Goal: Task Accomplishment & Management: Manage account settings

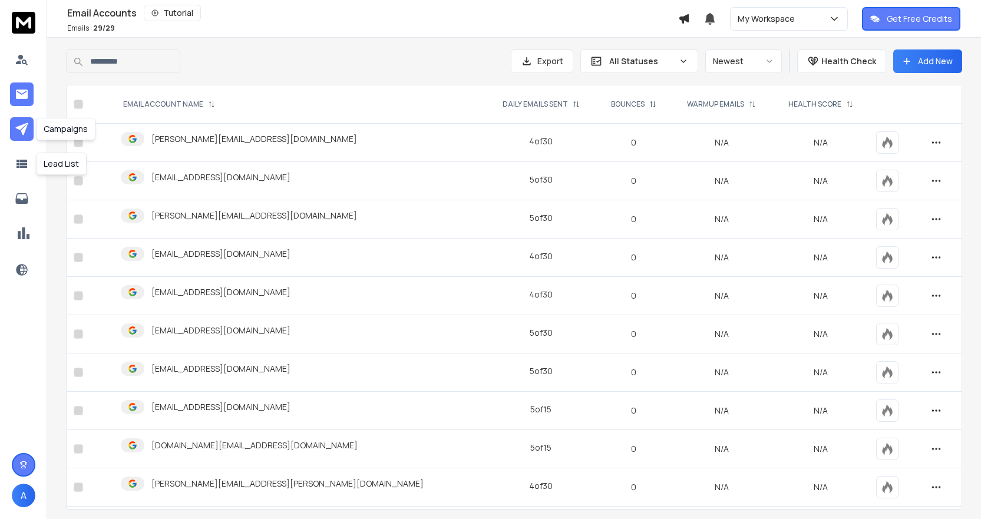
click at [15, 126] on icon at bounding box center [22, 129] width 14 height 14
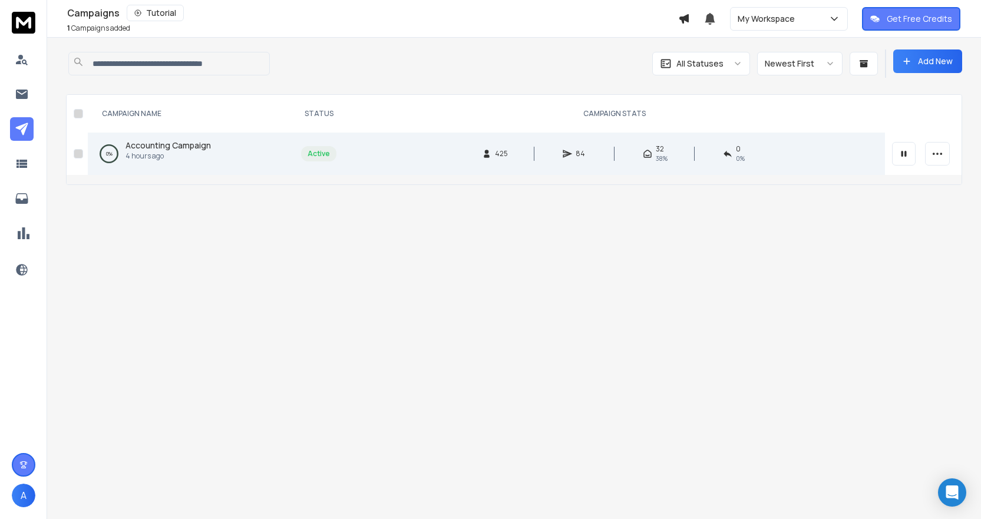
drag, startPoint x: 200, startPoint y: 135, endPoint x: 193, endPoint y: 145, distance: 12.4
click at [196, 141] on td "0 % Accounting Campaign 4 hours ago" at bounding box center [191, 154] width 206 height 42
click at [191, 161] on div "Accounting Campaign 4 hours ago" at bounding box center [167, 154] width 85 height 28
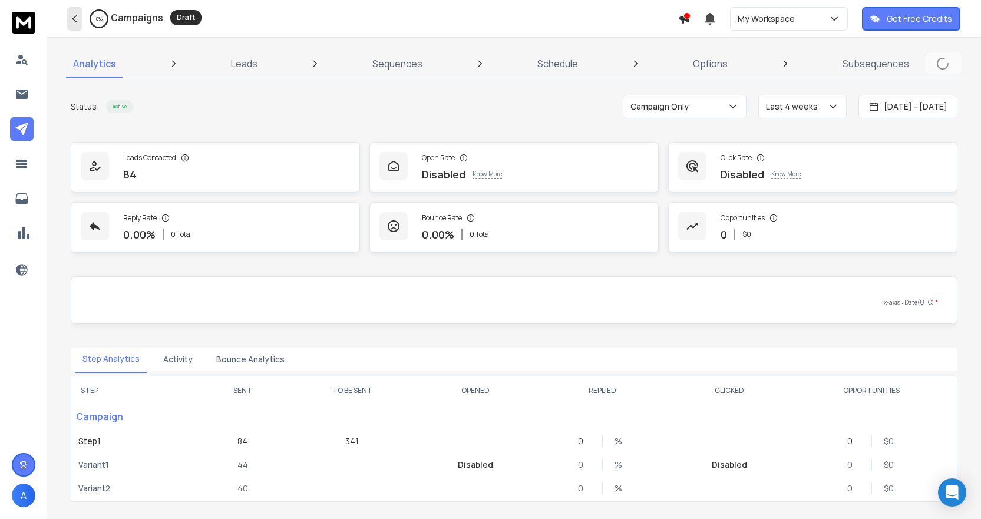
click at [75, 19] on icon at bounding box center [74, 19] width 11 height 11
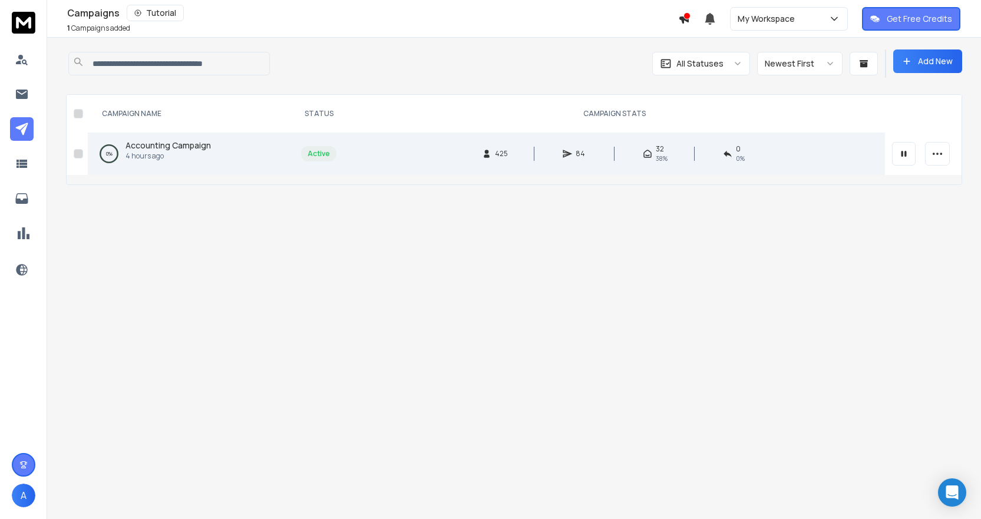
click at [183, 148] on span "Accounting Campaign" at bounding box center [167, 145] width 85 height 11
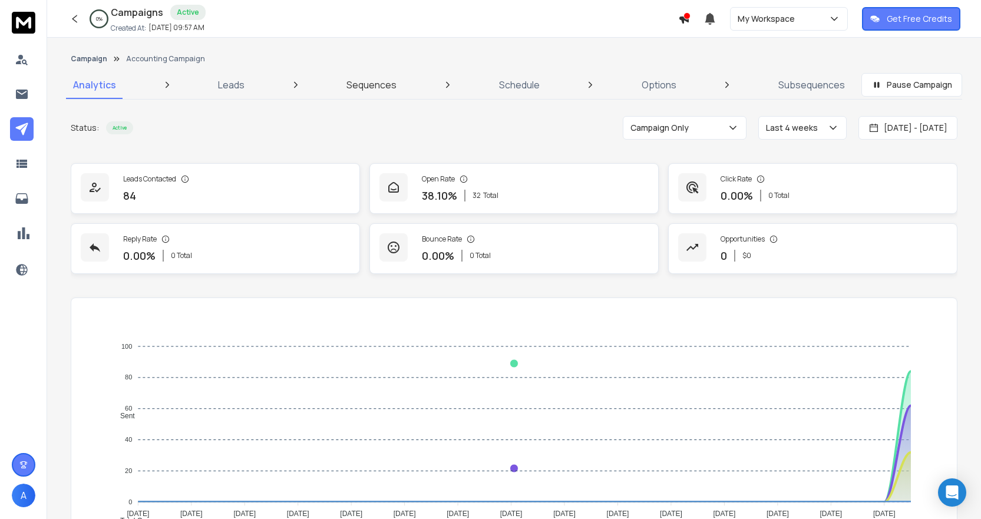
click at [392, 94] on link "Sequences" at bounding box center [371, 85] width 64 height 28
click at [383, 90] on p "Sequences" at bounding box center [371, 85] width 50 height 14
click at [376, 85] on p "Sequences" at bounding box center [371, 85] width 50 height 14
click at [385, 77] on link "Sequences" at bounding box center [371, 85] width 64 height 28
click at [377, 88] on p "Sequences" at bounding box center [371, 85] width 50 height 14
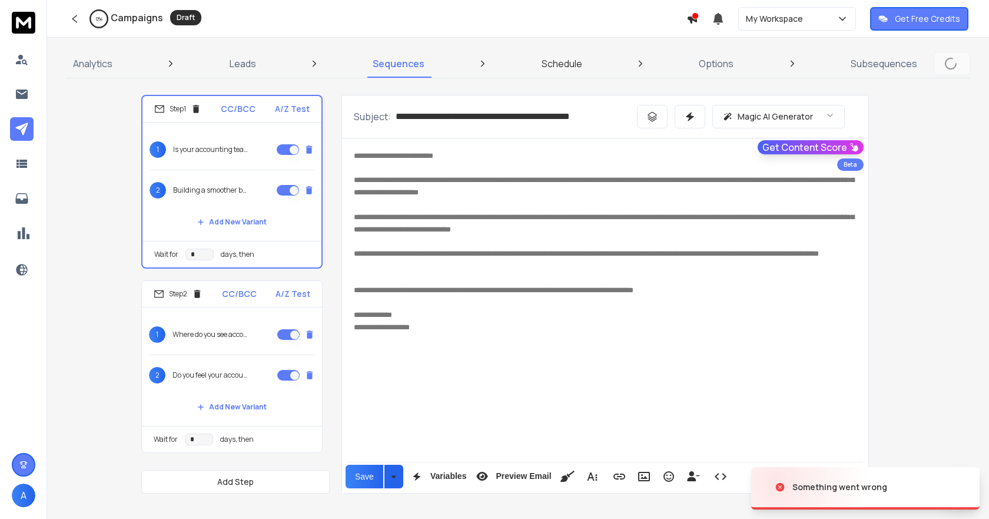
click at [575, 57] on p "Schedule" at bounding box center [562, 64] width 41 height 14
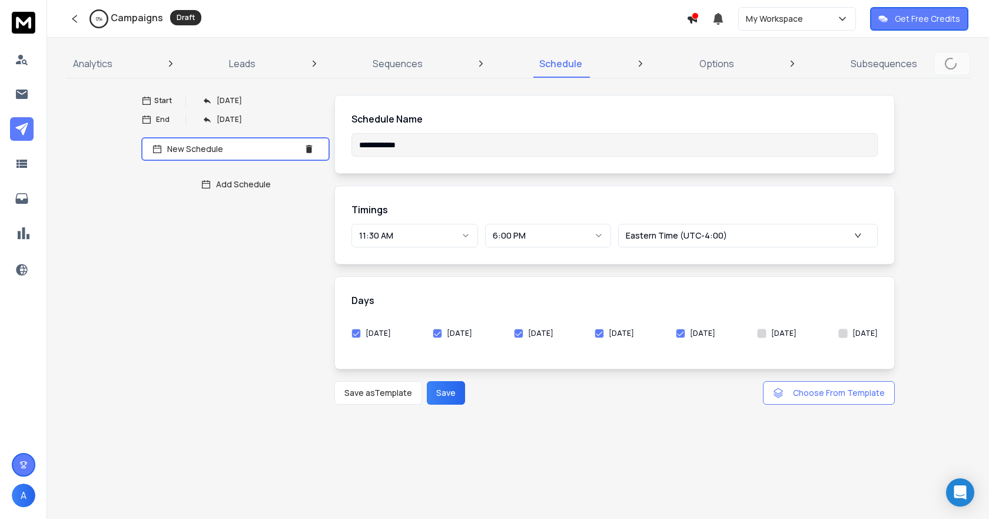
click at [372, 234] on button "11:30 AM" at bounding box center [415, 236] width 127 height 24
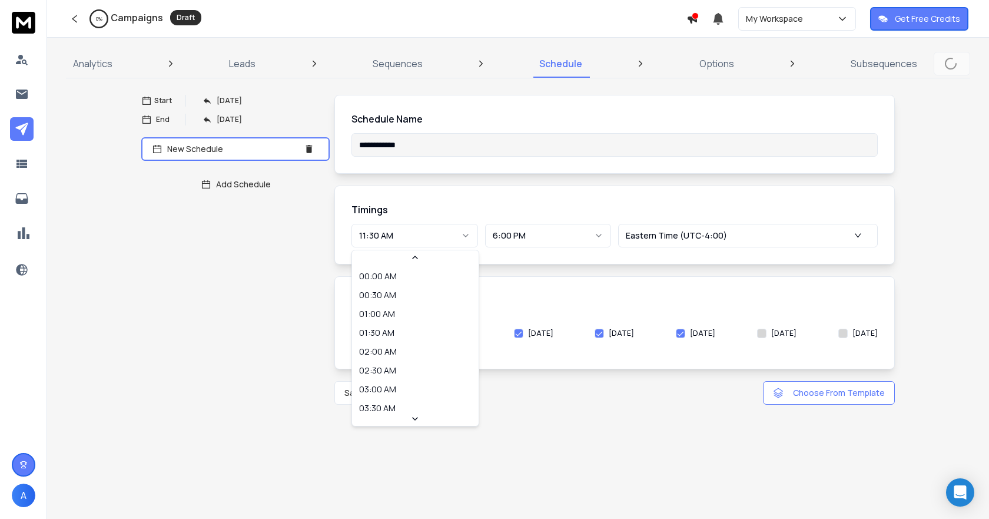
scroll to position [307, 0]
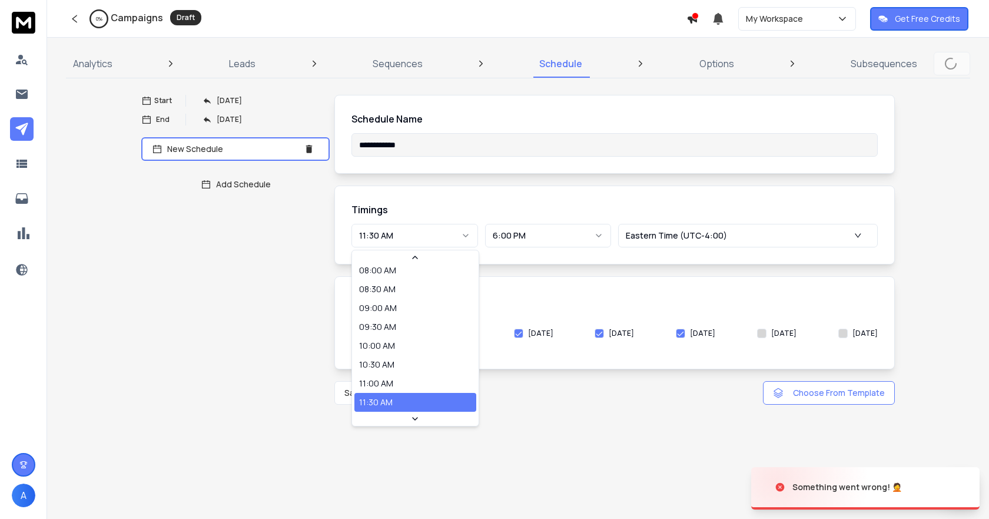
select select "********"
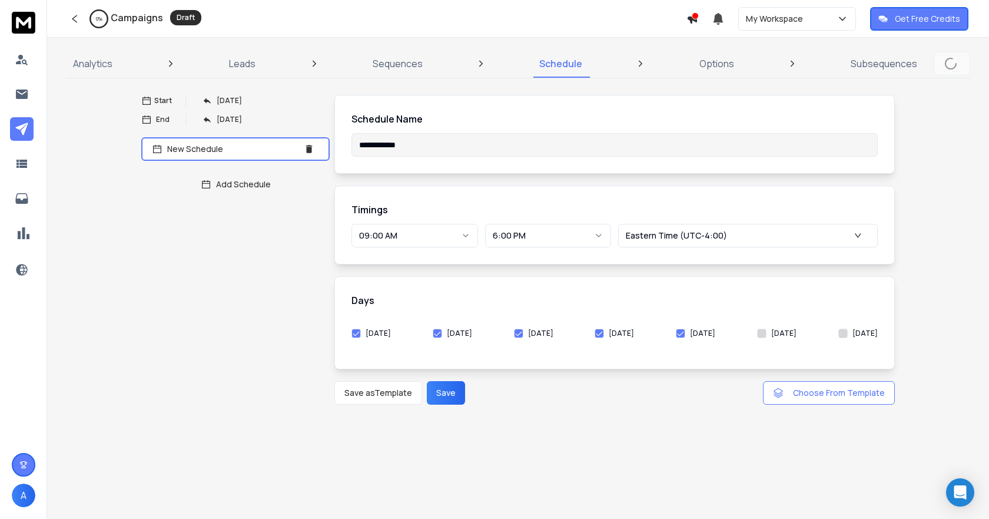
click at [445, 391] on button "Save" at bounding box center [446, 393] width 38 height 24
click at [439, 398] on button "Save" at bounding box center [446, 393] width 38 height 24
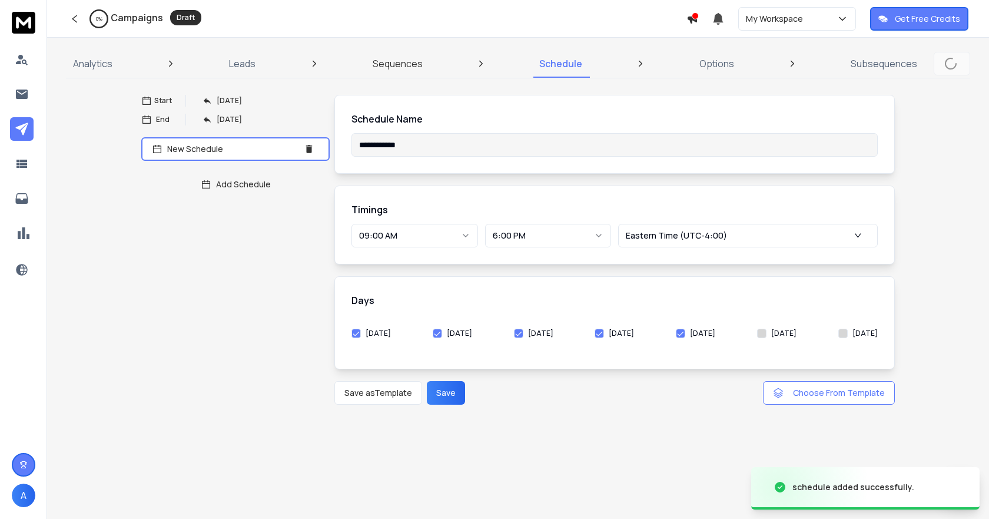
click at [398, 60] on p "Sequences" at bounding box center [398, 64] width 50 height 14
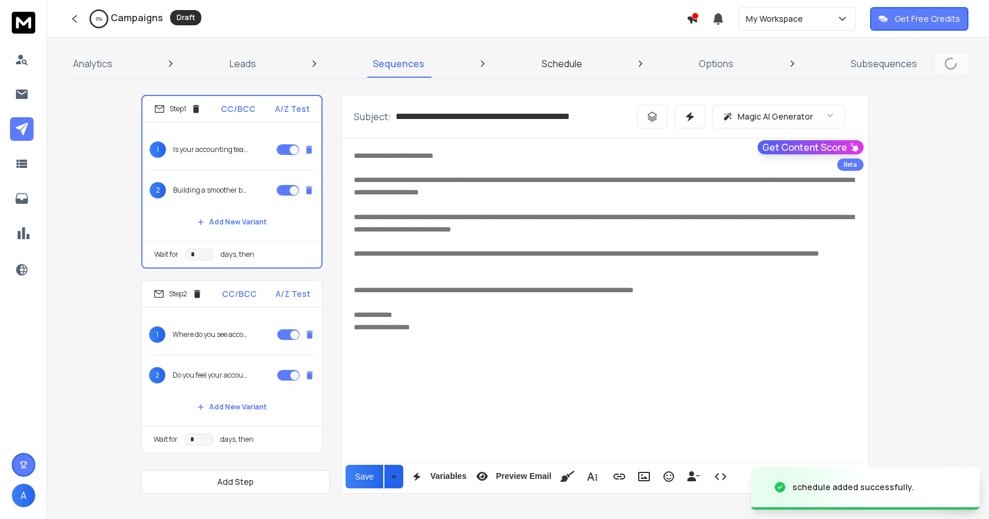
click at [568, 67] on p "Schedule" at bounding box center [562, 64] width 41 height 14
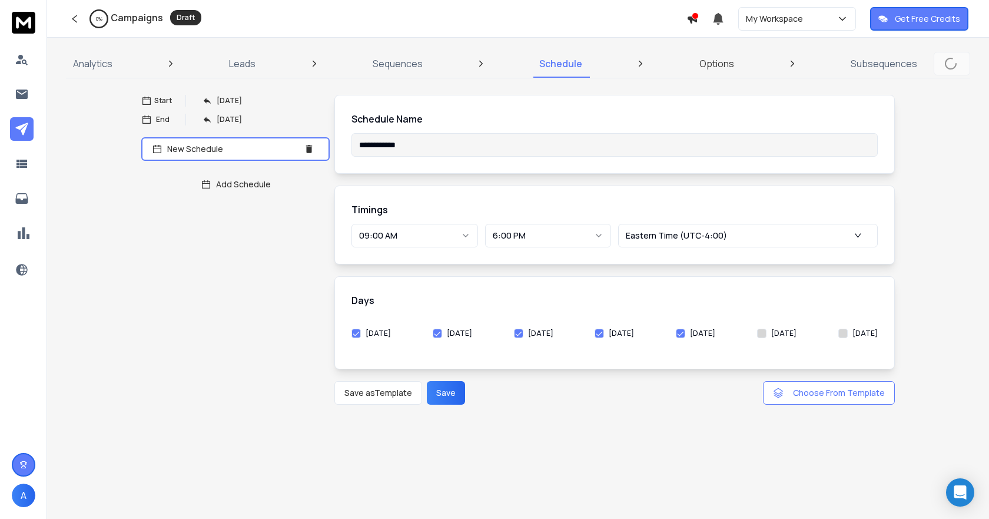
click at [710, 71] on link "Options" at bounding box center [717, 63] width 49 height 28
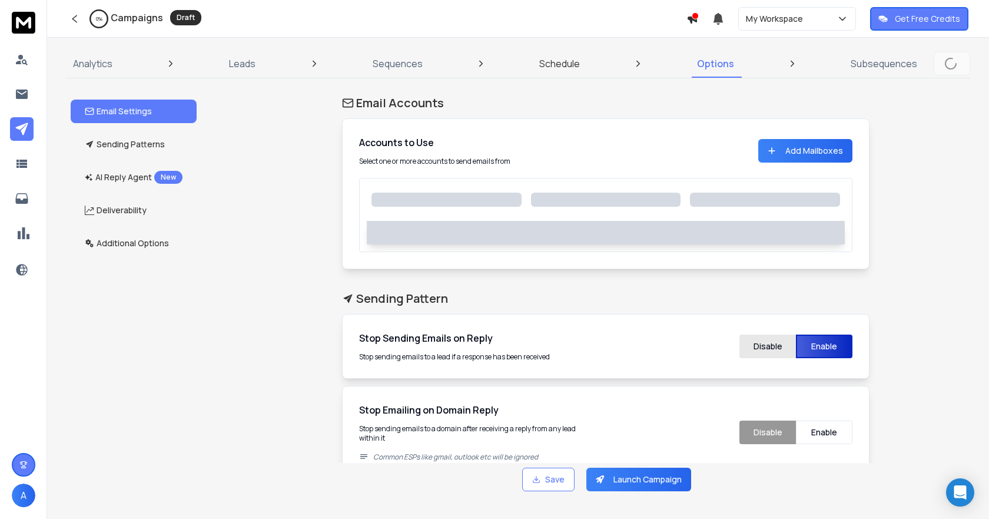
click at [545, 57] on p "Schedule" at bounding box center [559, 64] width 41 height 14
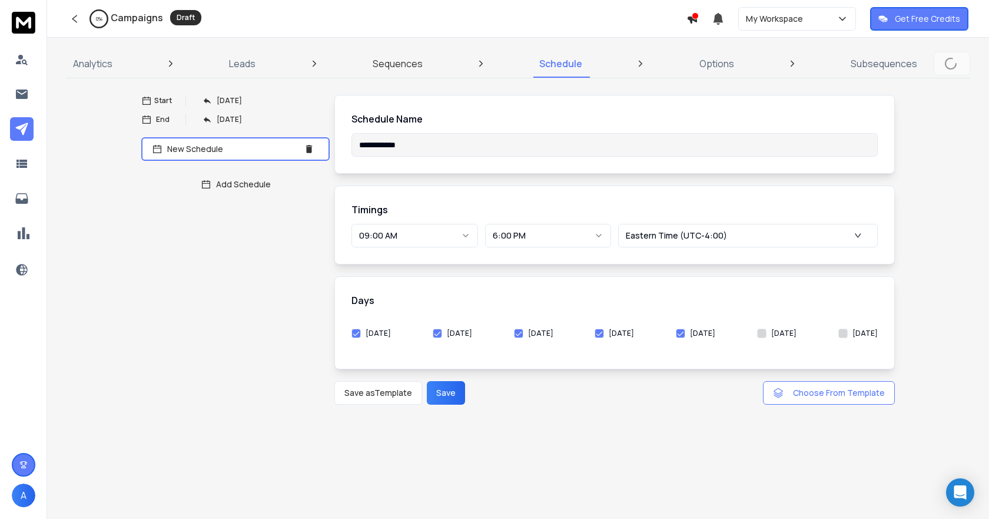
click at [382, 65] on p "Sequences" at bounding box center [398, 64] width 50 height 14
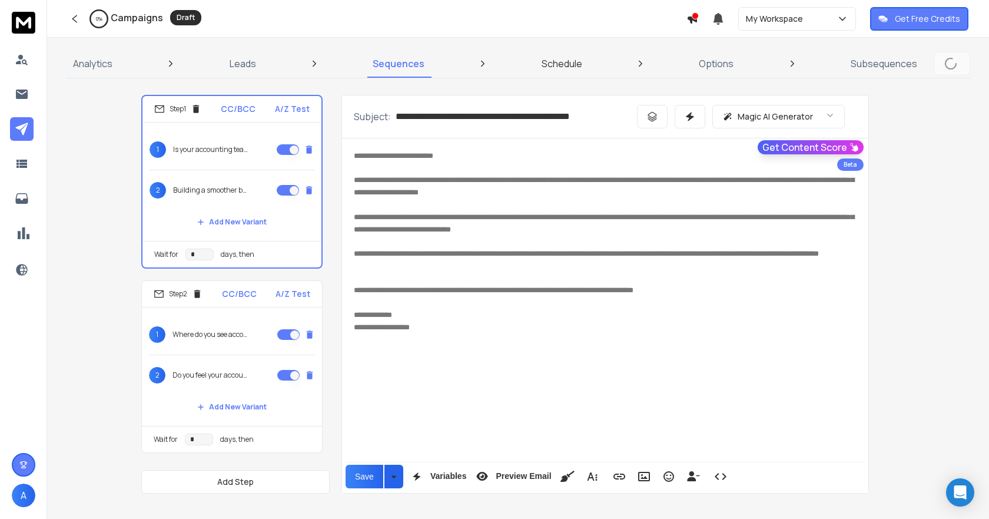
click at [572, 64] on p "Schedule" at bounding box center [562, 64] width 41 height 14
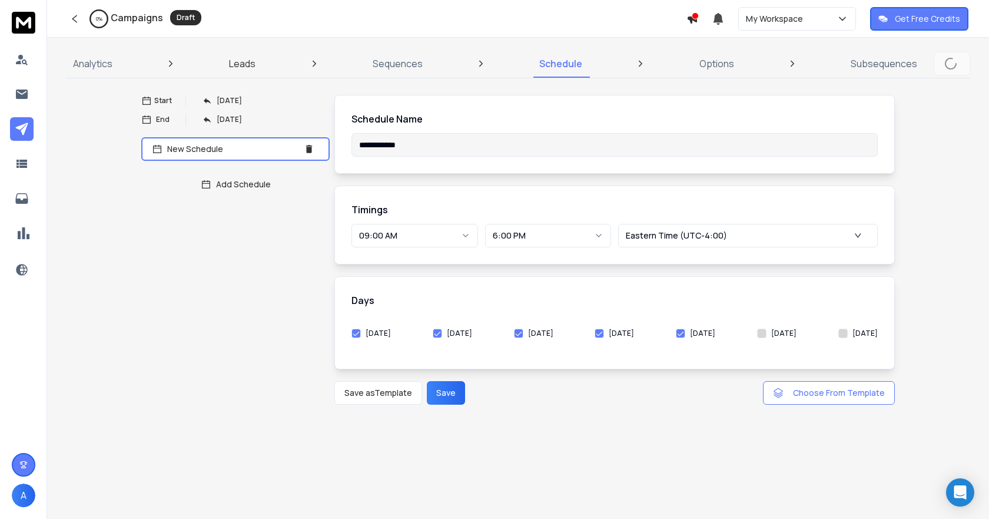
click at [253, 65] on p "Leads" at bounding box center [242, 64] width 27 height 14
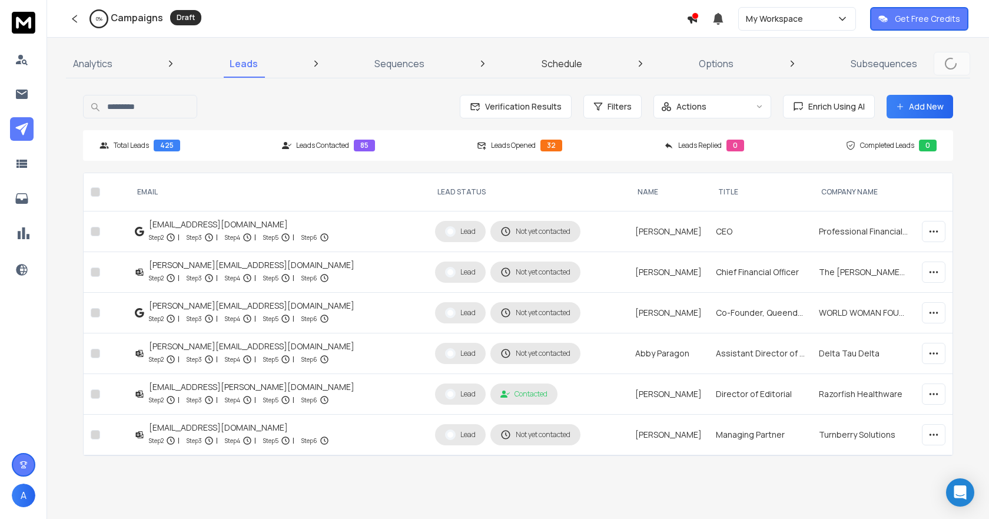
click at [585, 69] on link "Schedule" at bounding box center [562, 63] width 55 height 28
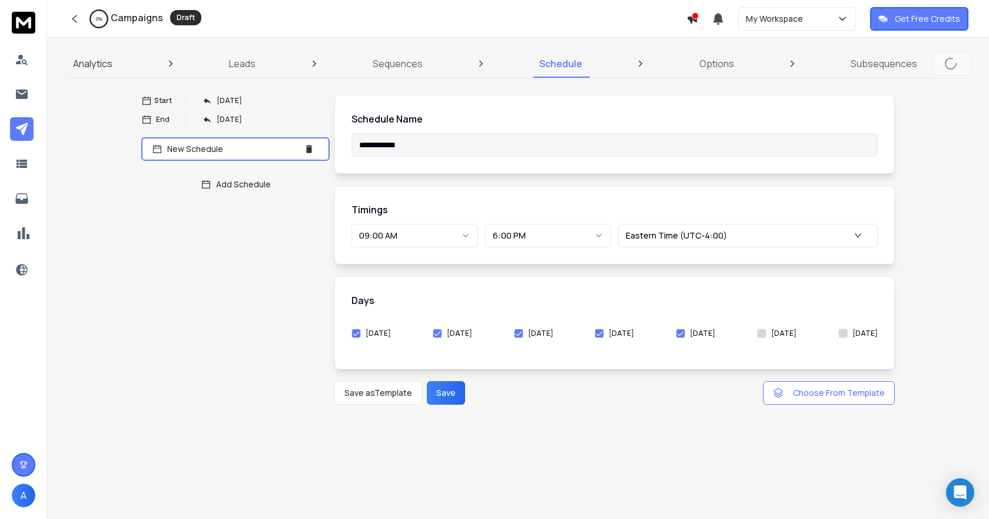
click at [91, 70] on p "Analytics" at bounding box center [92, 64] width 39 height 14
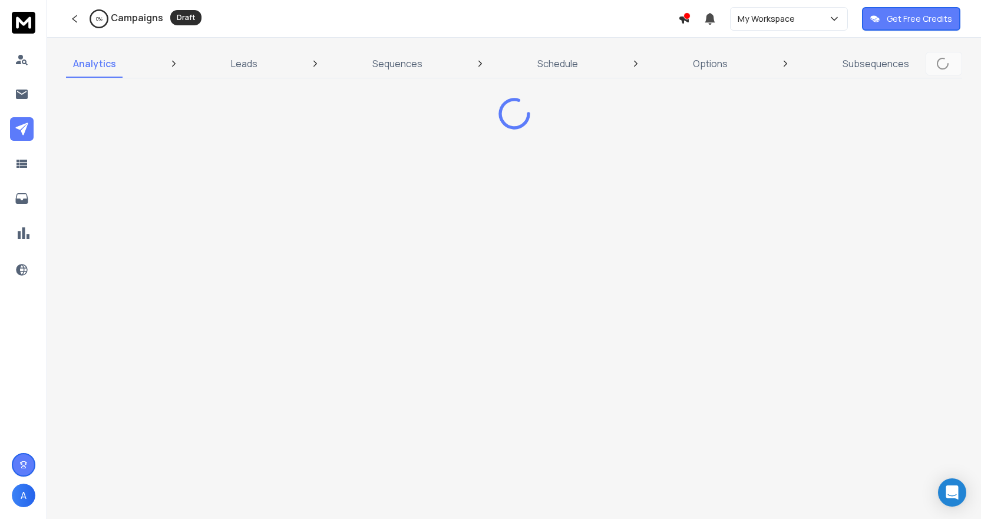
click at [721, 463] on div at bounding box center [514, 354] width 886 height 519
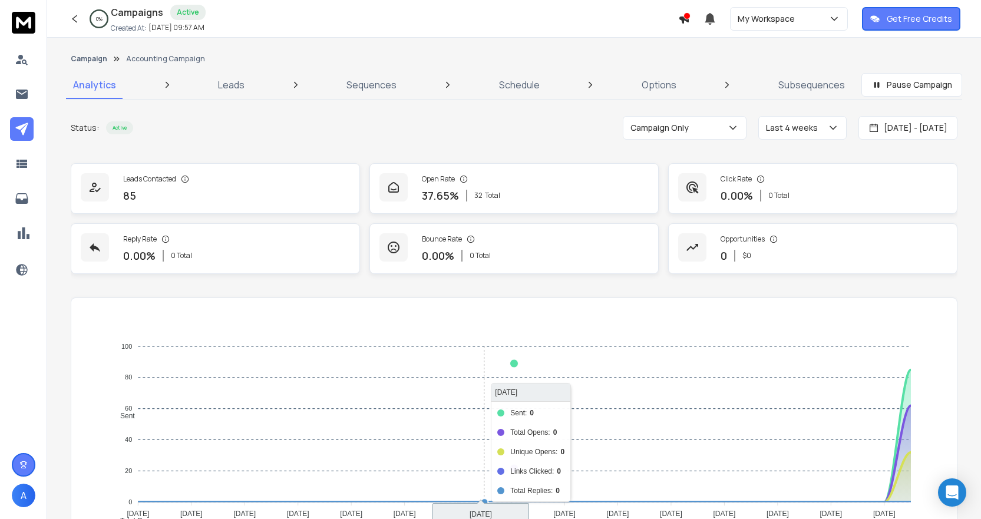
scroll to position [59, 0]
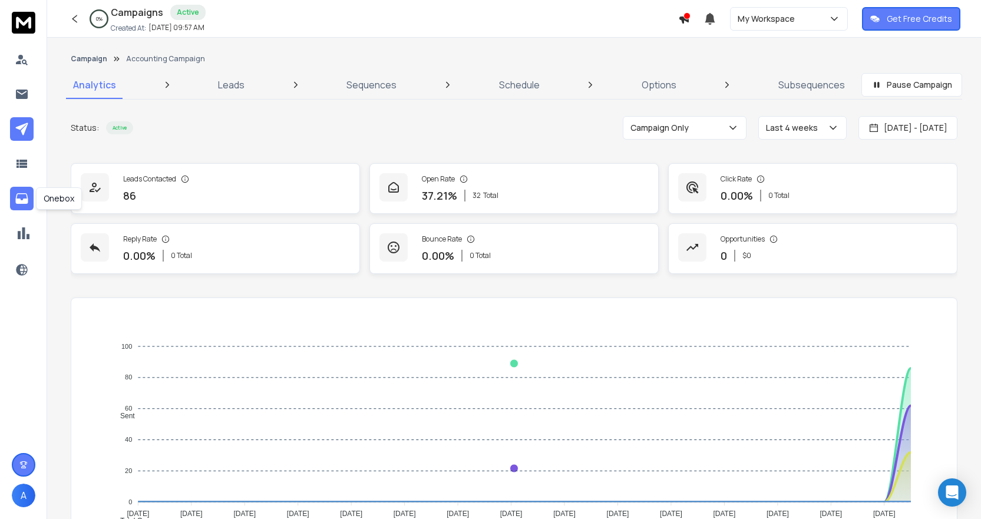
click at [22, 204] on icon at bounding box center [21, 198] width 12 height 11
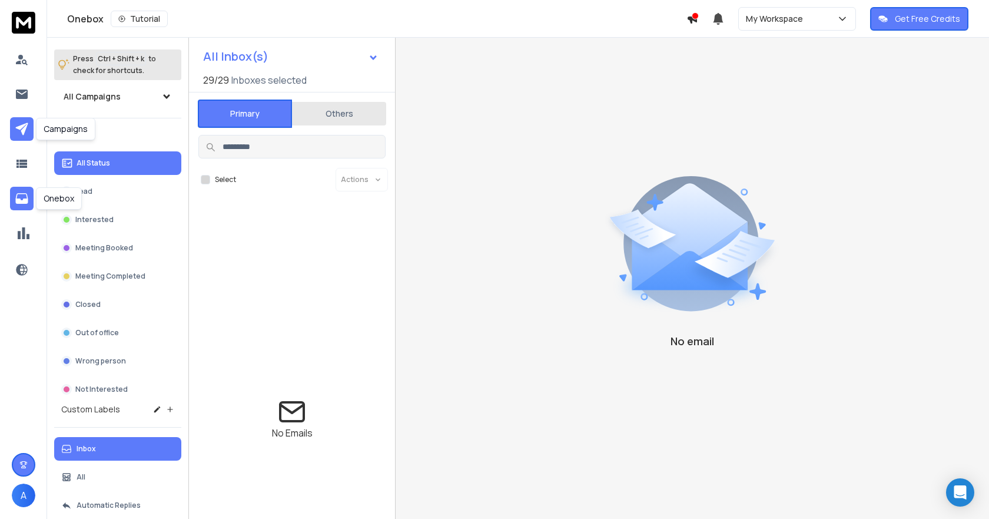
click at [12, 128] on link at bounding box center [22, 129] width 24 height 24
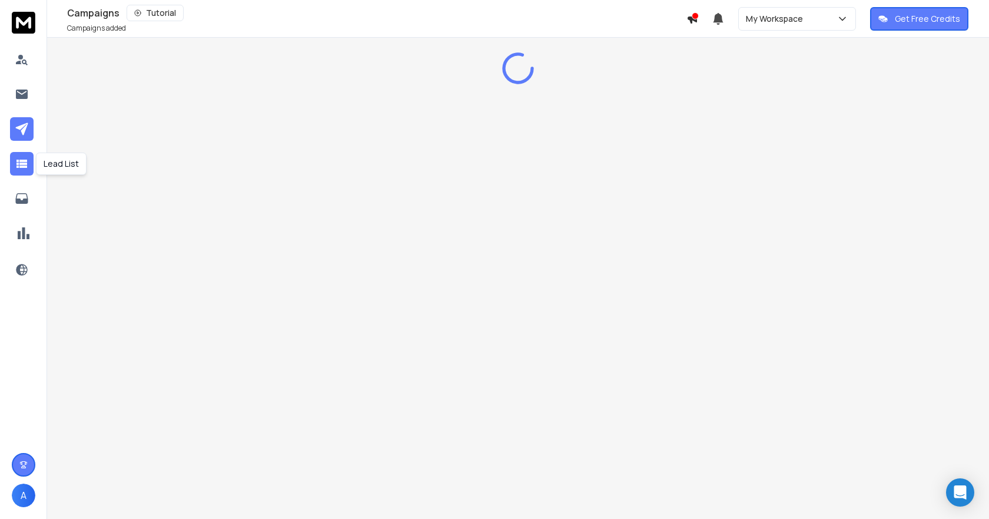
click at [15, 163] on icon at bounding box center [22, 164] width 14 height 14
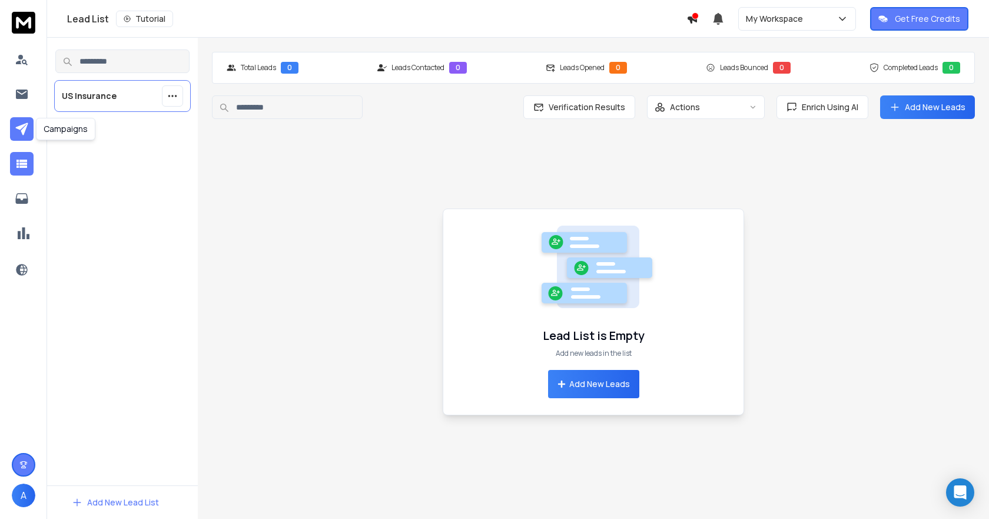
click at [20, 127] on icon at bounding box center [21, 129] width 12 height 12
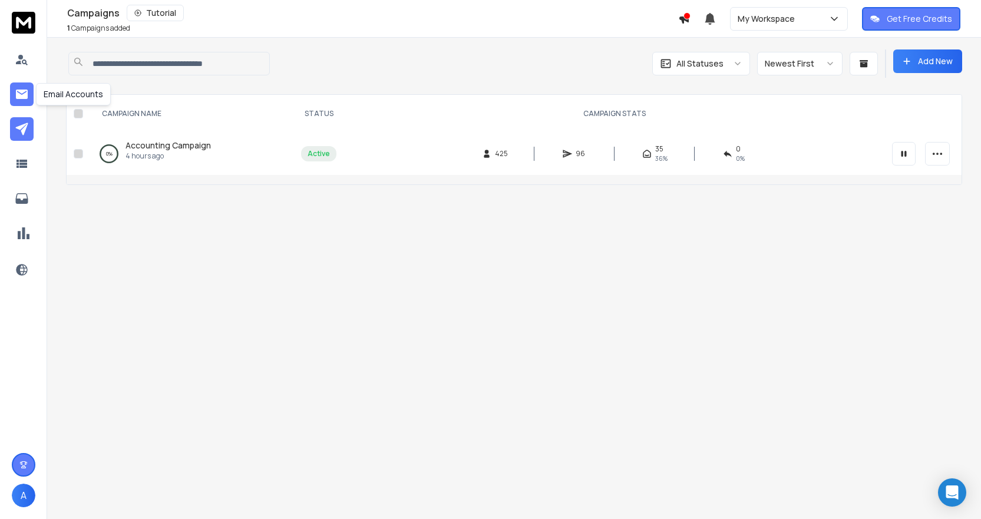
click at [30, 94] on link at bounding box center [22, 94] width 24 height 24
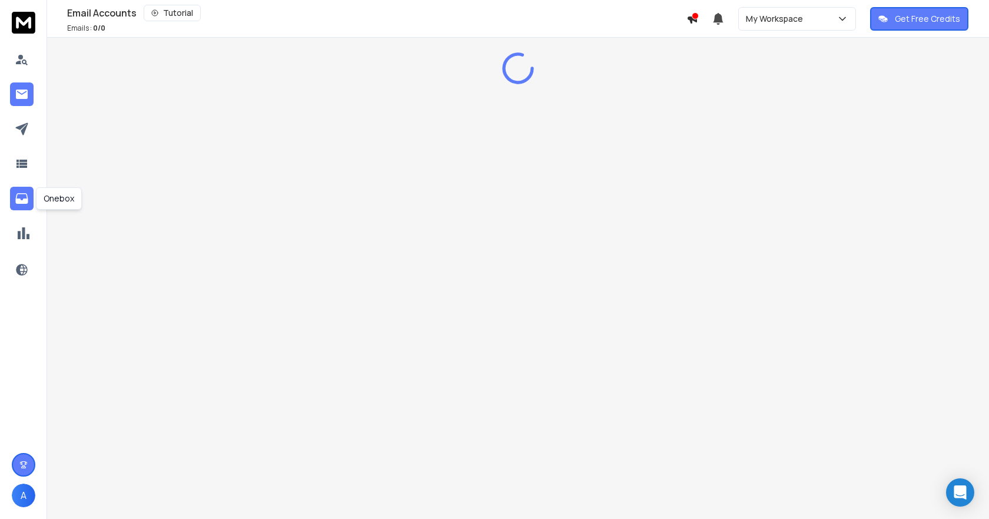
click at [19, 187] on link at bounding box center [22, 199] width 24 height 24
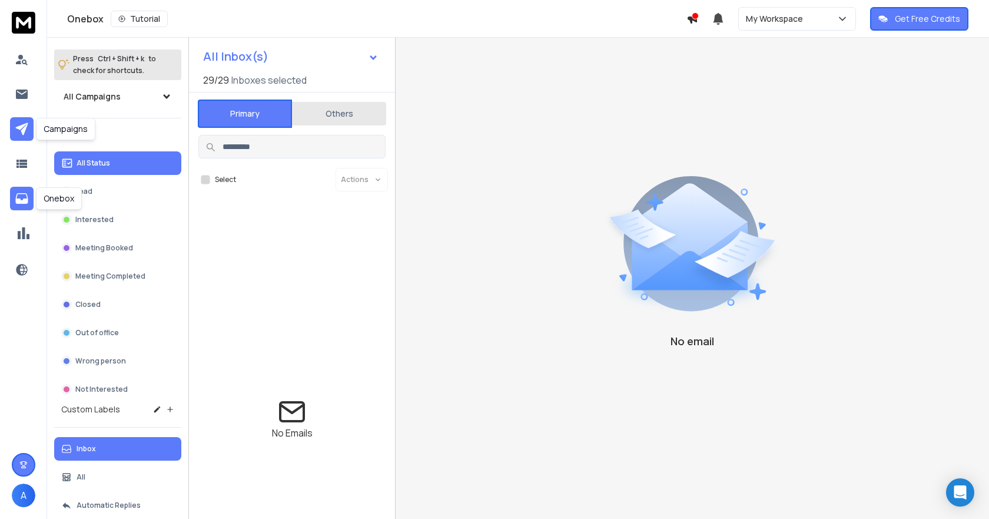
click at [16, 124] on icon at bounding box center [22, 129] width 14 height 14
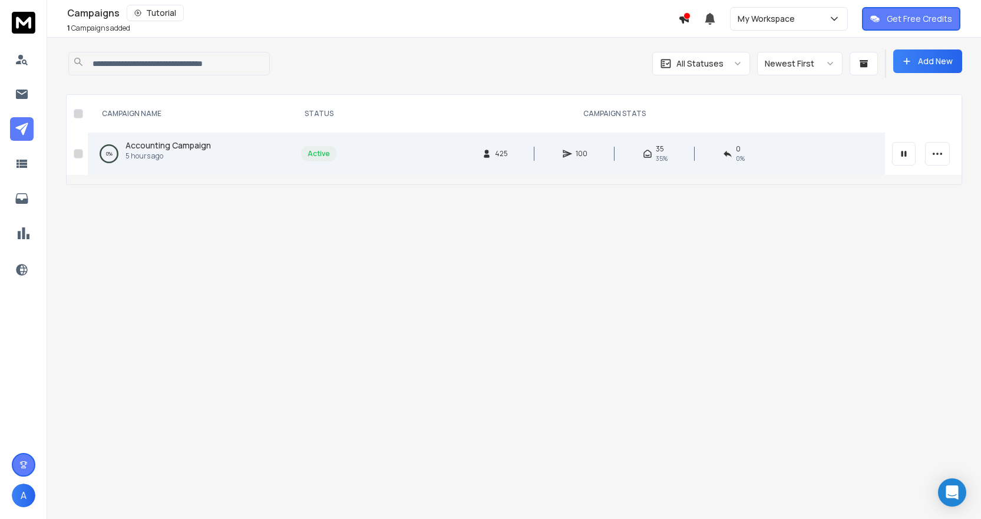
click at [172, 146] on span "Accounting Campaign" at bounding box center [167, 145] width 85 height 11
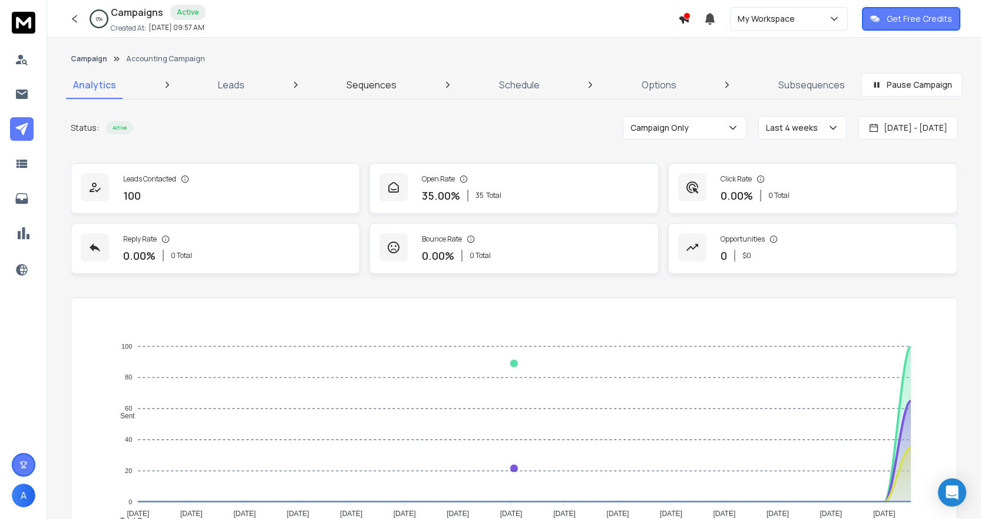
click at [375, 88] on p "Sequences" at bounding box center [371, 85] width 50 height 14
click at [392, 97] on link "Sequences" at bounding box center [371, 85] width 64 height 28
click at [390, 91] on p "Sequences" at bounding box center [371, 85] width 50 height 14
click at [388, 88] on p "Sequences" at bounding box center [371, 85] width 50 height 14
click at [379, 82] on p "Sequences" at bounding box center [371, 85] width 50 height 14
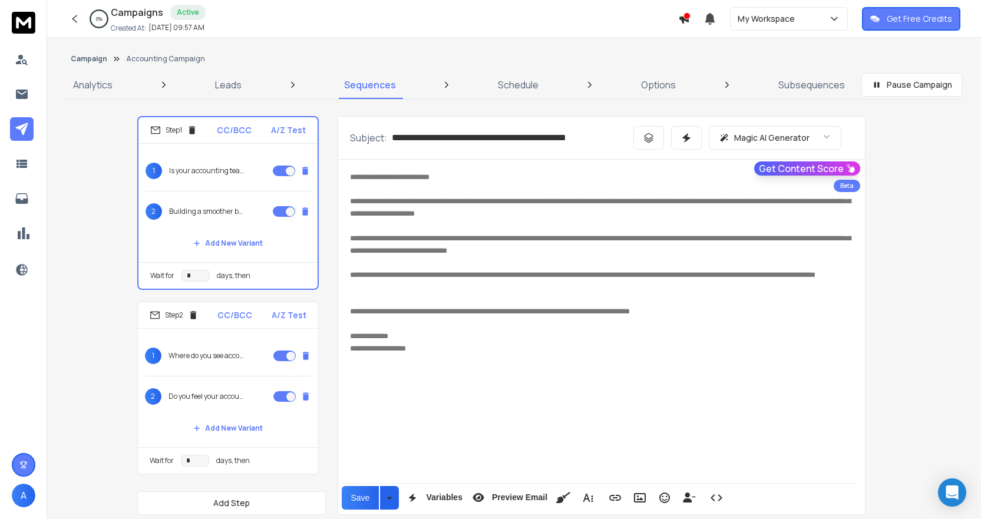
click at [218, 216] on div "2 Building a smoother back office for {{company.name}}" at bounding box center [194, 211] width 99 height 16
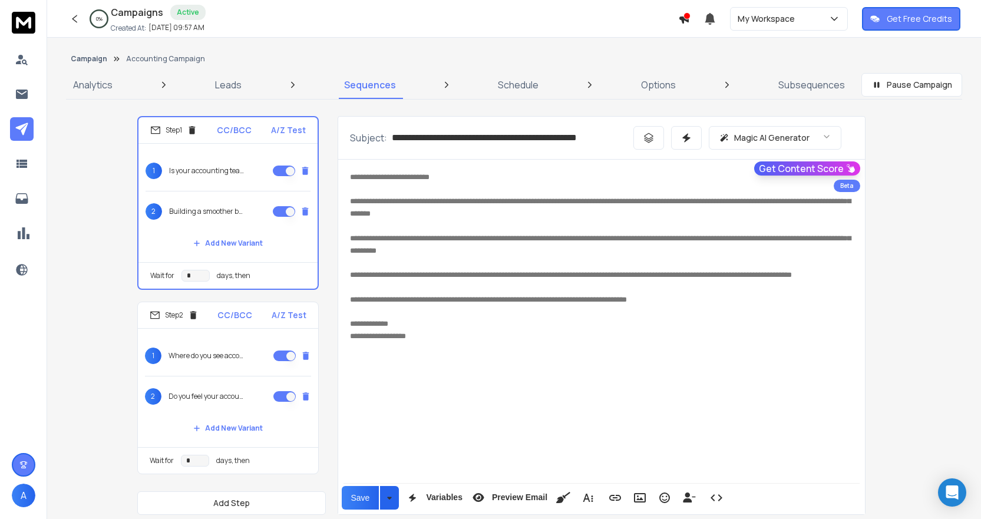
click at [203, 359] on p "Where do you see accounting teams struggling the most?" at bounding box center [205, 355] width 75 height 9
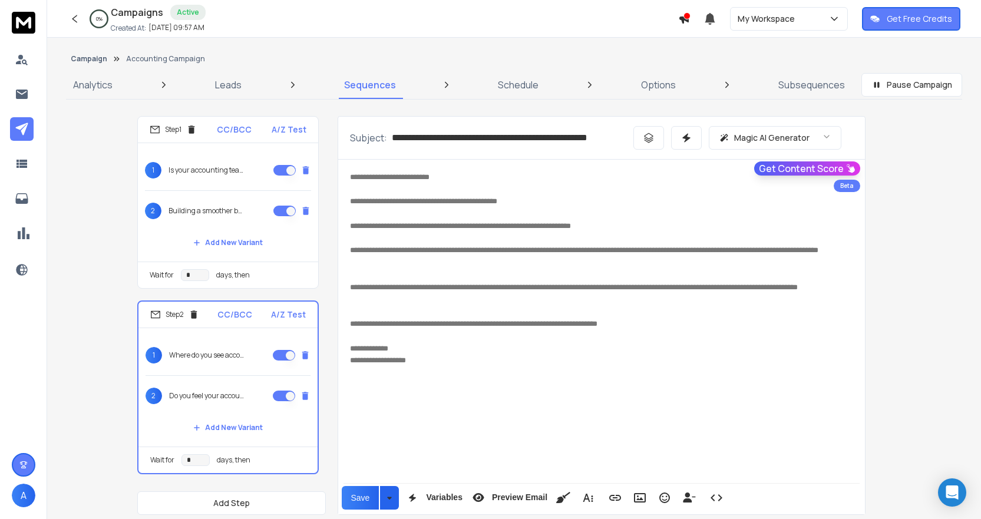
click at [219, 209] on p "Building a smoother back office for {{company.name}}" at bounding box center [205, 210] width 75 height 9
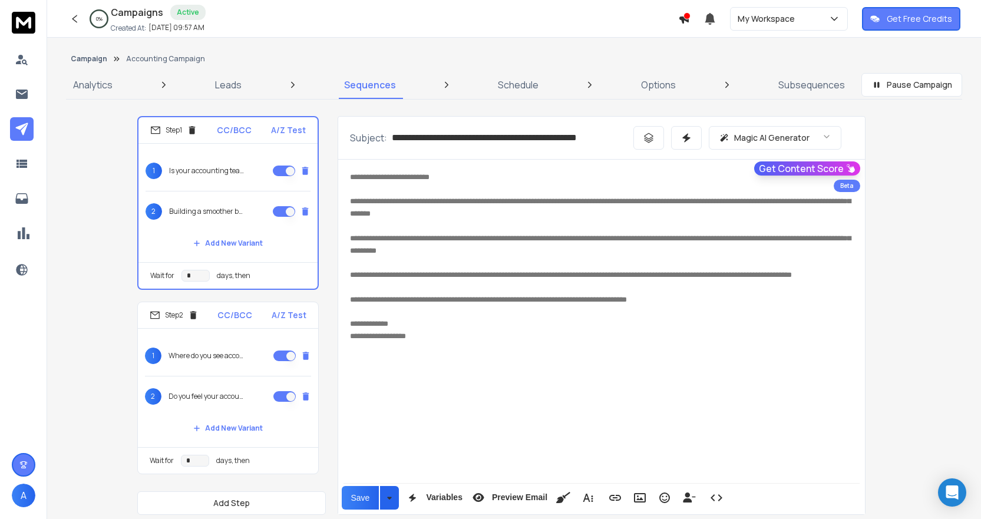
click at [218, 184] on div "1 Is your accounting team doing too much manually?" at bounding box center [227, 171] width 165 height 41
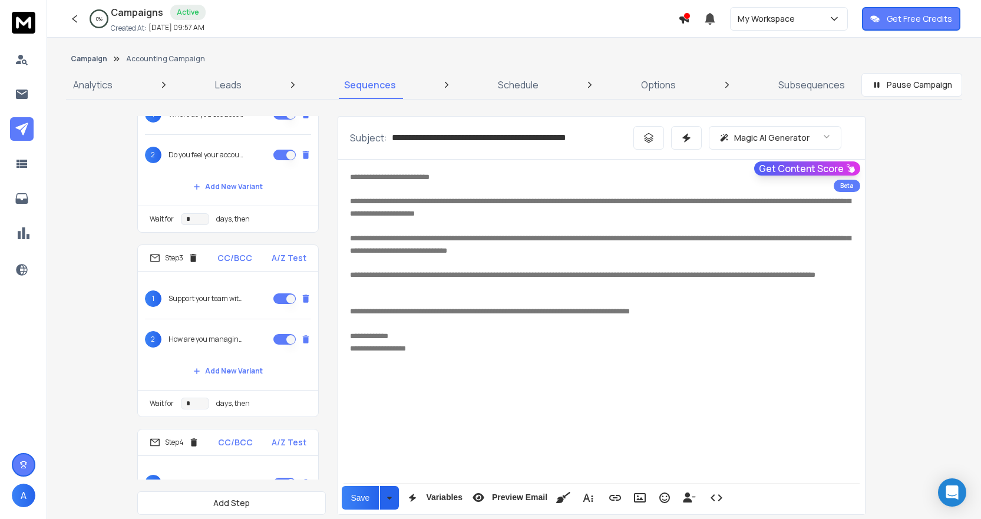
scroll to position [353, 0]
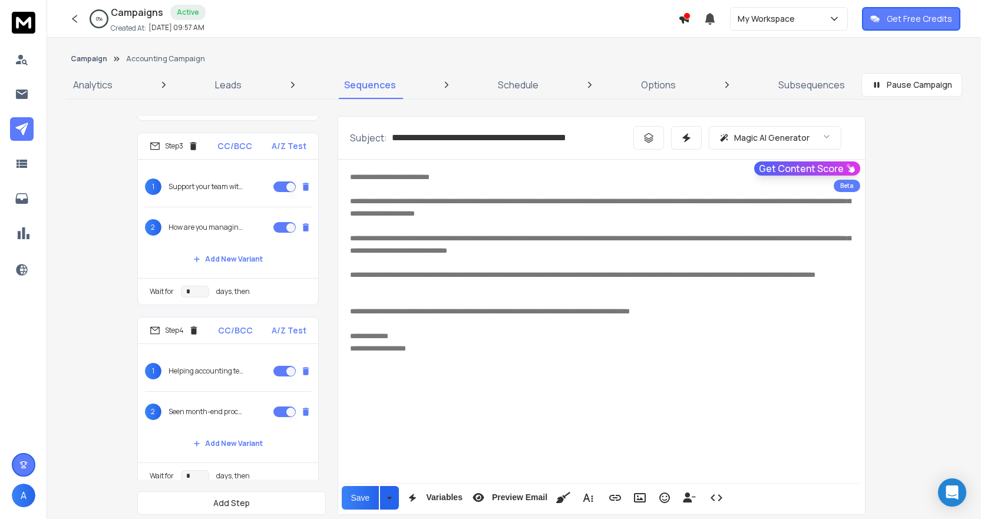
click at [193, 196] on div "1 Support your team without increasing payroll" at bounding box center [228, 187] width 166 height 41
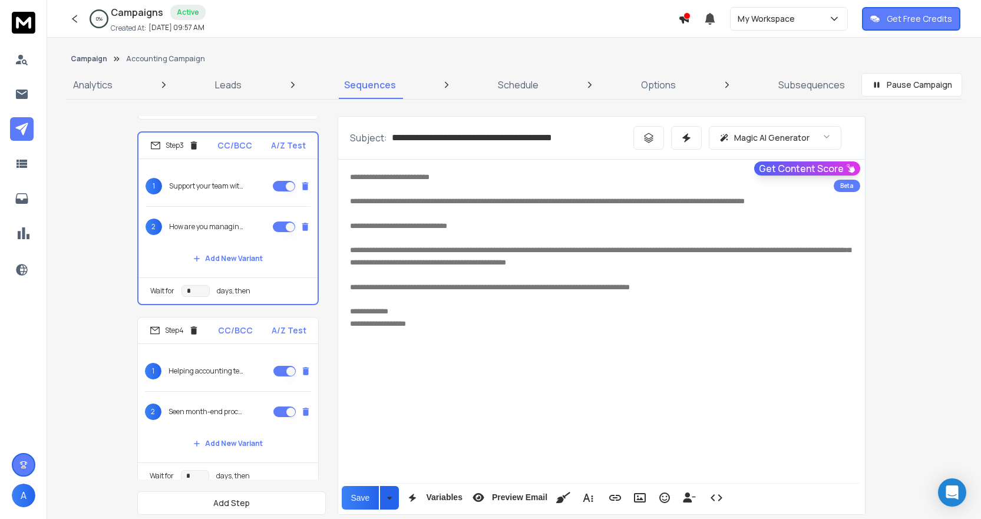
click at [193, 217] on div "2 How are you managing backlog and cleanups?" at bounding box center [227, 227] width 165 height 40
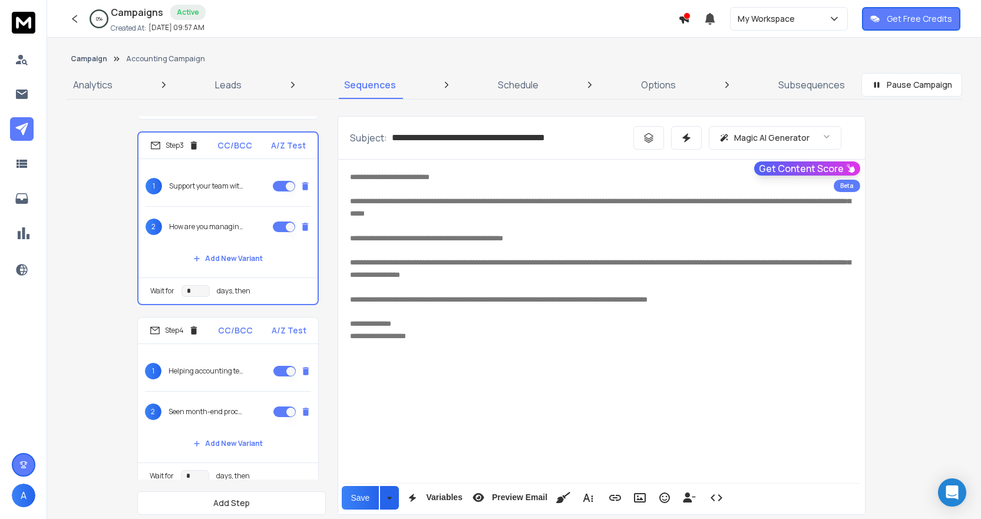
click at [201, 377] on div "1 Helping accounting teams move faster" at bounding box center [194, 371] width 99 height 16
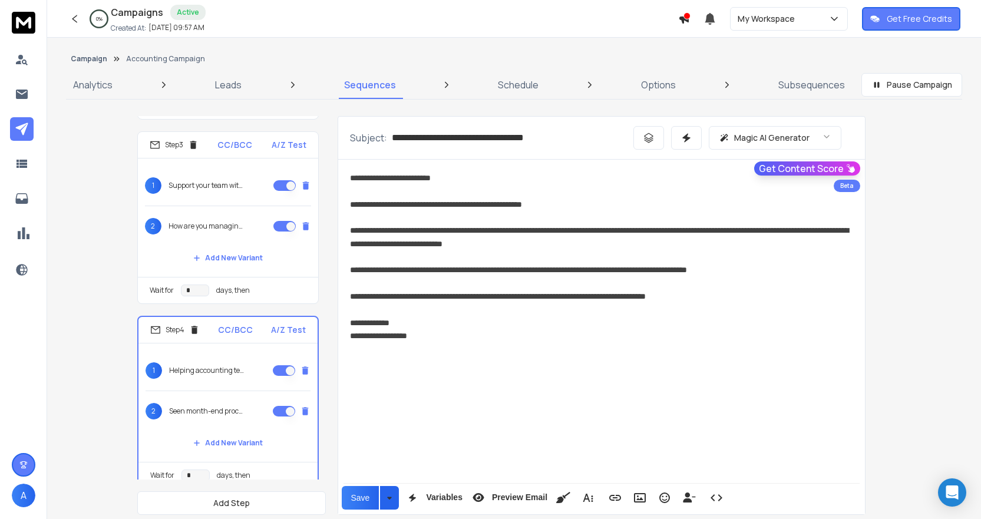
click at [383, 335] on div "**********" at bounding box center [601, 335] width 503 height 13
click at [190, 399] on div "2 Seen month-end processes go from 15 days to 5" at bounding box center [227, 411] width 165 height 40
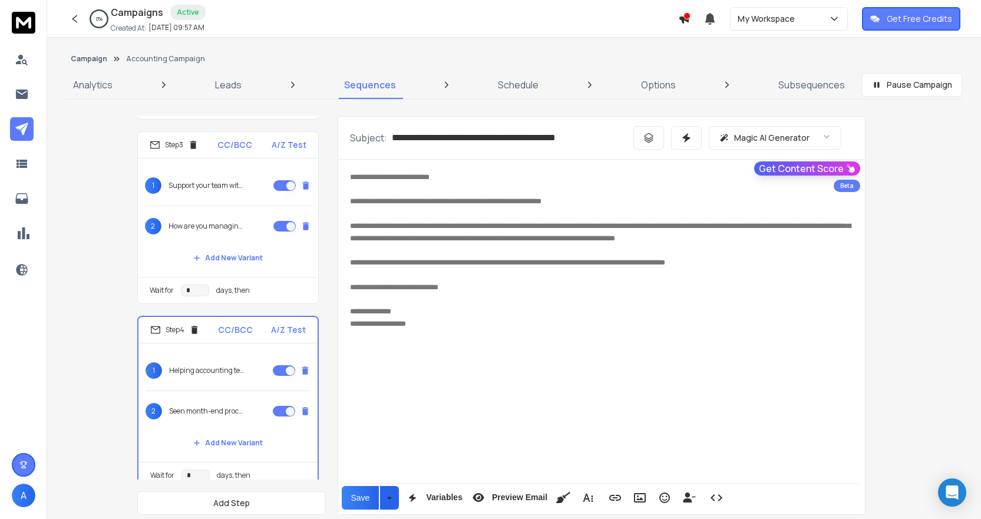
click at [380, 323] on div "**********" at bounding box center [601, 324] width 503 height 12
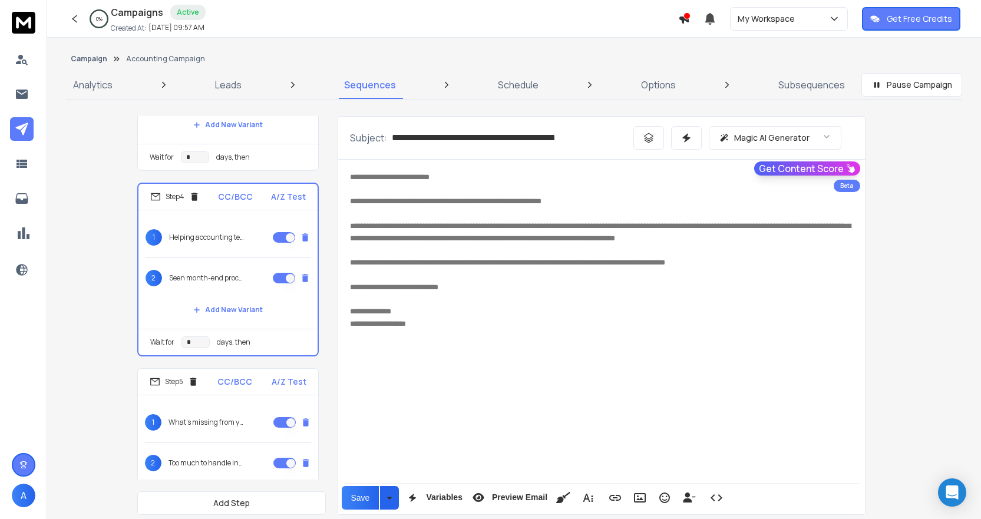
scroll to position [530, 0]
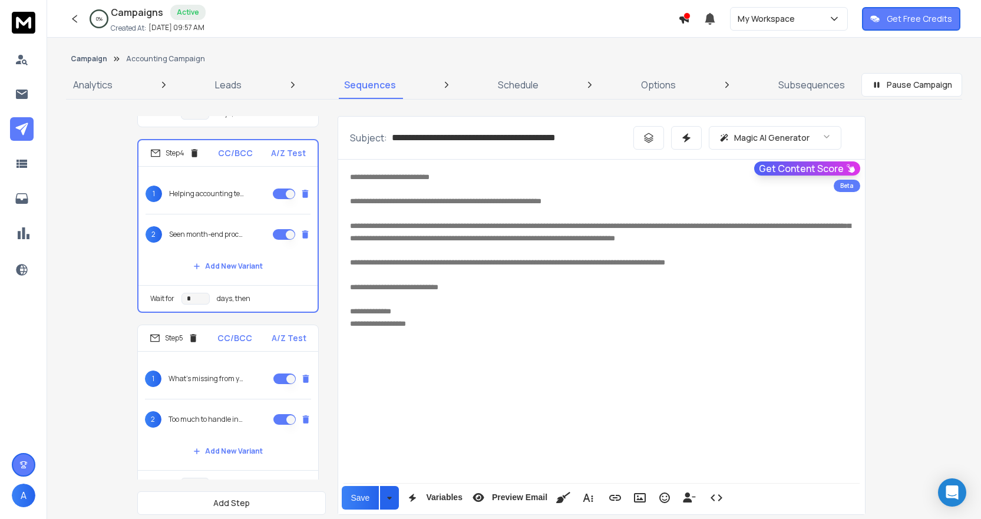
click at [214, 388] on div "1 What’s missing from your current accounting setup?" at bounding box center [228, 379] width 166 height 41
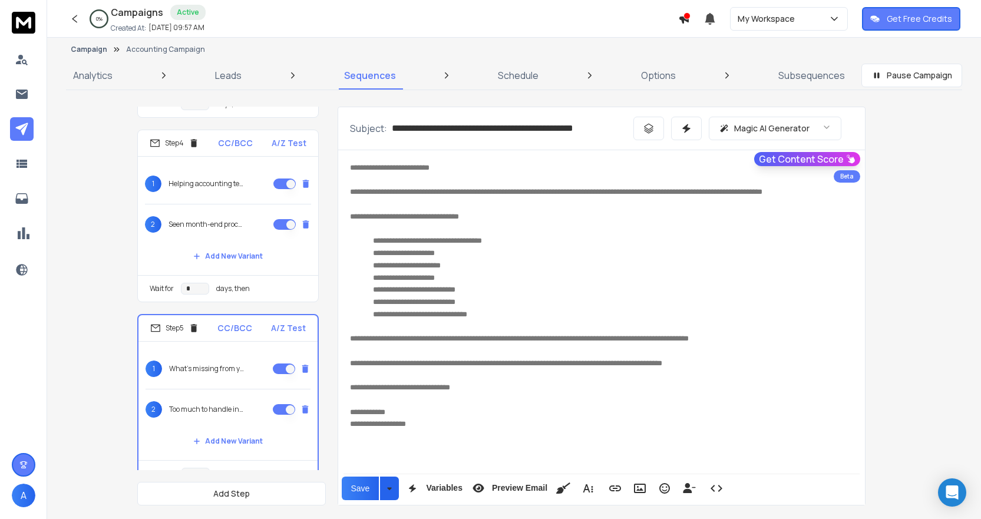
scroll to position [12, 0]
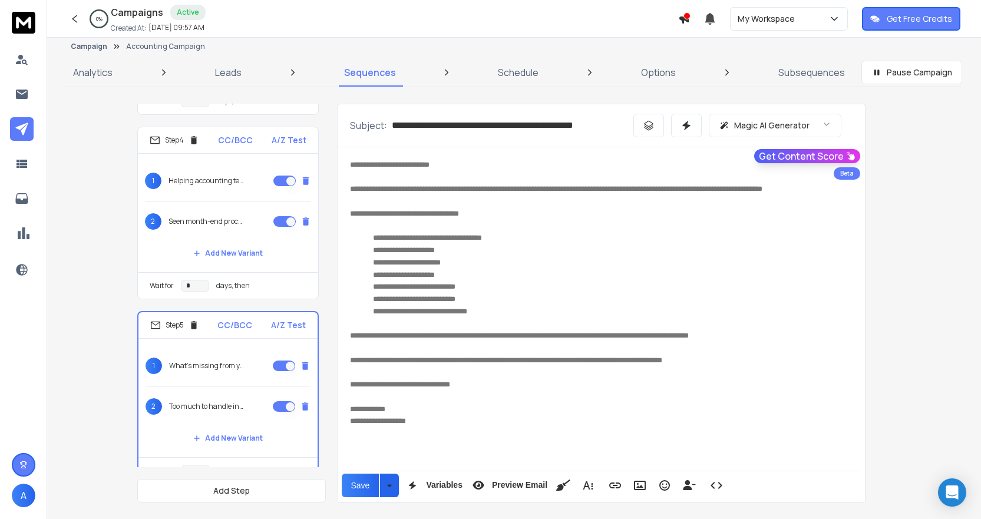
click at [196, 404] on p "Too much to handle in-house? Let’s talk!" at bounding box center [206, 406] width 75 height 9
type input "**********"
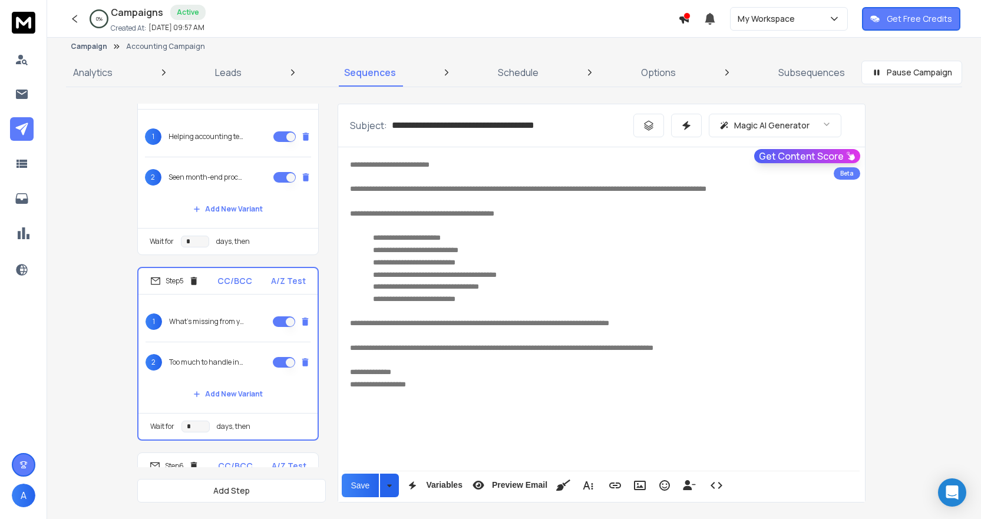
scroll to position [648, 0]
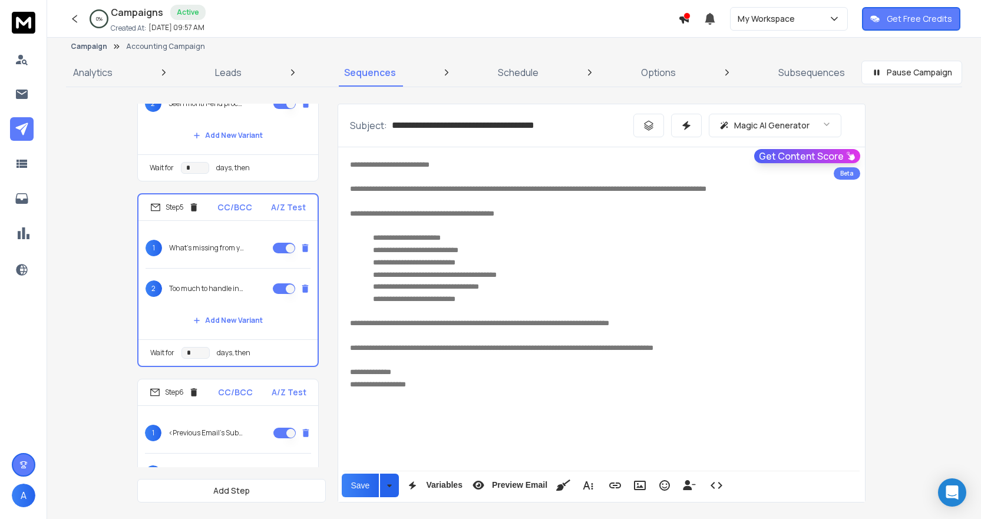
click at [205, 428] on p "<Previous Email's Subject>" at bounding box center [205, 432] width 75 height 9
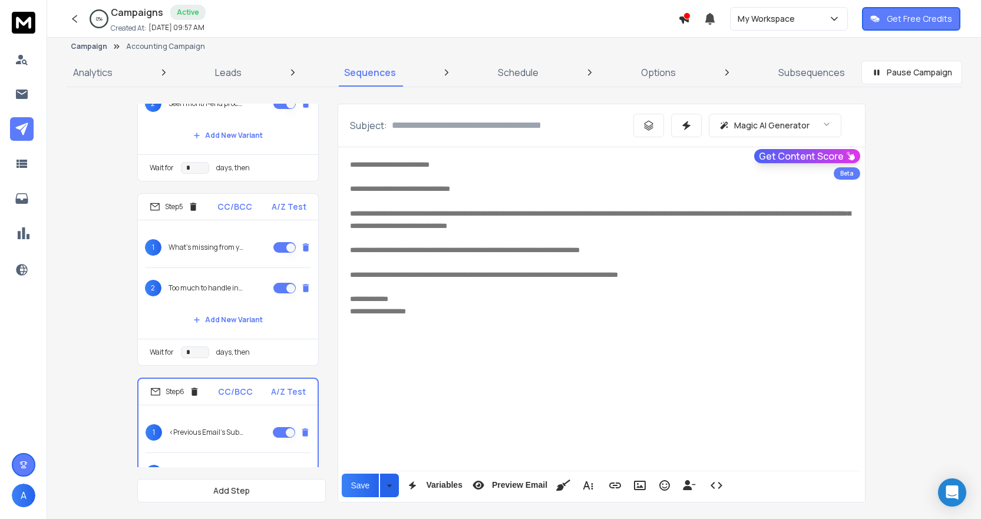
click at [387, 307] on div "**********" at bounding box center [601, 312] width 503 height 12
click at [446, 486] on span "Variables" at bounding box center [443, 485] width 41 height 10
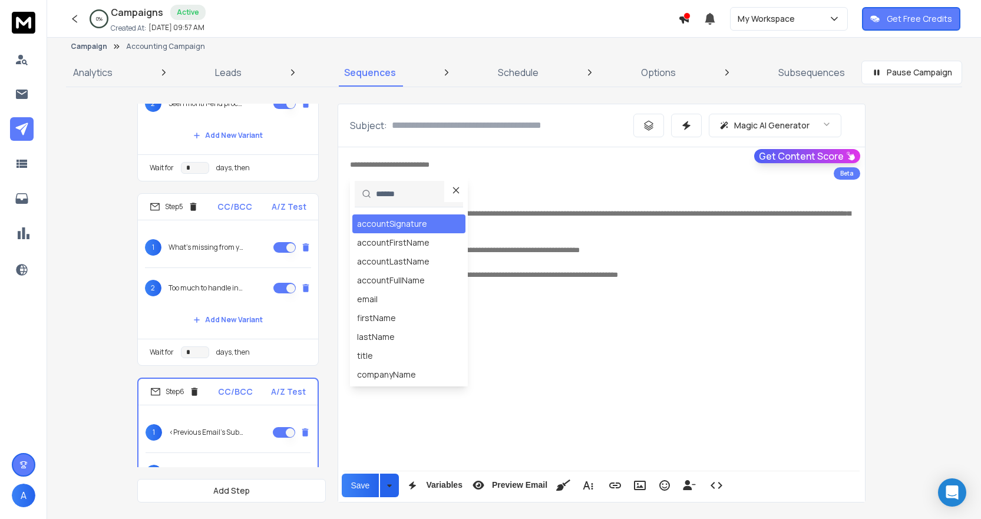
click at [576, 379] on div "**********" at bounding box center [601, 303] width 527 height 312
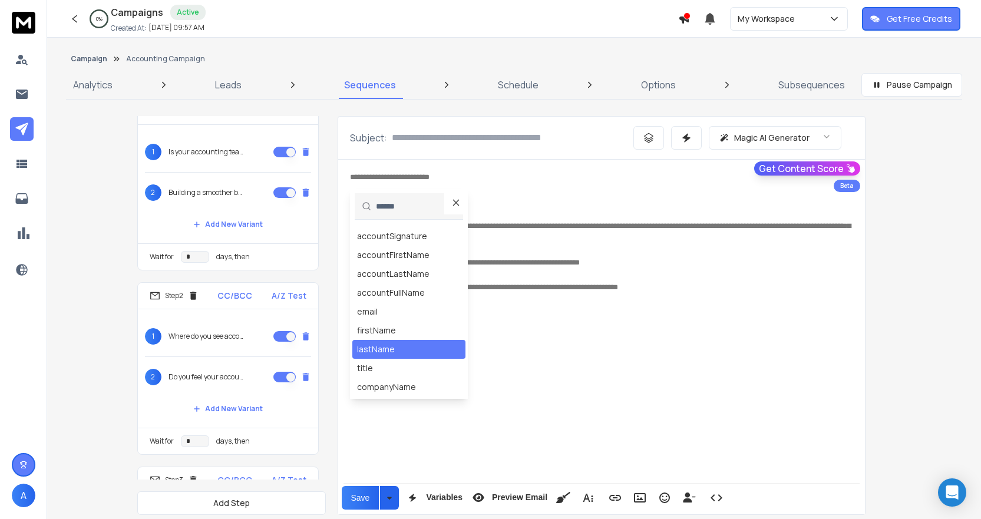
scroll to position [0, 0]
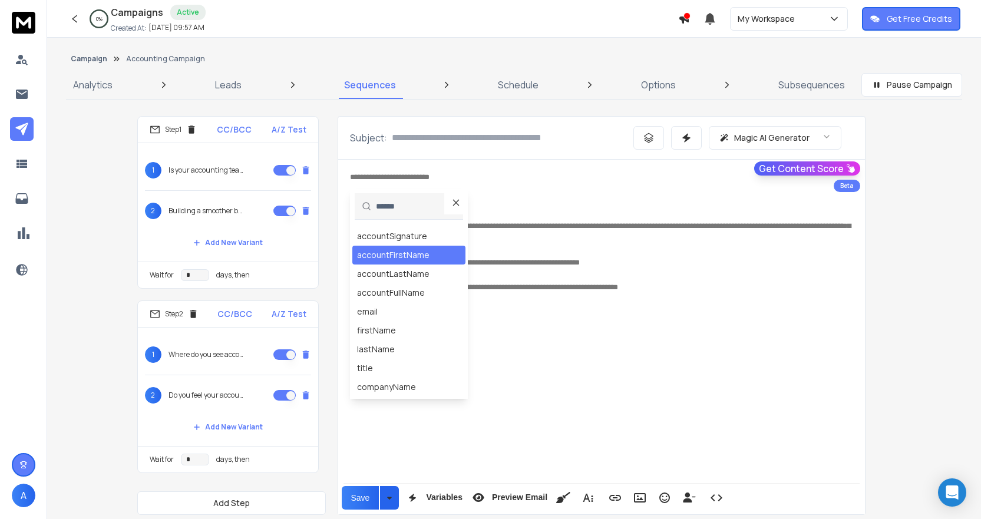
click at [216, 176] on div "1 Is your accounting team doing too much manually?" at bounding box center [194, 170] width 99 height 16
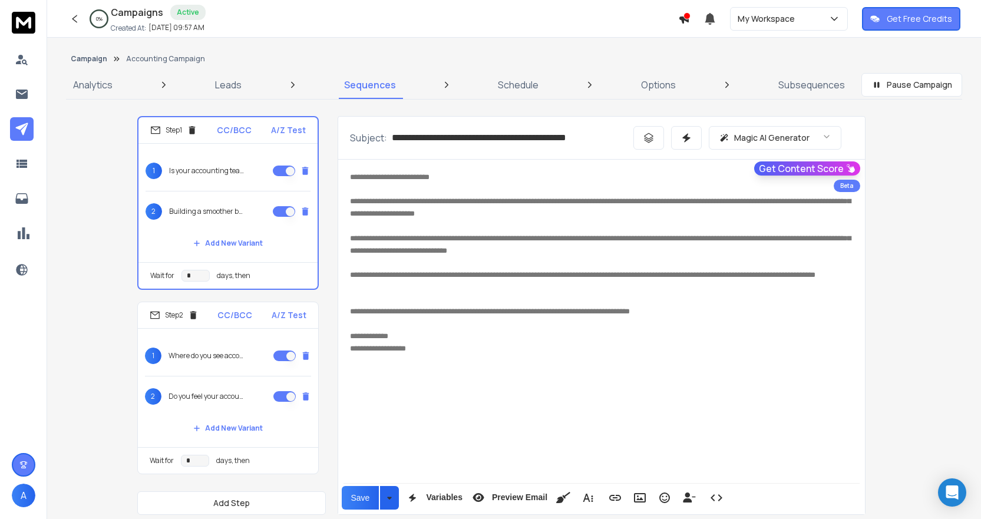
click at [193, 358] on p "Where do you see accounting teams struggling the most?" at bounding box center [205, 355] width 75 height 9
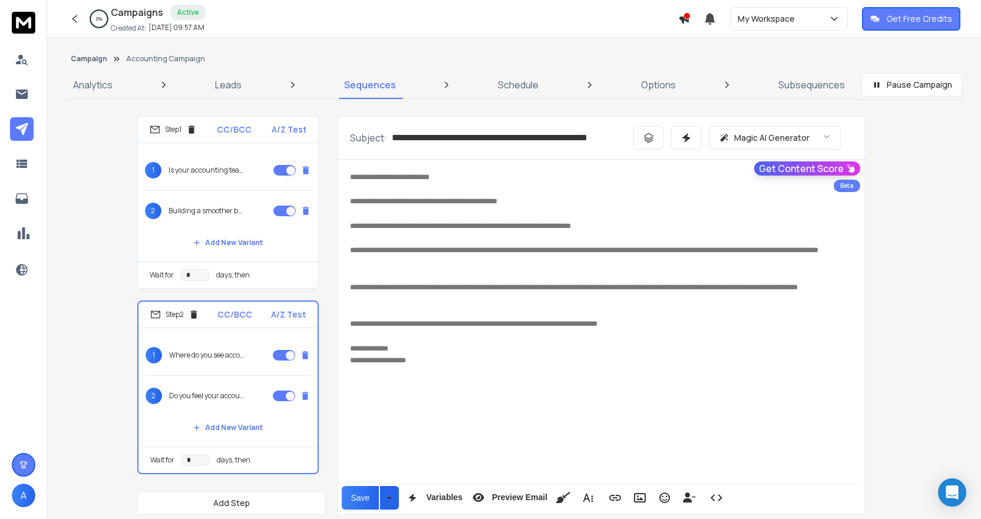
click at [436, 174] on div "**********" at bounding box center [601, 177] width 503 height 12
click at [186, 168] on p "Is your accounting team doing too much manually?" at bounding box center [205, 169] width 75 height 9
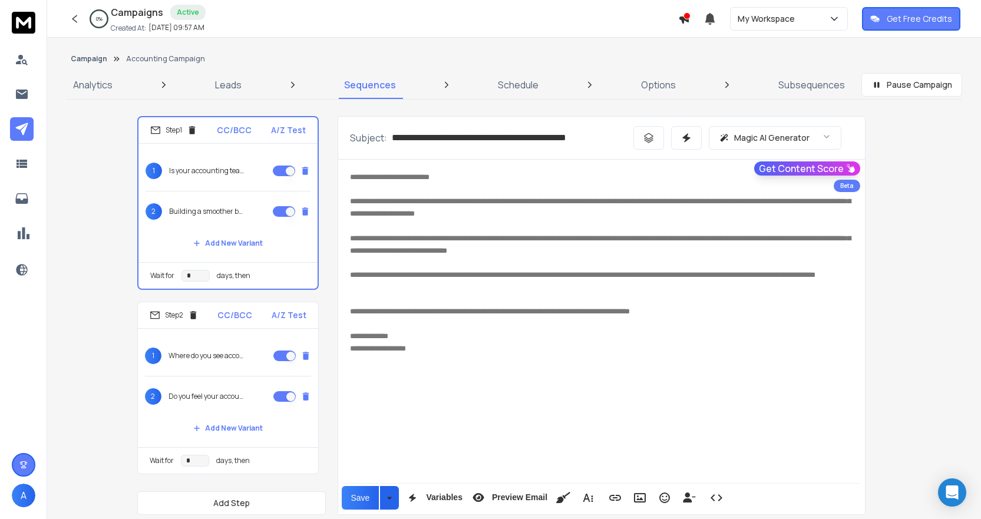
click at [437, 172] on div "**********" at bounding box center [601, 177] width 503 height 12
click at [444, 506] on div "Variables" at bounding box center [433, 497] width 64 height 19
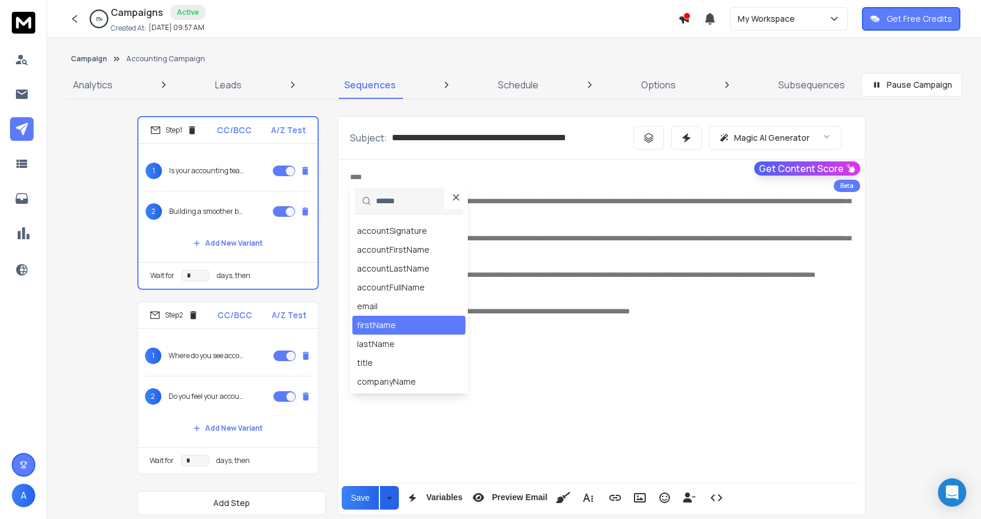
click at [387, 327] on div "firstName" at bounding box center [376, 325] width 39 height 12
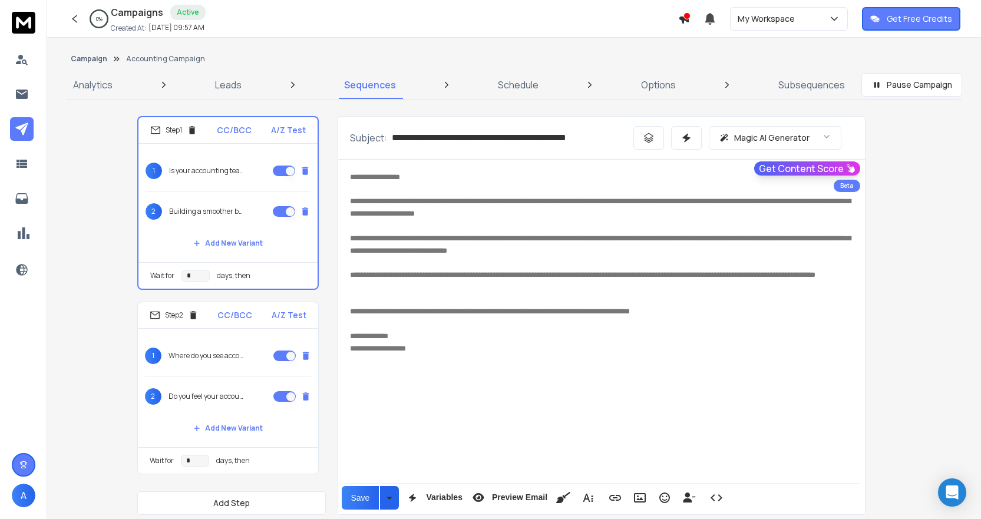
click at [413, 349] on div "**********" at bounding box center [601, 349] width 503 height 12
click at [439, 494] on span "Variables" at bounding box center [443, 497] width 41 height 10
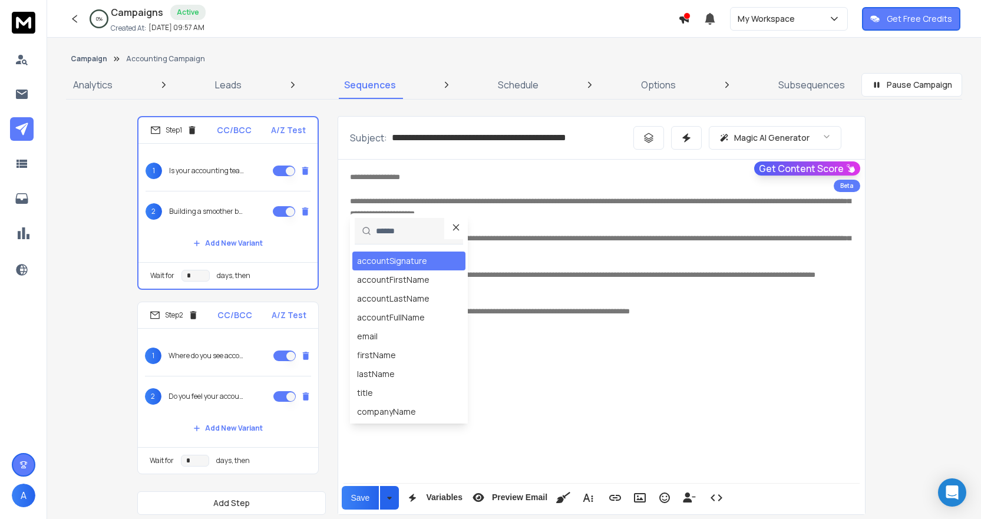
click at [398, 256] on div "accountSignature" at bounding box center [392, 261] width 70 height 12
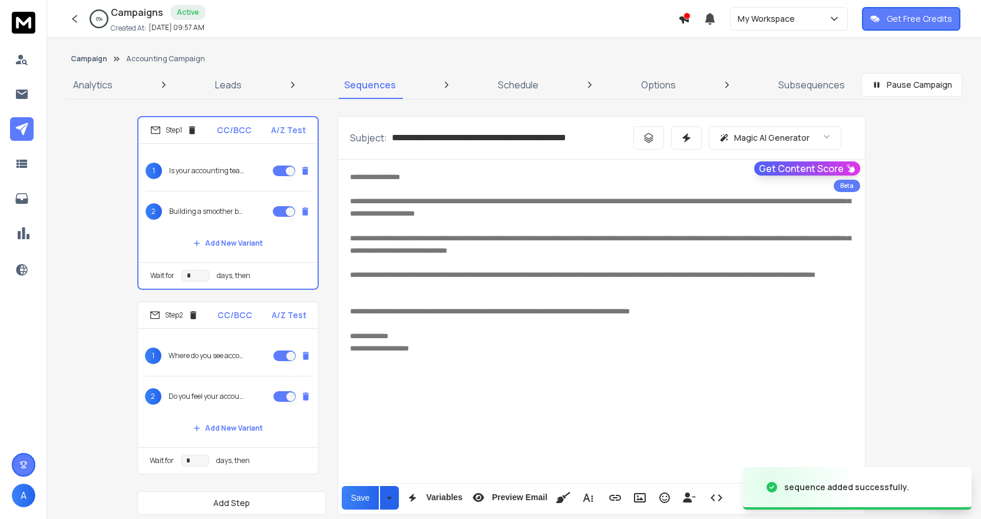
click at [220, 211] on p "Building a smoother back office for {{company.name}}" at bounding box center [206, 211] width 75 height 9
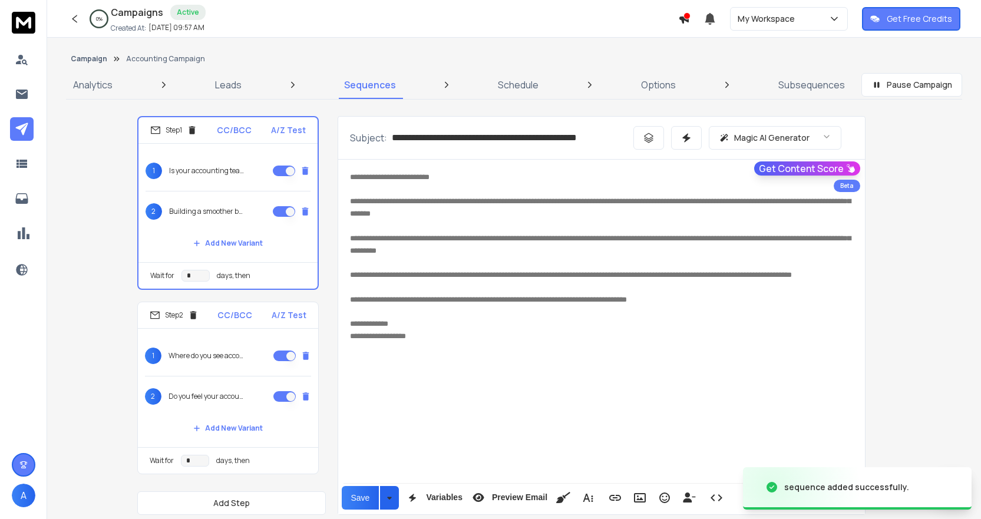
click at [440, 174] on div "**********" at bounding box center [601, 177] width 503 height 12
click at [435, 177] on div "**********" at bounding box center [601, 177] width 503 height 12
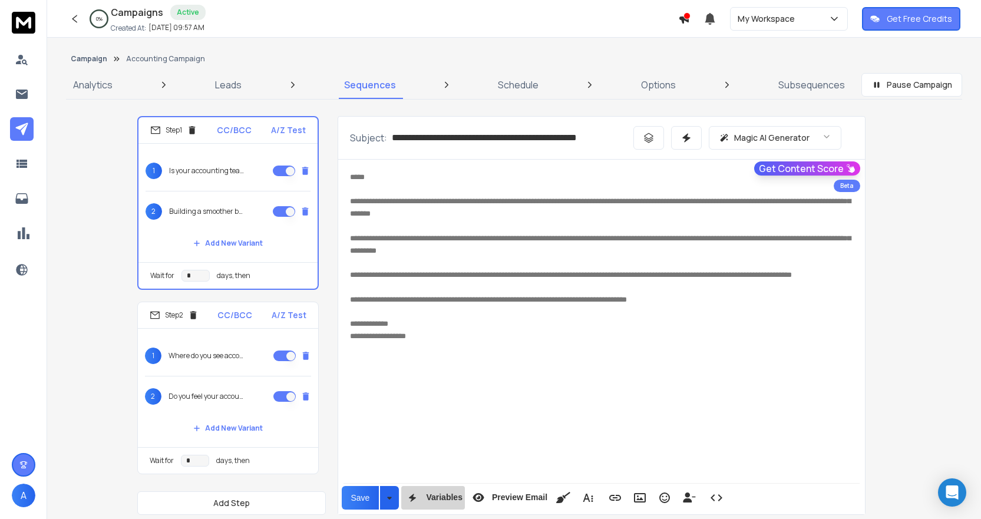
click at [436, 494] on span "Variables" at bounding box center [443, 497] width 41 height 10
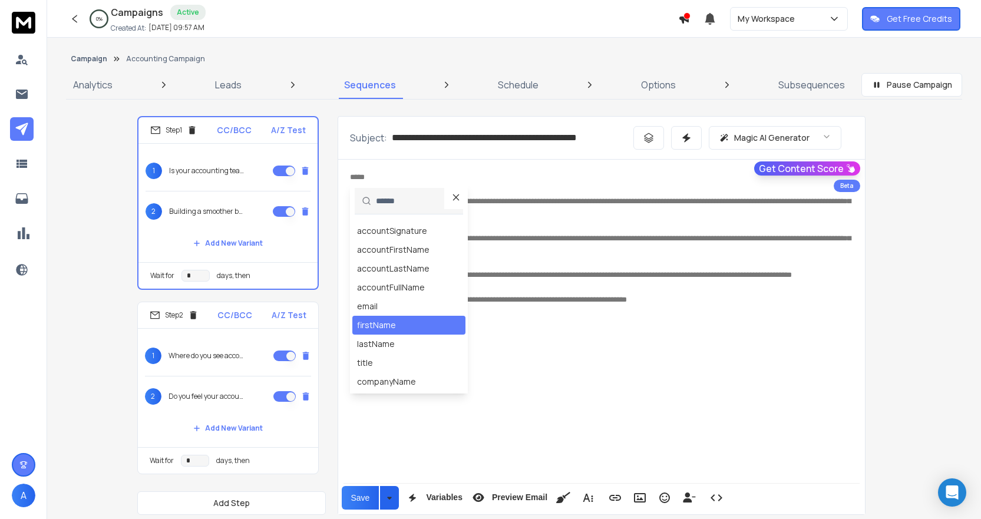
click at [377, 317] on div "firstName" at bounding box center [408, 325] width 113 height 19
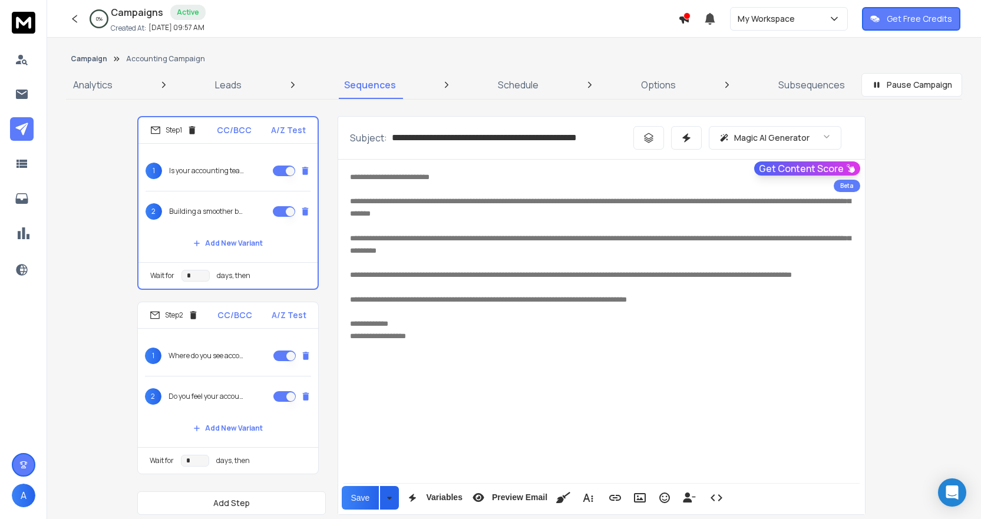
click at [436, 176] on div "**********" at bounding box center [601, 177] width 503 height 12
click at [451, 497] on span "Variables" at bounding box center [443, 497] width 41 height 10
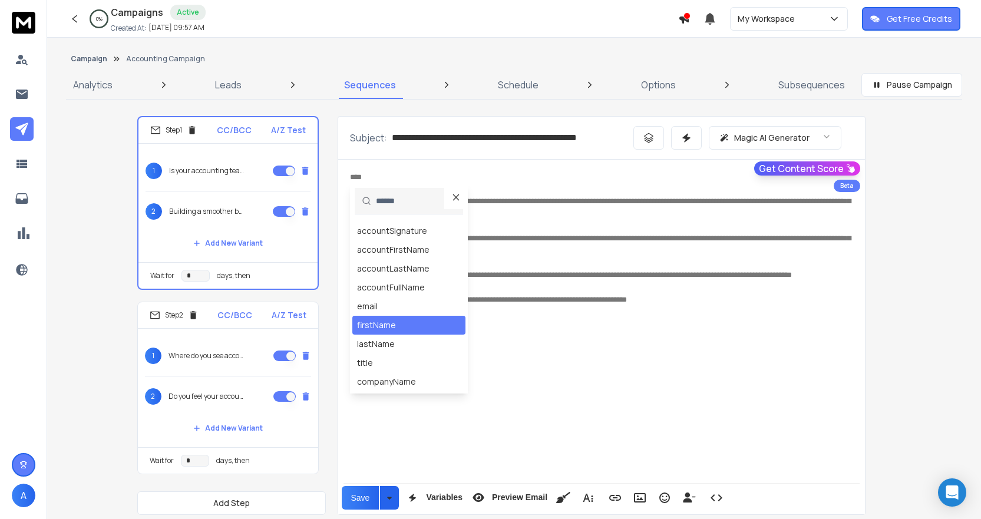
click at [386, 326] on div "firstName" at bounding box center [376, 325] width 39 height 12
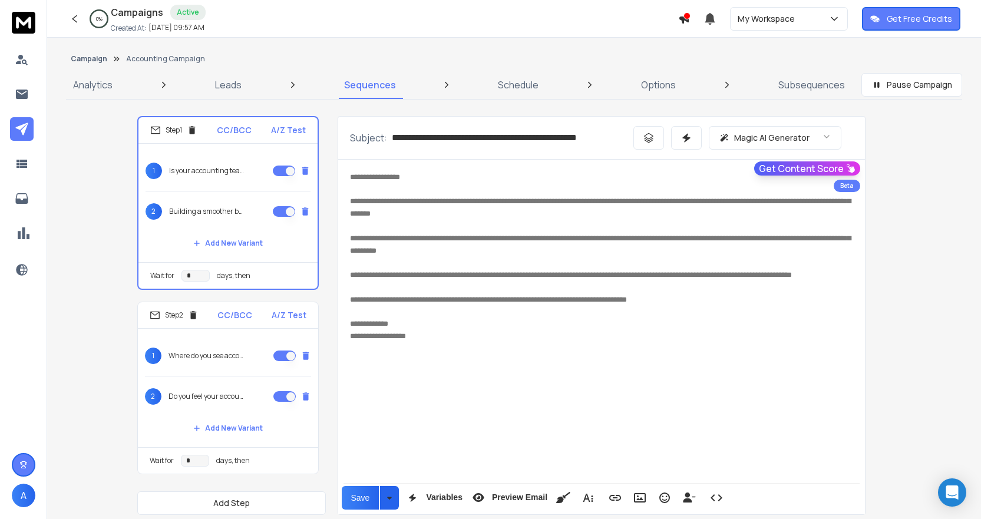
click at [413, 335] on div "**********" at bounding box center [601, 336] width 503 height 12
click at [451, 497] on span "Variables" at bounding box center [443, 497] width 41 height 10
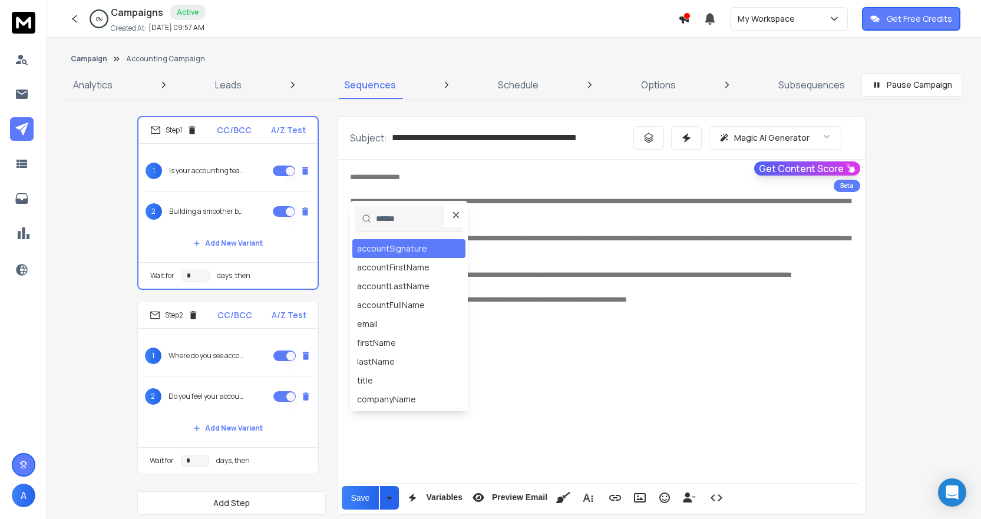
click at [442, 254] on div "accountSignature" at bounding box center [408, 248] width 113 height 19
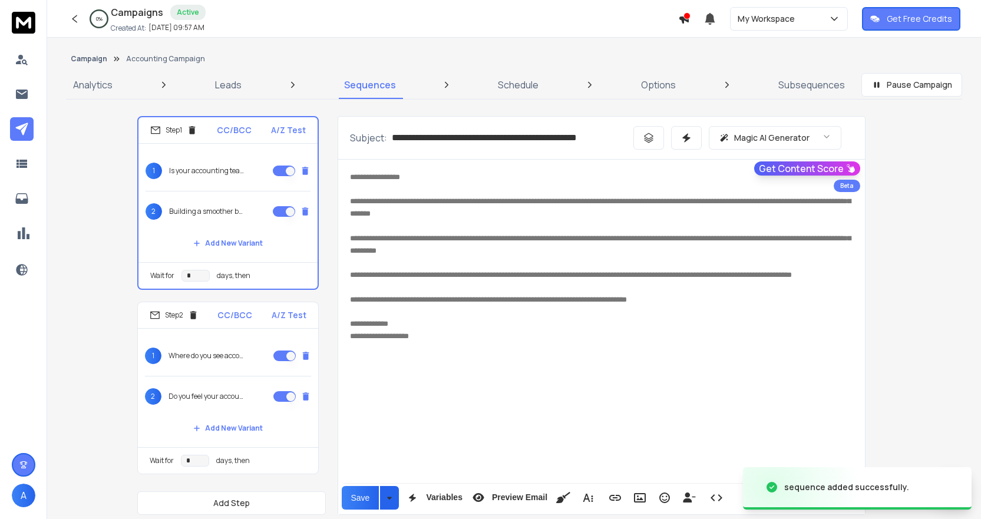
click at [197, 357] on p "Where do you see accounting teams struggling the most?" at bounding box center [205, 355] width 75 height 9
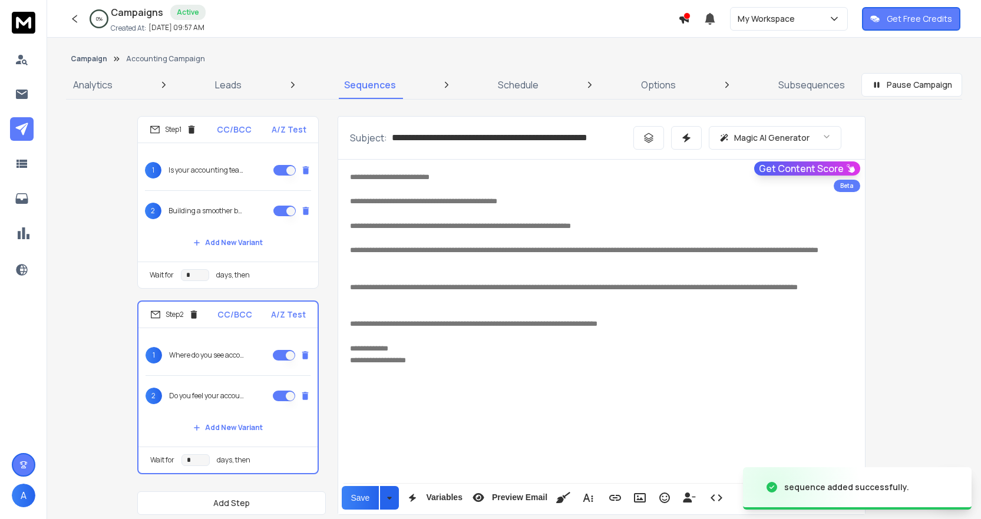
click at [437, 172] on div "**********" at bounding box center [601, 177] width 503 height 12
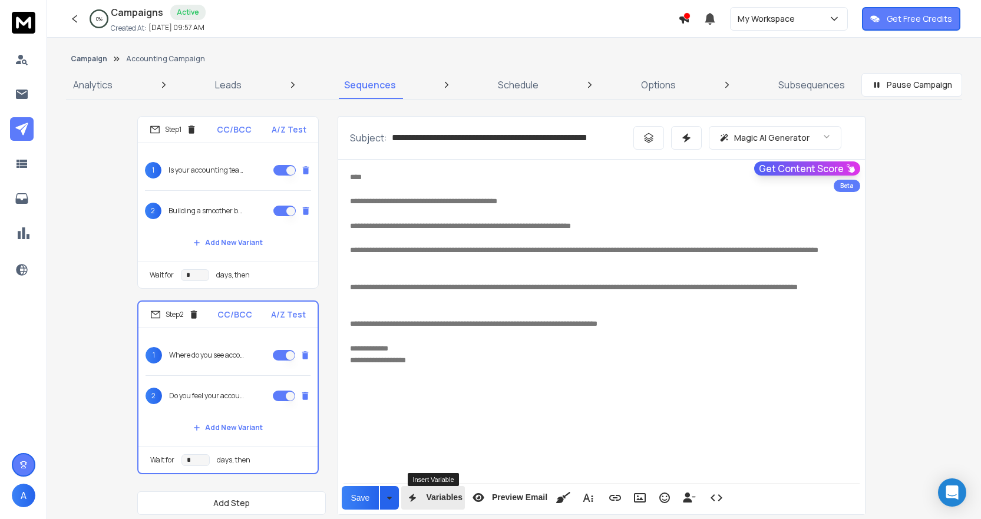
click at [441, 501] on span "Variables" at bounding box center [443, 497] width 41 height 10
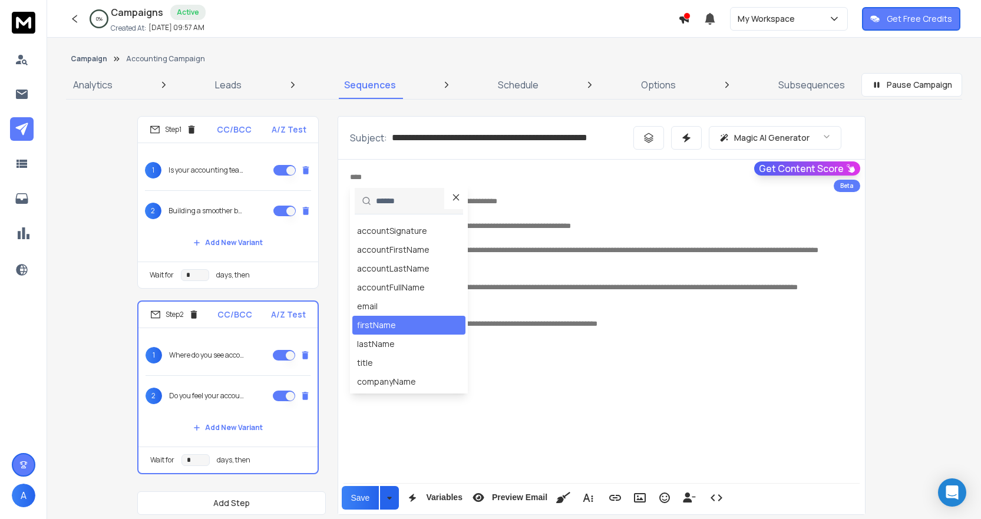
click at [375, 325] on div "firstName" at bounding box center [376, 325] width 39 height 12
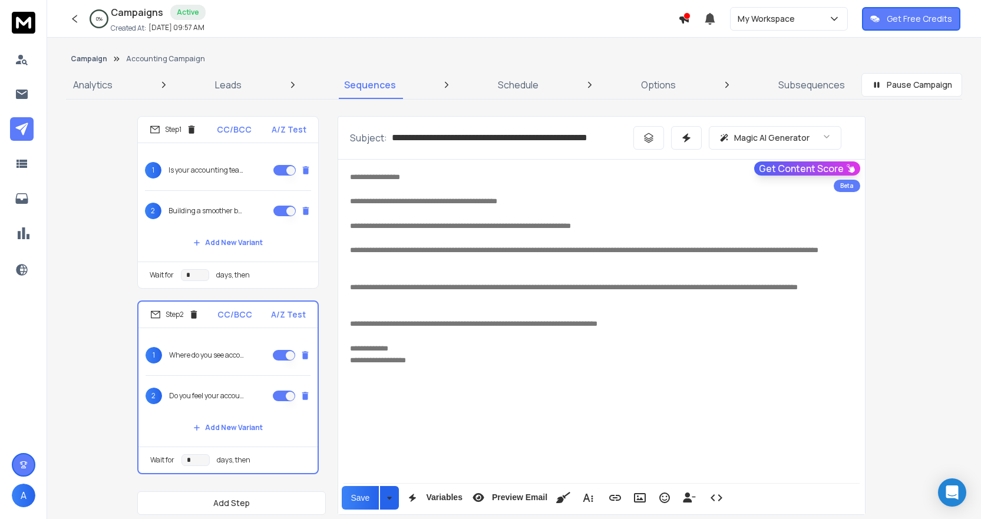
click at [418, 365] on div "**********" at bounding box center [601, 361] width 503 height 12
click at [439, 502] on span "Variables" at bounding box center [443, 497] width 41 height 10
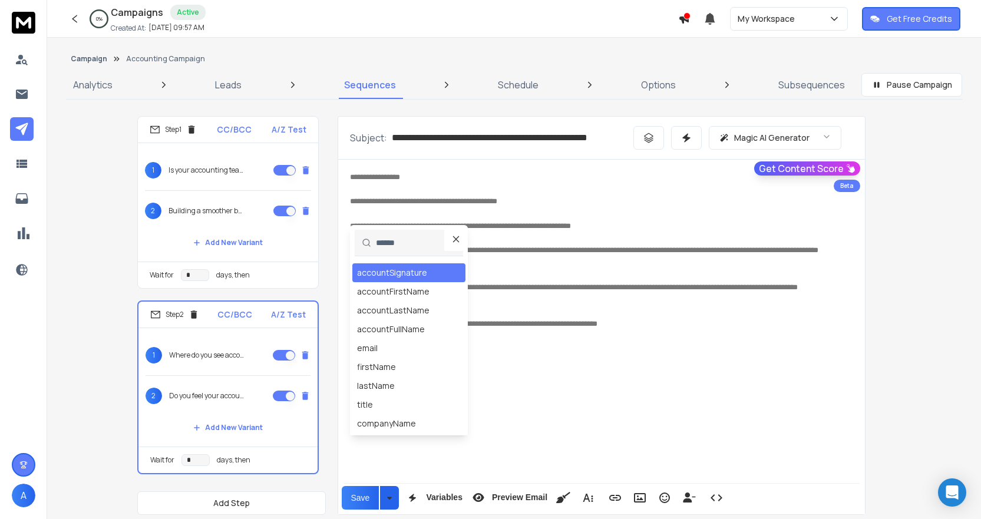
click at [402, 269] on div "accountSignature" at bounding box center [392, 273] width 70 height 12
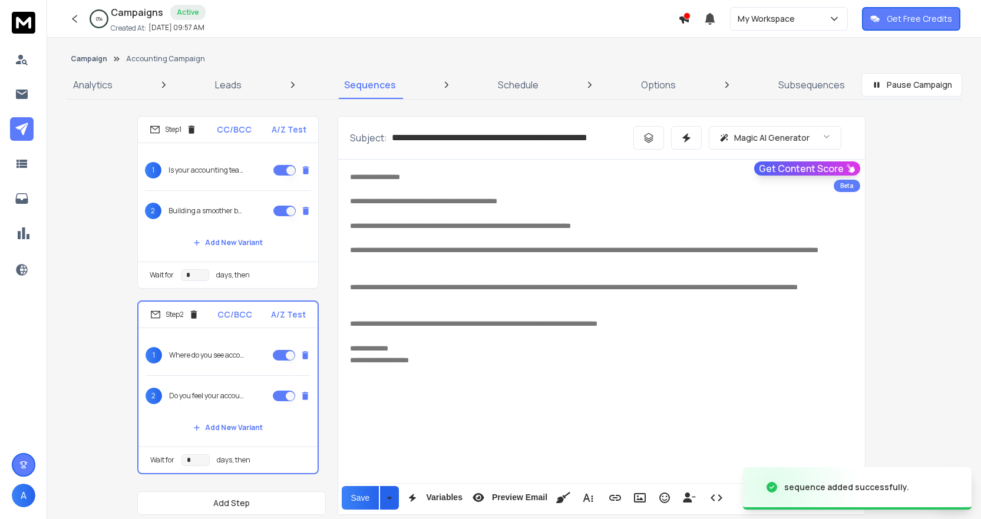
click at [191, 361] on div "1 Where do you see accounting teams struggling the most?" at bounding box center [194, 355] width 99 height 16
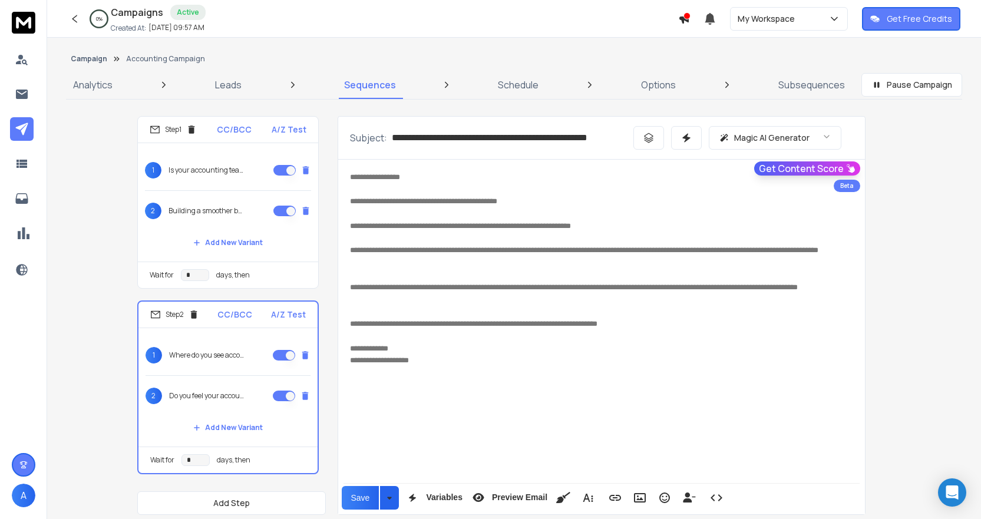
click at [197, 389] on div "2 Do you feel your accounting team is stretched right now?" at bounding box center [194, 396] width 99 height 16
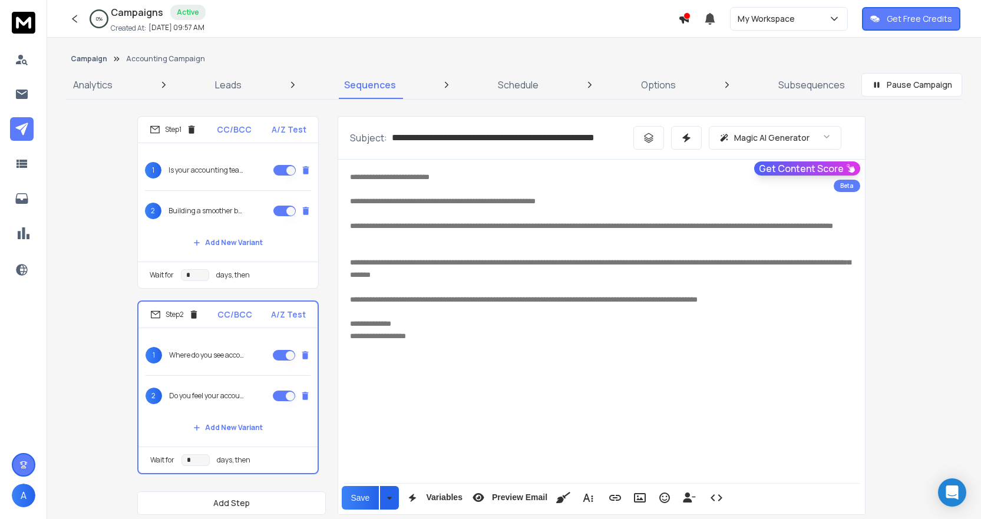
click at [211, 348] on div "1 Where do you see accounting teams struggling the most?" at bounding box center [194, 355] width 99 height 16
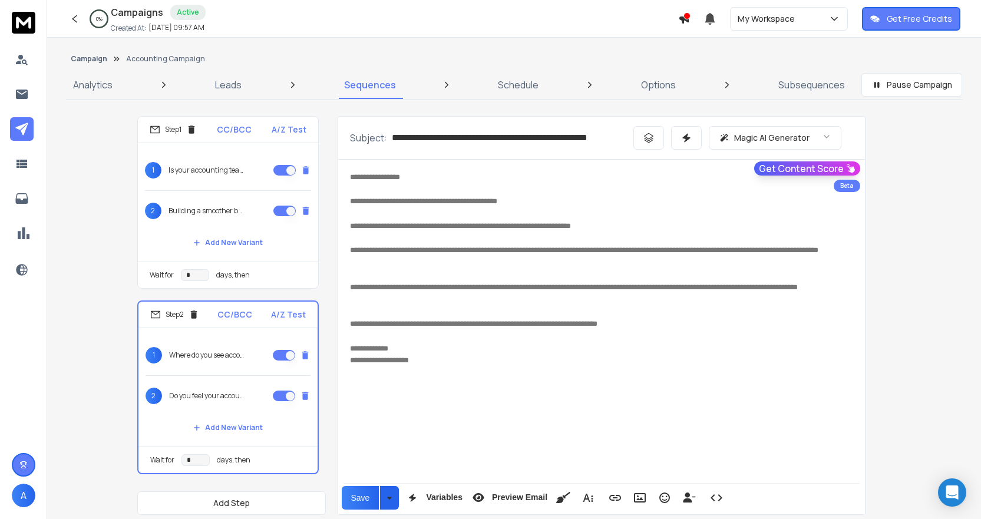
click at [206, 387] on div "2 Do you feel your accounting team is stretched right now?" at bounding box center [227, 396] width 165 height 40
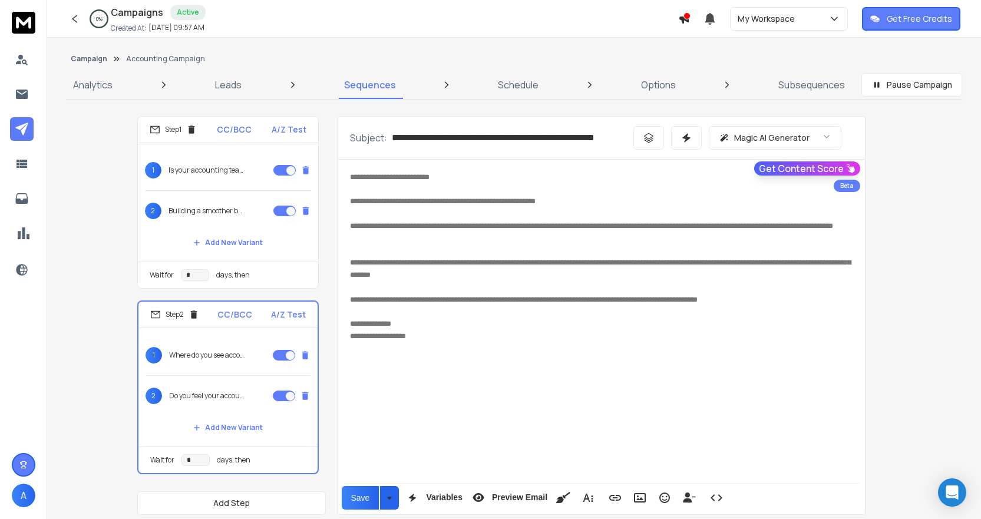
click at [435, 177] on div "**********" at bounding box center [601, 177] width 503 height 12
click at [426, 495] on span "Variables" at bounding box center [443, 497] width 41 height 10
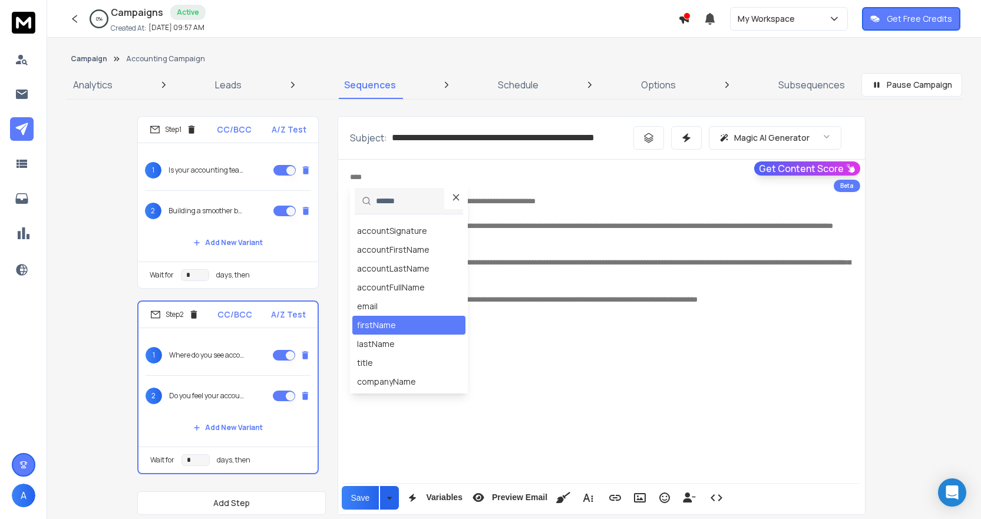
click at [392, 324] on div "firstName" at bounding box center [376, 325] width 39 height 12
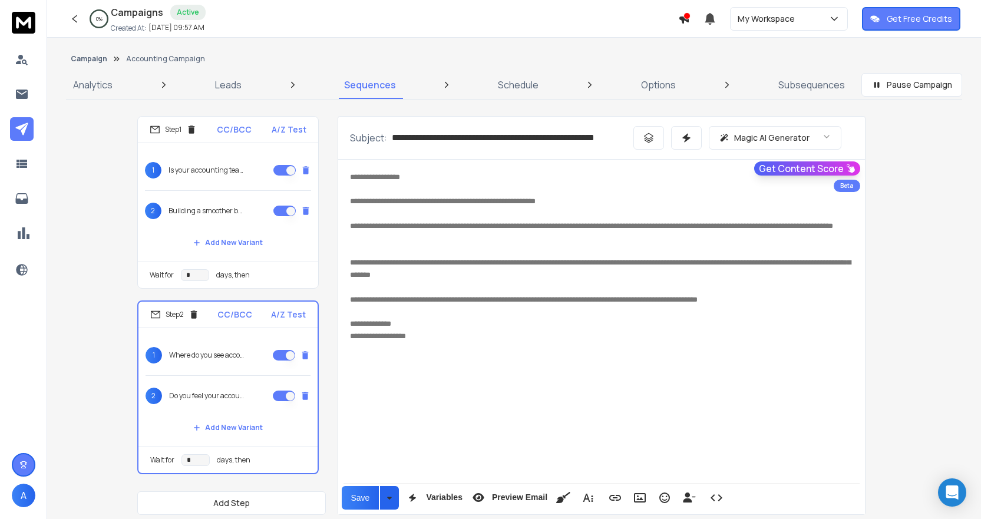
click at [417, 337] on div "**********" at bounding box center [601, 336] width 503 height 12
click at [442, 488] on div "Variables" at bounding box center [433, 497] width 64 height 19
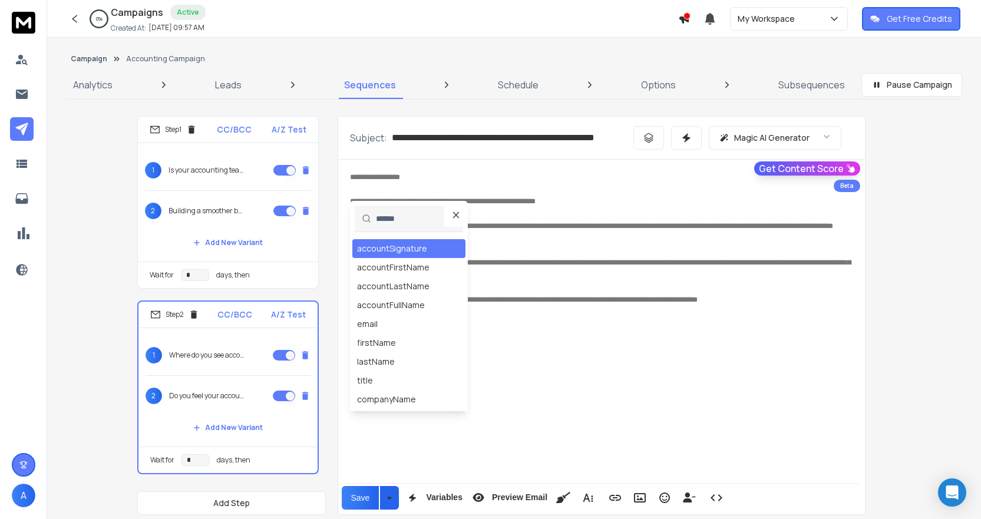
click at [408, 247] on div "accountSignature" at bounding box center [392, 249] width 70 height 12
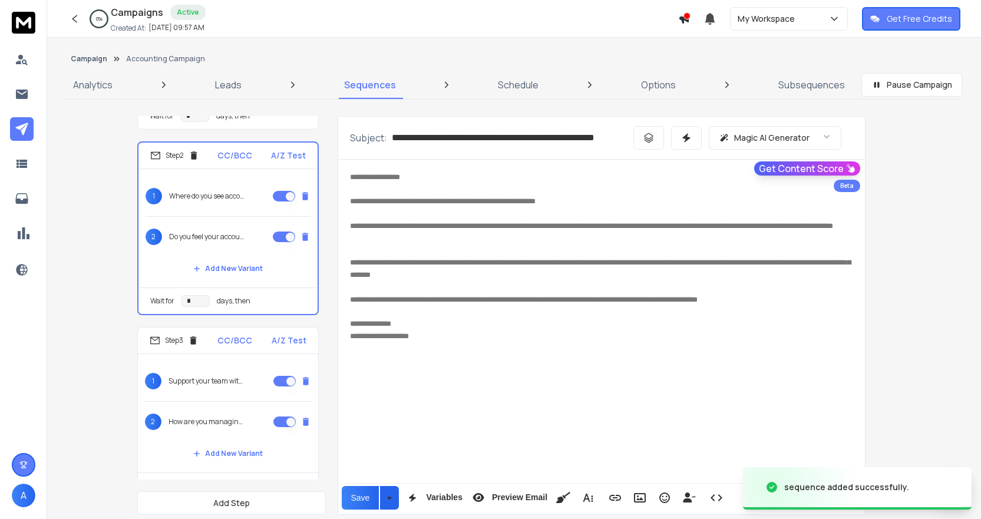
scroll to position [177, 0]
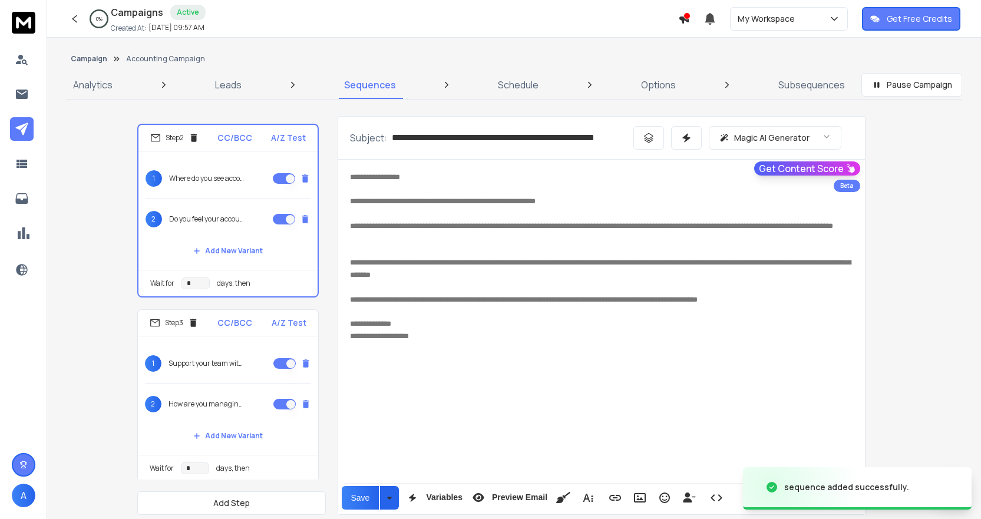
click at [208, 369] on div "1 Support your team without increasing payroll" at bounding box center [194, 363] width 99 height 16
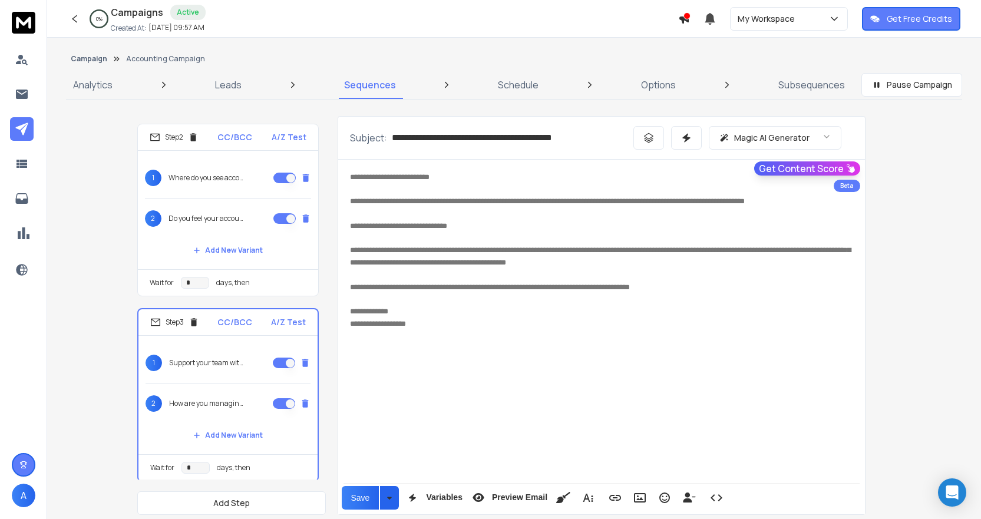
click at [437, 177] on div "**********" at bounding box center [601, 177] width 503 height 12
click at [443, 495] on span "Variables" at bounding box center [443, 497] width 41 height 10
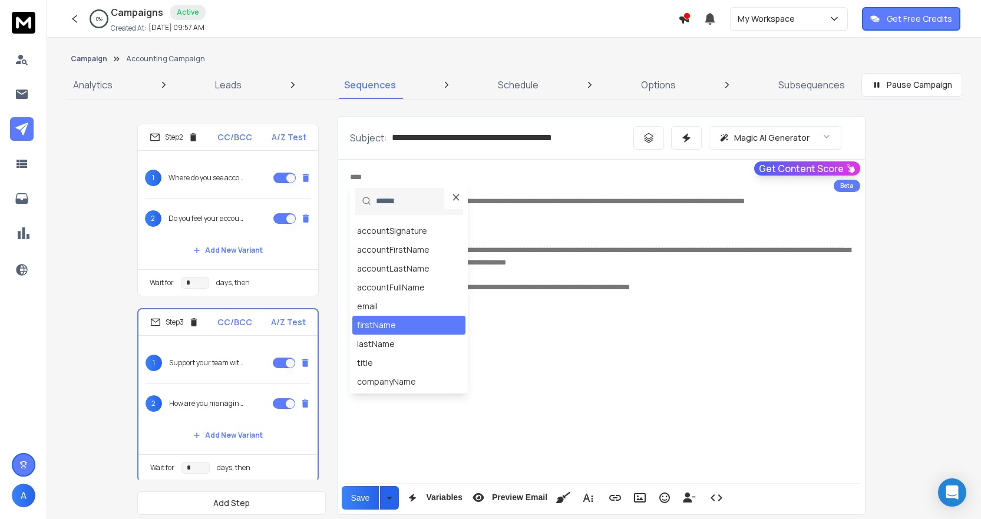
click at [370, 325] on div "firstName" at bounding box center [376, 325] width 39 height 12
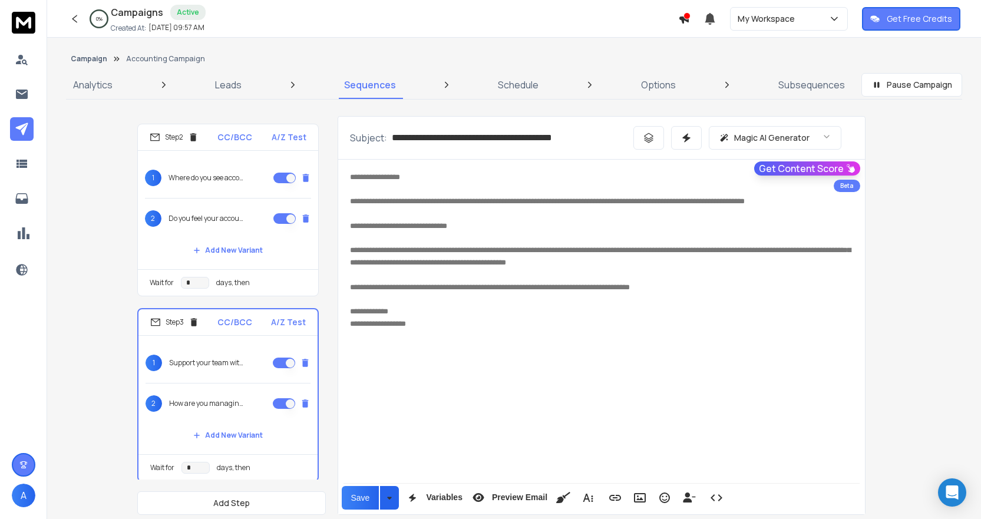
click at [420, 318] on div "**********" at bounding box center [601, 324] width 503 height 12
click at [445, 503] on div "Variables" at bounding box center [433, 497] width 64 height 19
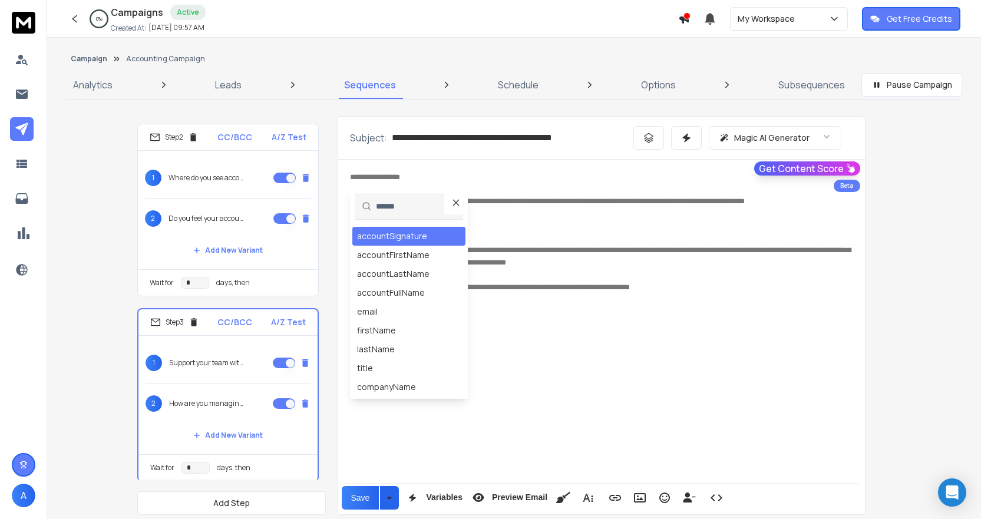
click at [417, 230] on div "accountSignature" at bounding box center [408, 236] width 113 height 19
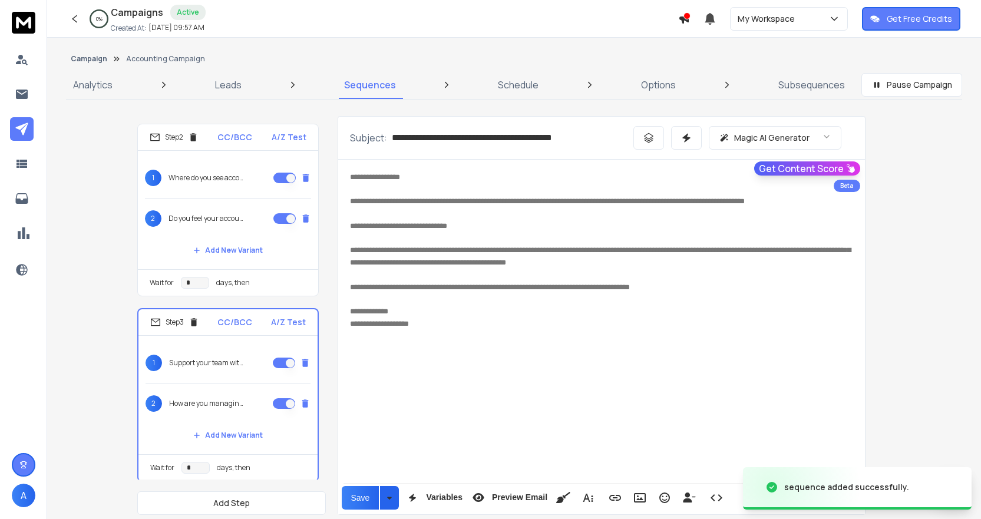
click at [184, 409] on div "2 How are you managing backlog and cleanups?" at bounding box center [194, 403] width 99 height 16
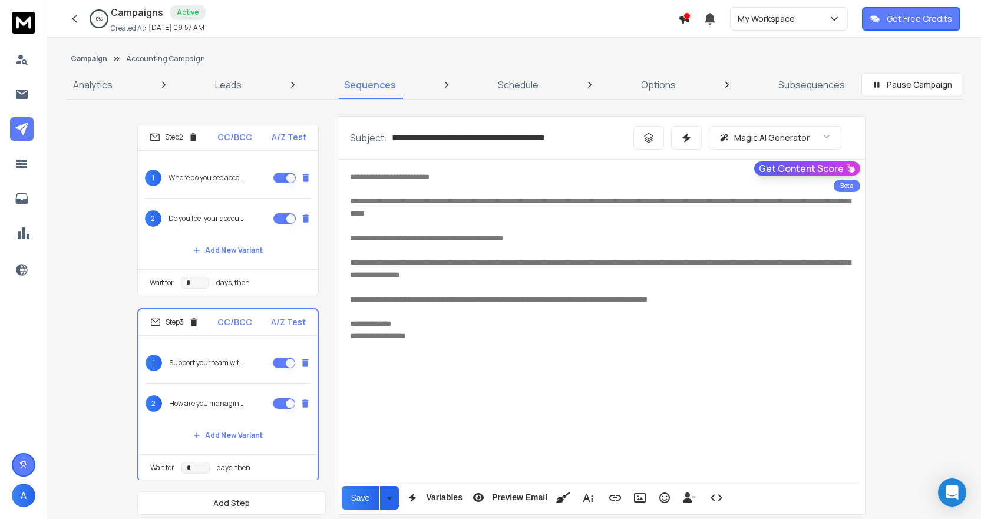
click at [438, 175] on div "**********" at bounding box center [601, 177] width 503 height 12
click at [438, 496] on span "Variables" at bounding box center [443, 497] width 41 height 10
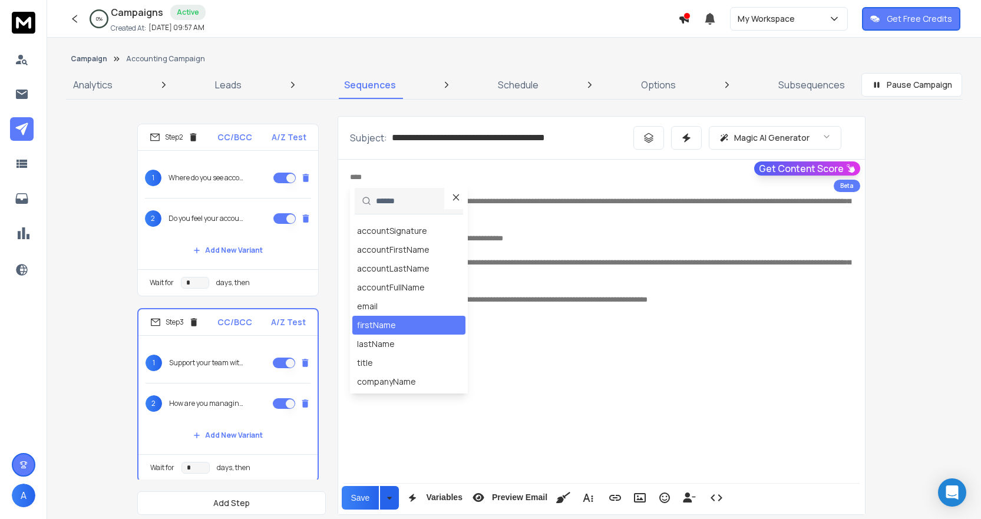
click at [401, 320] on div "firstName" at bounding box center [408, 325] width 113 height 19
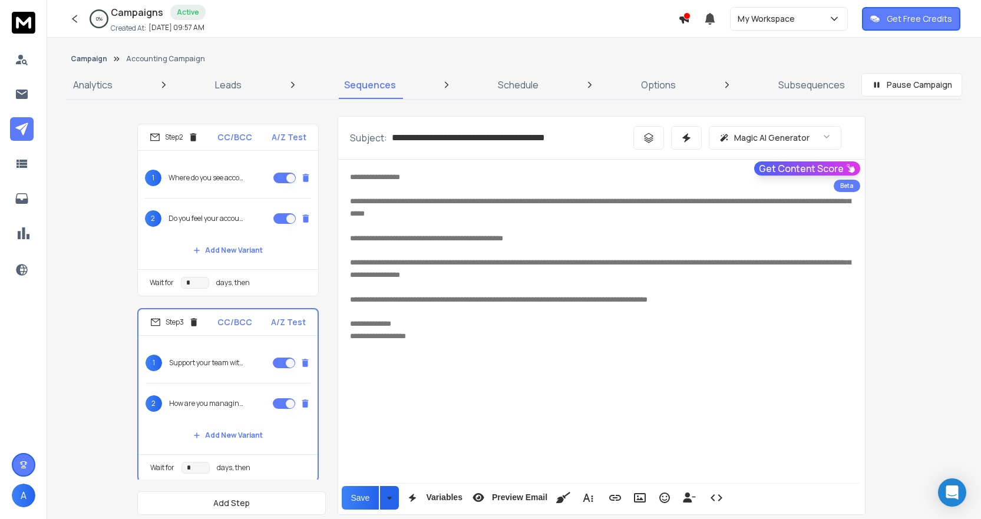
click at [426, 335] on div "**********" at bounding box center [601, 336] width 503 height 12
click at [439, 502] on span "Variables" at bounding box center [443, 497] width 41 height 10
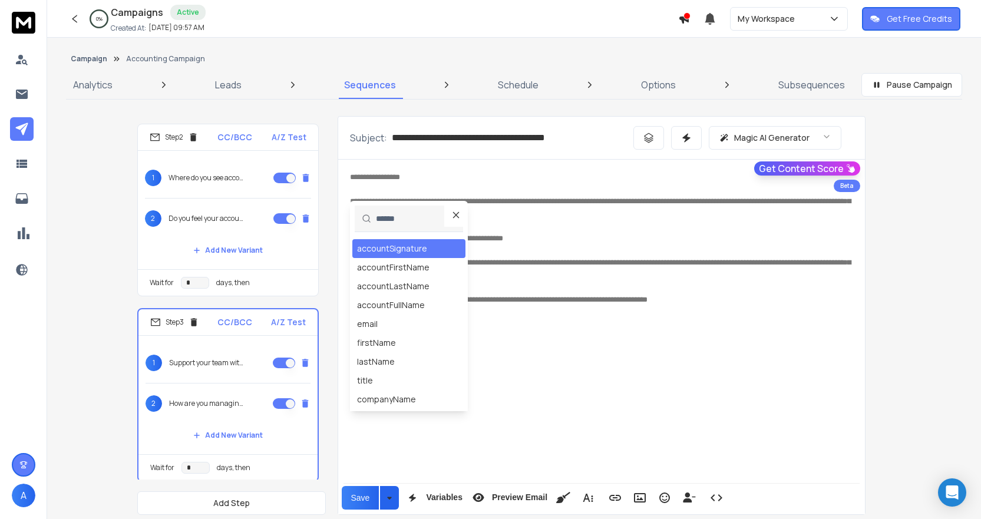
click at [410, 242] on div "accountSignature" at bounding box center [408, 248] width 113 height 19
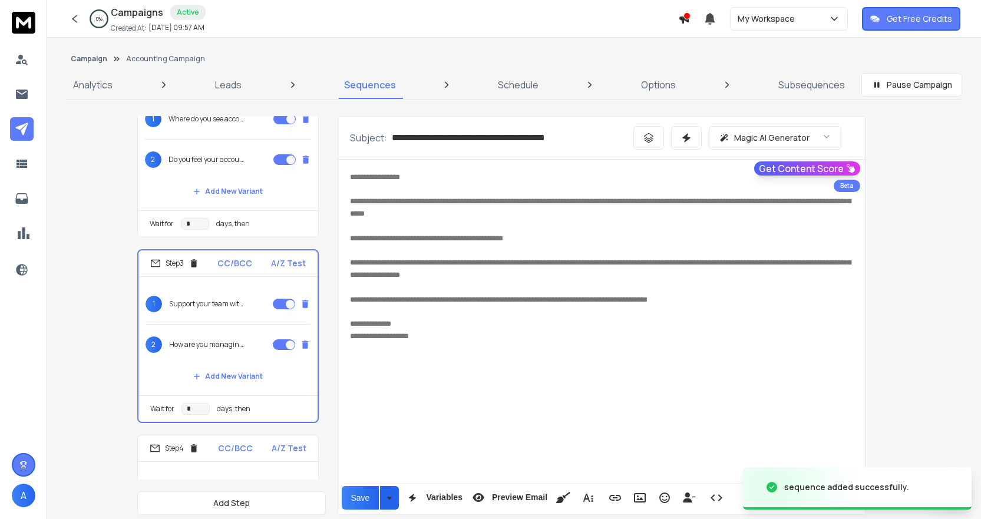
scroll to position [353, 0]
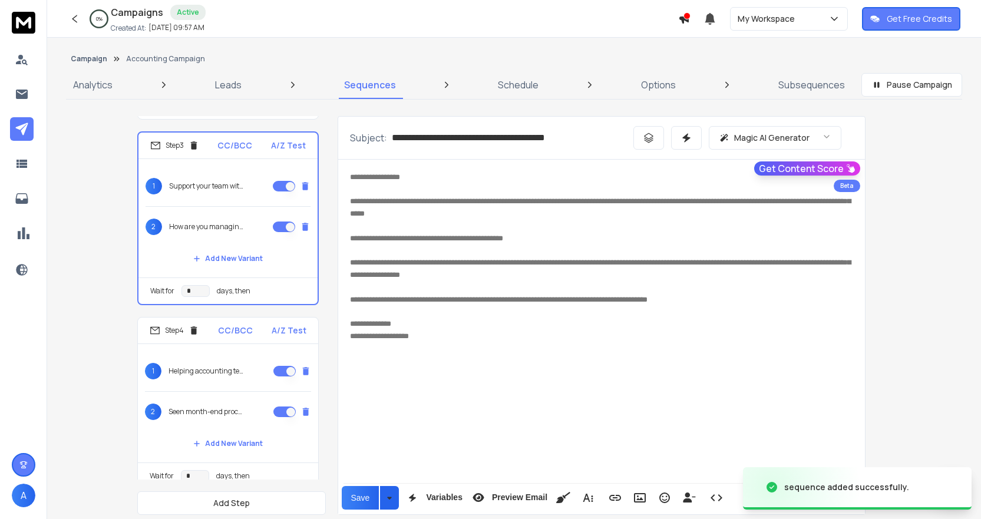
click at [209, 376] on div "1 Helping accounting teams move faster" at bounding box center [194, 371] width 99 height 16
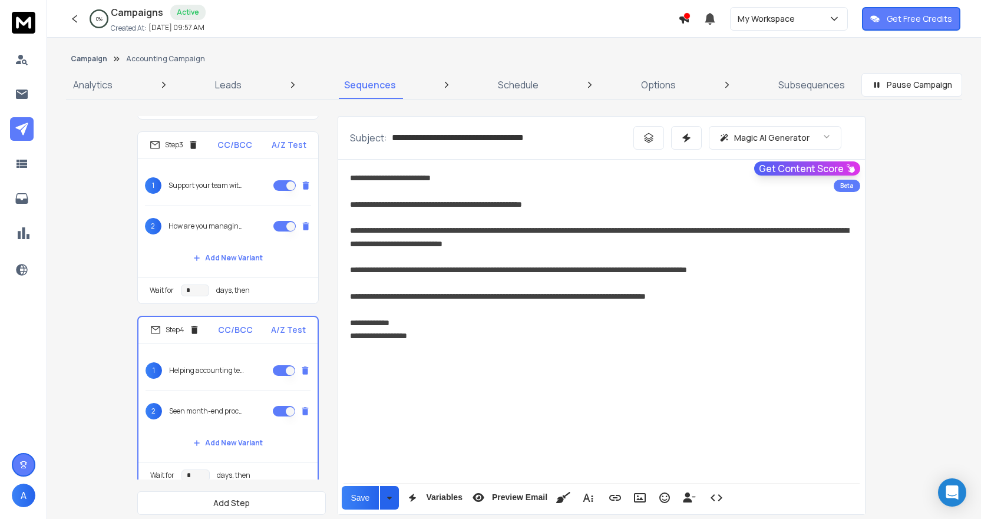
click at [443, 170] on div "**********" at bounding box center [601, 316] width 527 height 312
click at [439, 507] on button "Variables Insert Variable" at bounding box center [433, 498] width 64 height 24
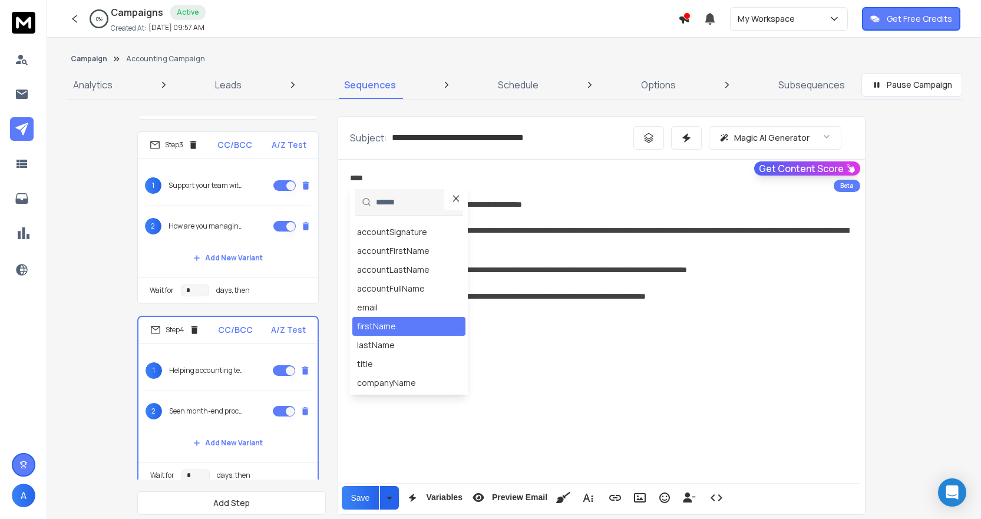
click at [388, 327] on div "firstName" at bounding box center [376, 326] width 39 height 12
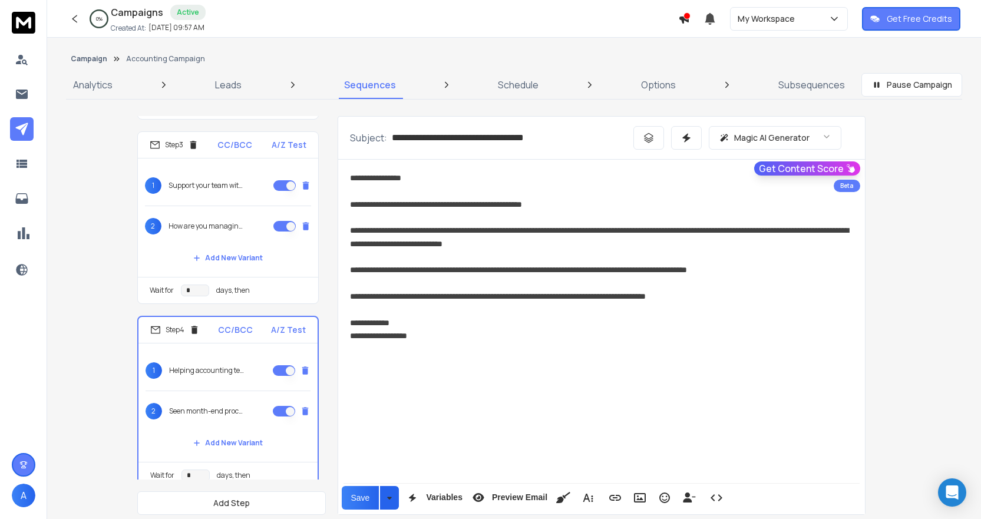
click at [421, 336] on div "**********" at bounding box center [601, 335] width 503 height 13
click at [436, 491] on div "Variables" at bounding box center [433, 497] width 64 height 19
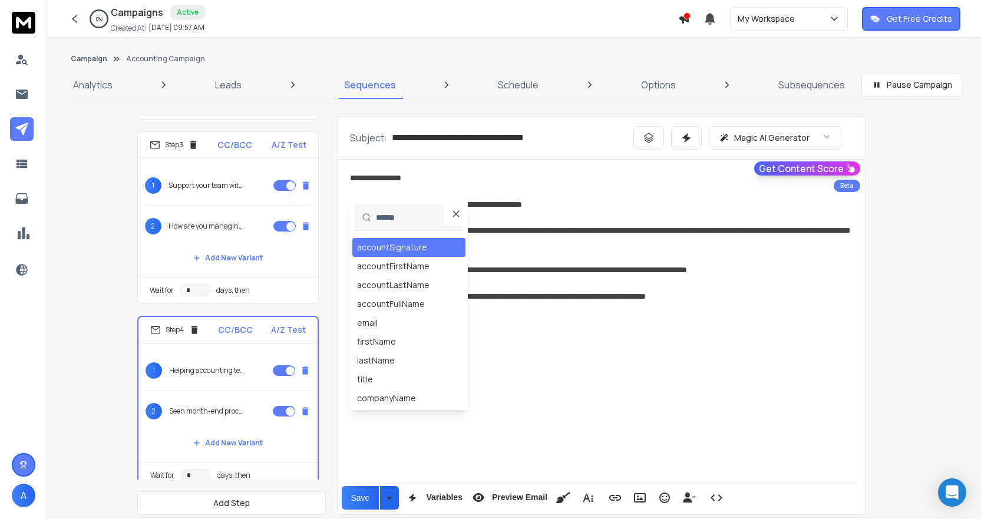
click at [406, 244] on div "accountSignature" at bounding box center [392, 247] width 70 height 12
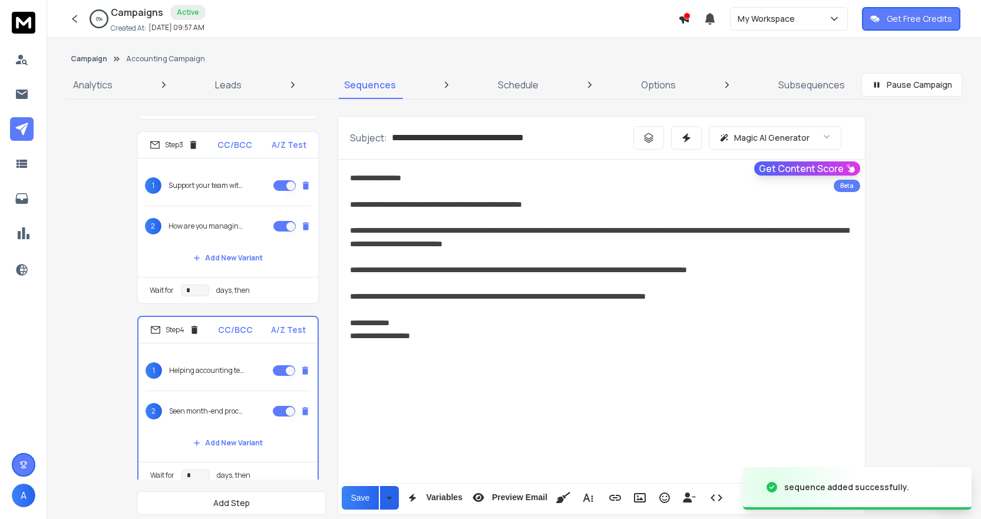
click at [204, 409] on p "Seen month-end processes go from 15 days to 5" at bounding box center [206, 410] width 75 height 9
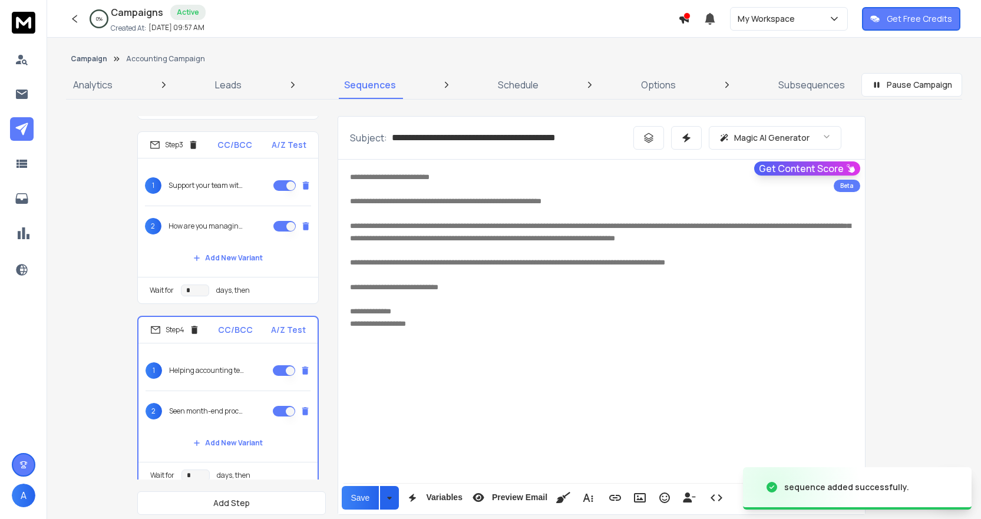
click at [438, 176] on div "**********" at bounding box center [601, 177] width 503 height 12
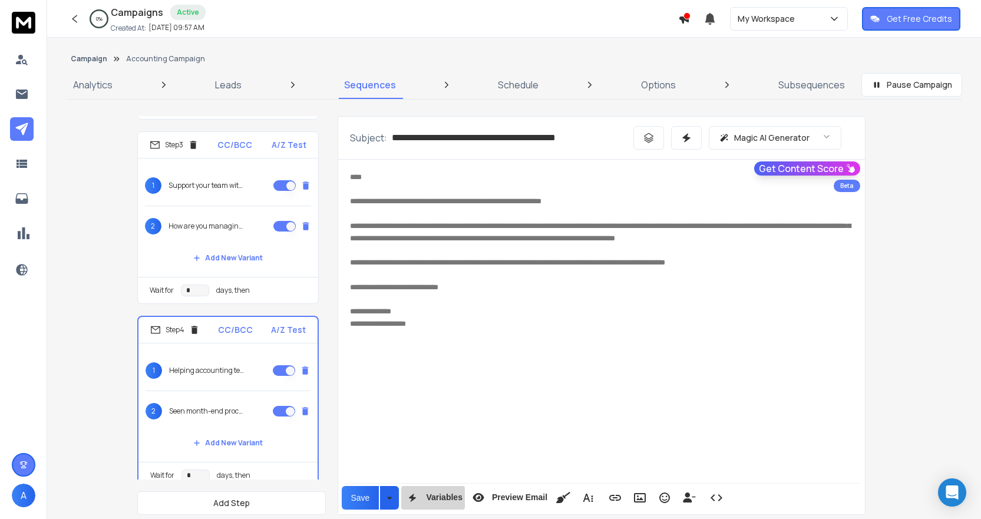
click at [449, 499] on span "Variables" at bounding box center [443, 497] width 41 height 10
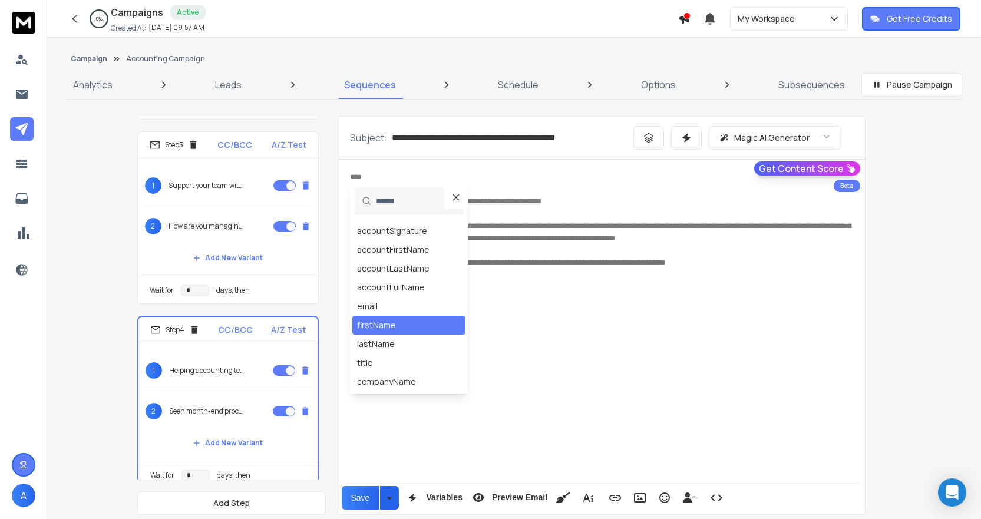
click at [399, 327] on div "firstName" at bounding box center [408, 325] width 113 height 19
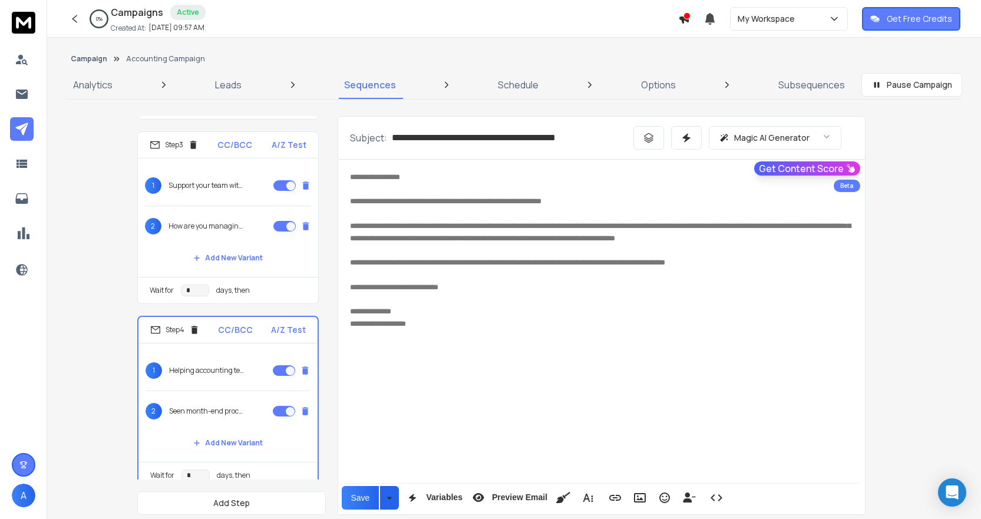
click at [414, 323] on div "**********" at bounding box center [601, 324] width 503 height 12
click at [441, 494] on span "Variables" at bounding box center [443, 497] width 41 height 10
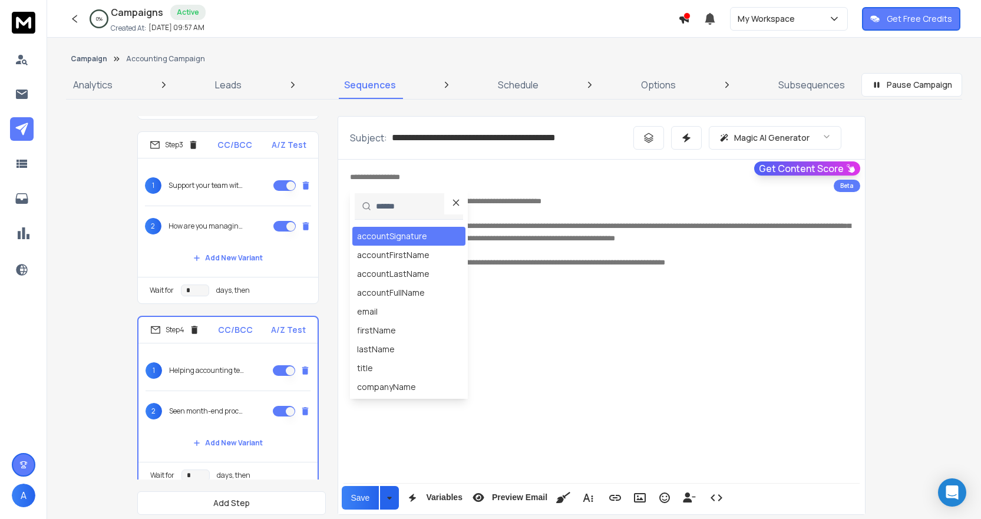
click at [402, 228] on div "accountSignature" at bounding box center [408, 236] width 113 height 19
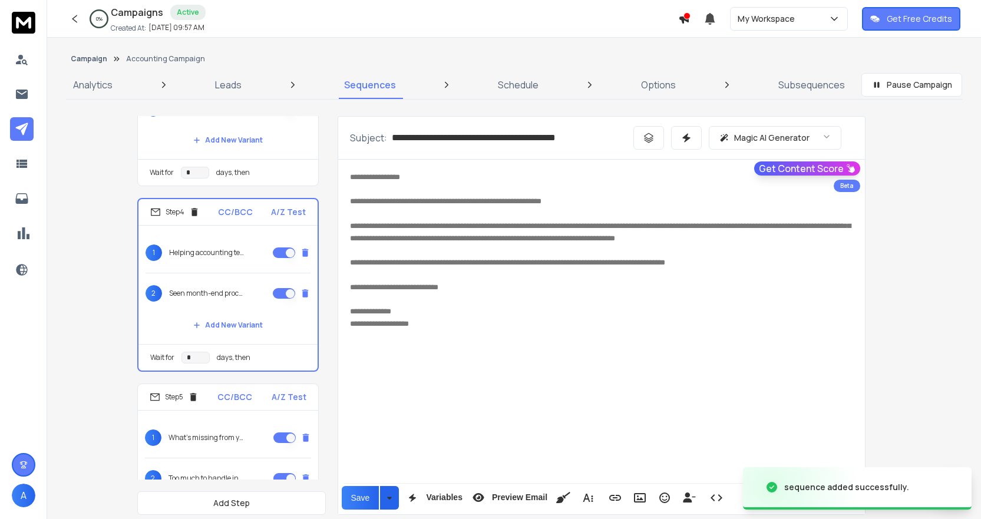
scroll to position [530, 0]
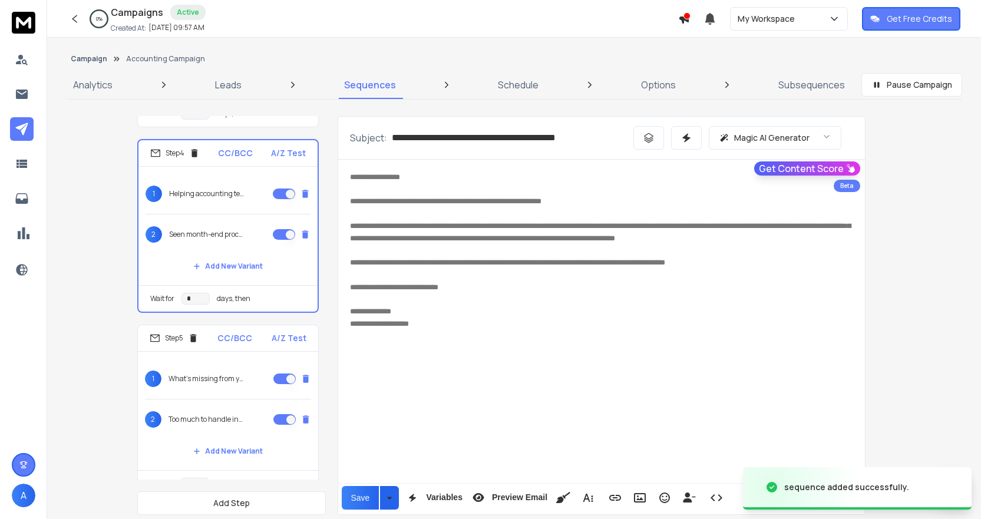
click at [192, 385] on div "1 What’s missing from your current accounting setup?" at bounding box center [194, 378] width 99 height 16
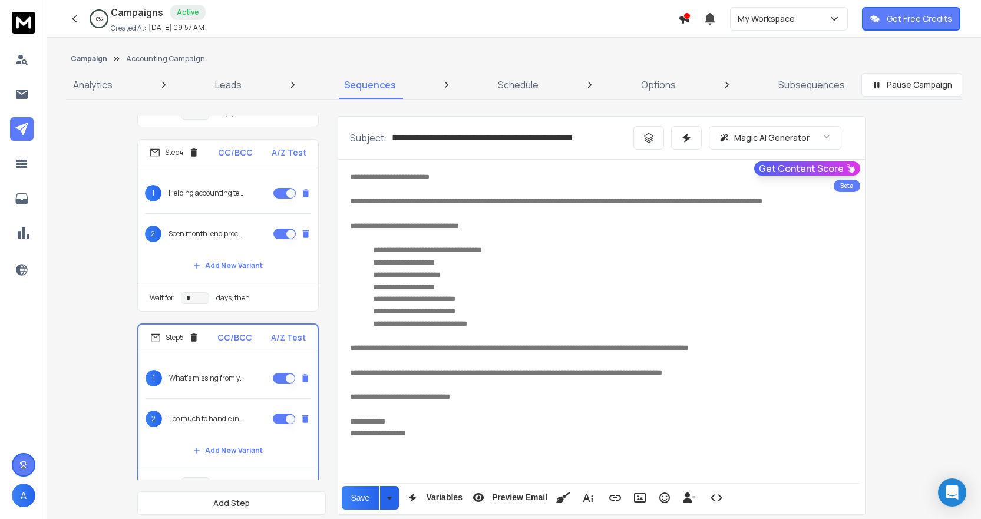
click at [437, 177] on div "**********" at bounding box center [601, 177] width 503 height 12
click at [443, 504] on div "Variables" at bounding box center [433, 497] width 64 height 19
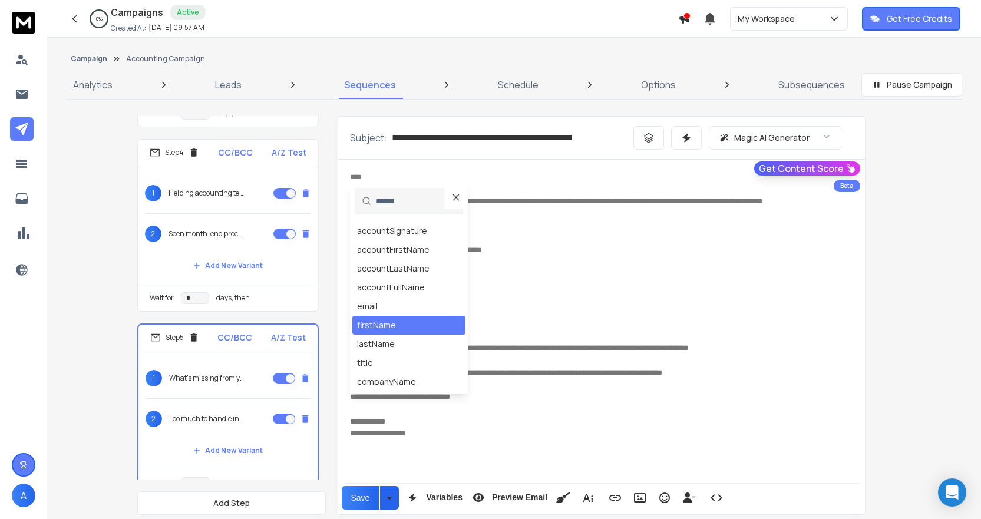
click at [394, 328] on div "firstName" at bounding box center [376, 325] width 39 height 12
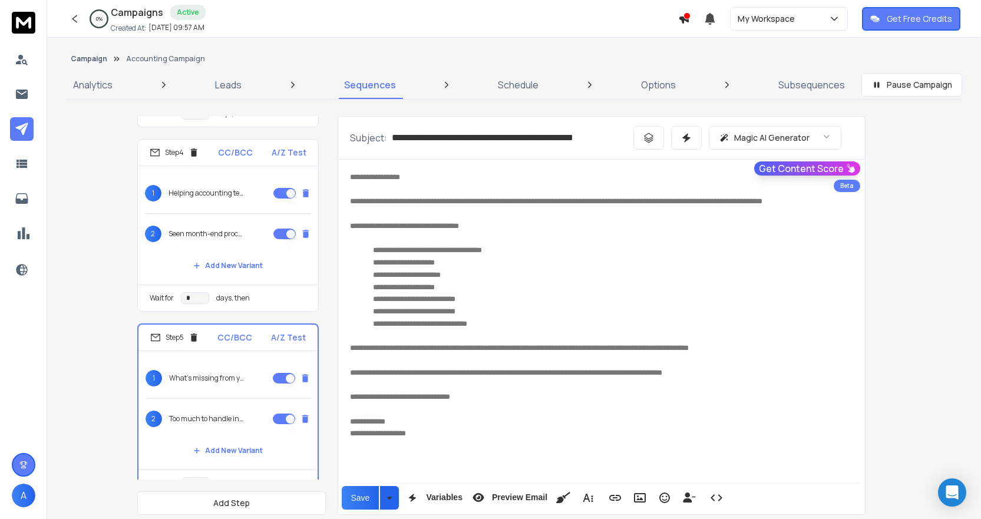
click at [423, 443] on div at bounding box center [601, 446] width 503 height 13
click at [435, 492] on span "Variables" at bounding box center [443, 497] width 41 height 10
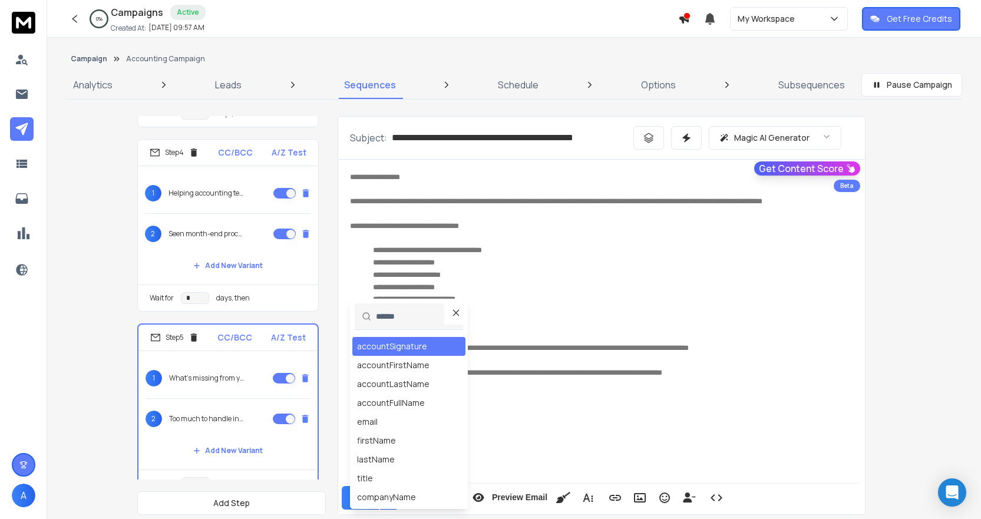
click at [388, 342] on div "accountSignature" at bounding box center [392, 346] width 70 height 12
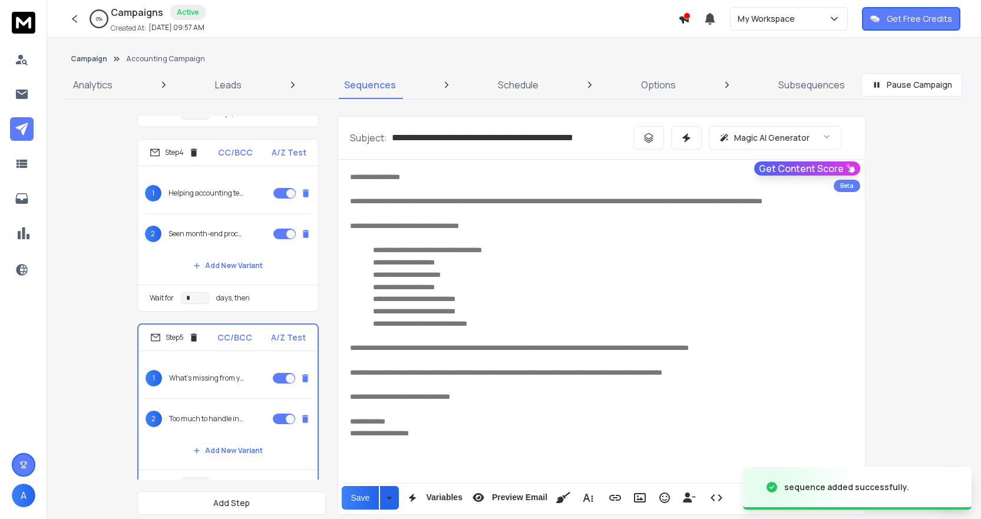
click at [212, 419] on p "Too much to handle in-house? Let’s talk!" at bounding box center [206, 418] width 75 height 9
type input "**********"
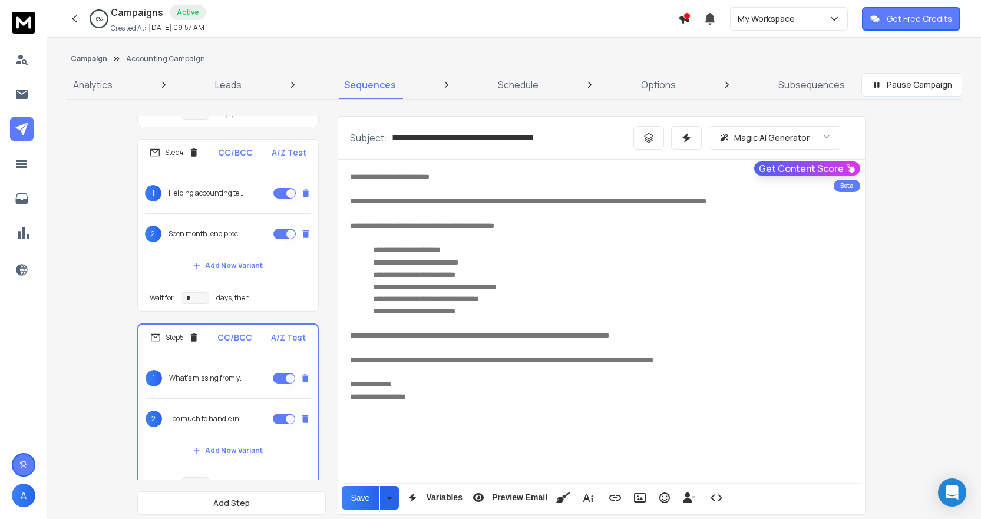
click at [437, 179] on div "**********" at bounding box center [601, 177] width 503 height 12
click at [441, 501] on span "Variables" at bounding box center [443, 497] width 41 height 10
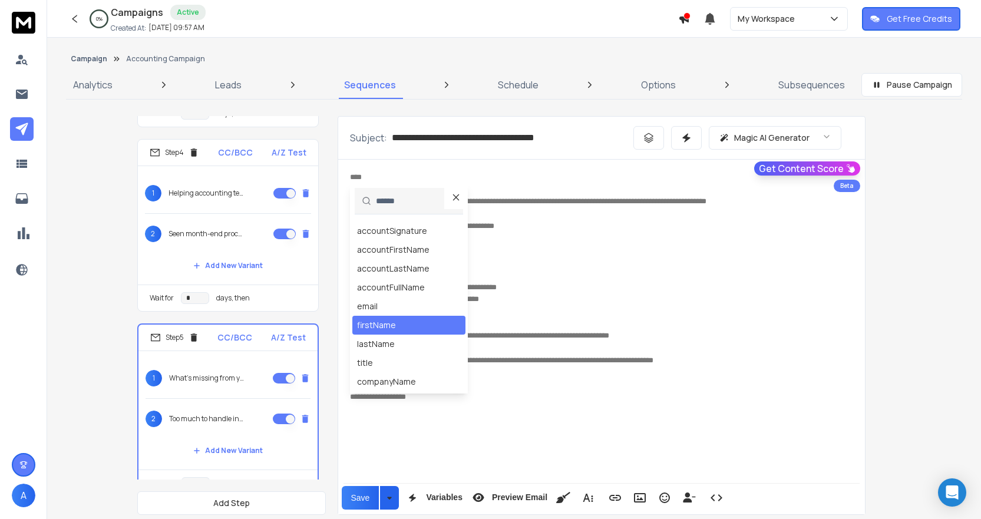
click at [394, 319] on div "firstName" at bounding box center [376, 325] width 39 height 12
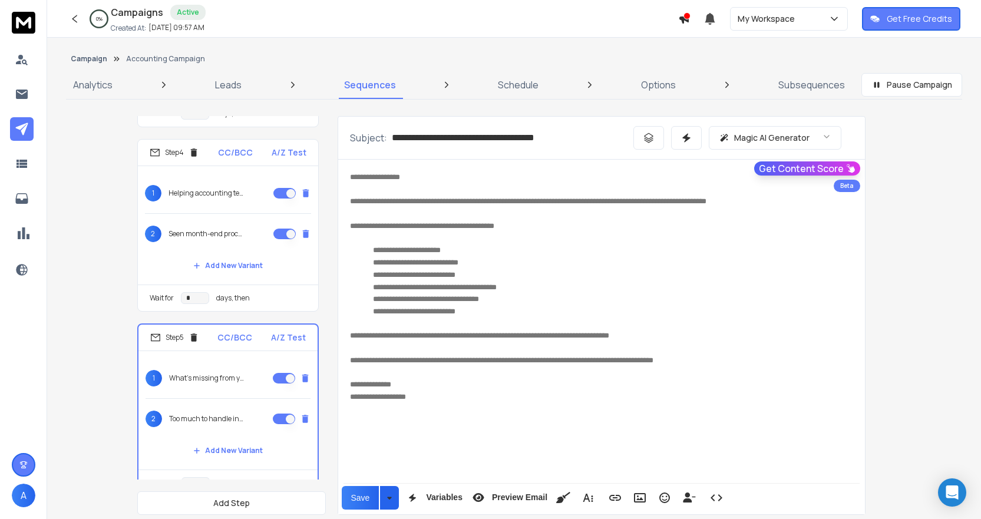
click at [439, 393] on div "**********" at bounding box center [601, 397] width 503 height 12
click at [451, 494] on span "Variables" at bounding box center [443, 497] width 41 height 10
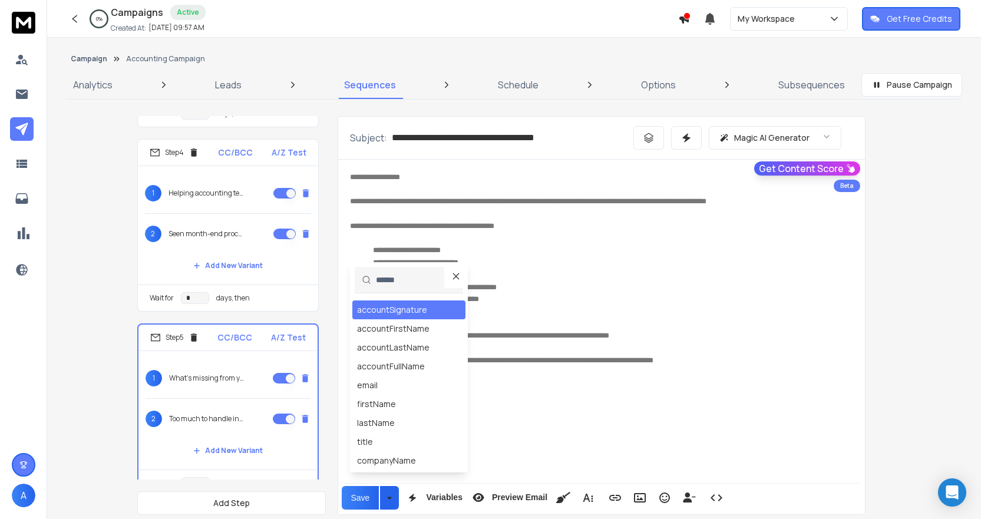
click at [388, 308] on div "accountSignature" at bounding box center [392, 310] width 70 height 12
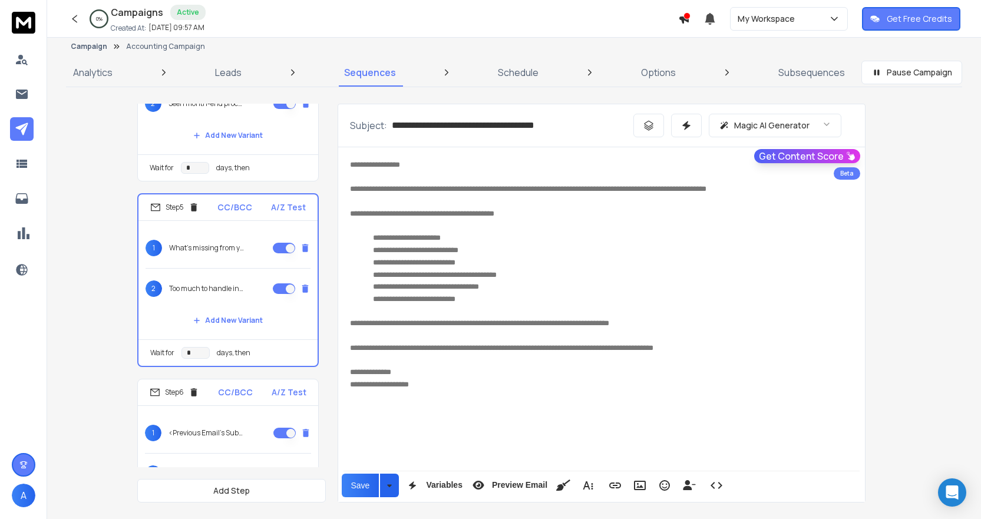
scroll to position [706, 0]
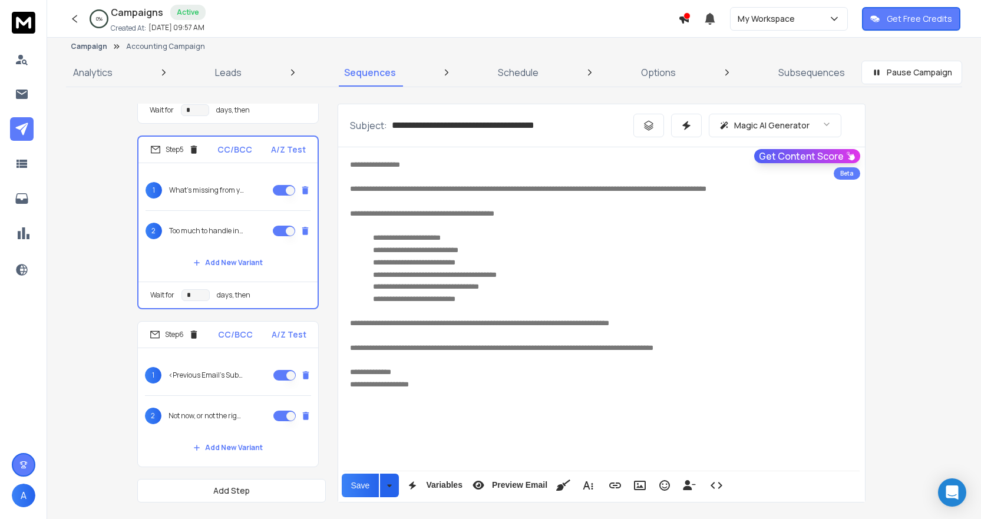
click at [200, 370] on p "<Previous Email's Subject>" at bounding box center [205, 374] width 75 height 9
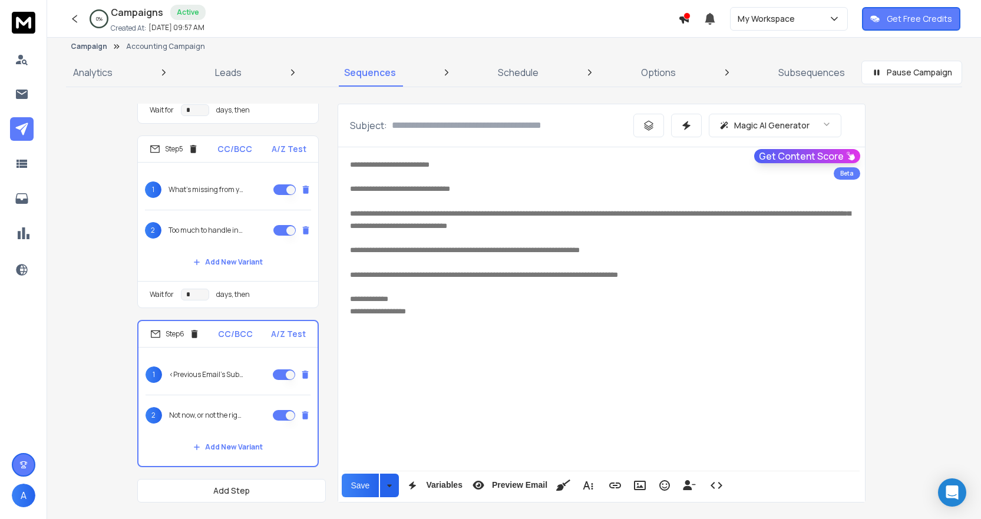
click at [437, 163] on div "**********" at bounding box center [601, 165] width 503 height 12
click at [443, 483] on span "Variables" at bounding box center [443, 485] width 41 height 10
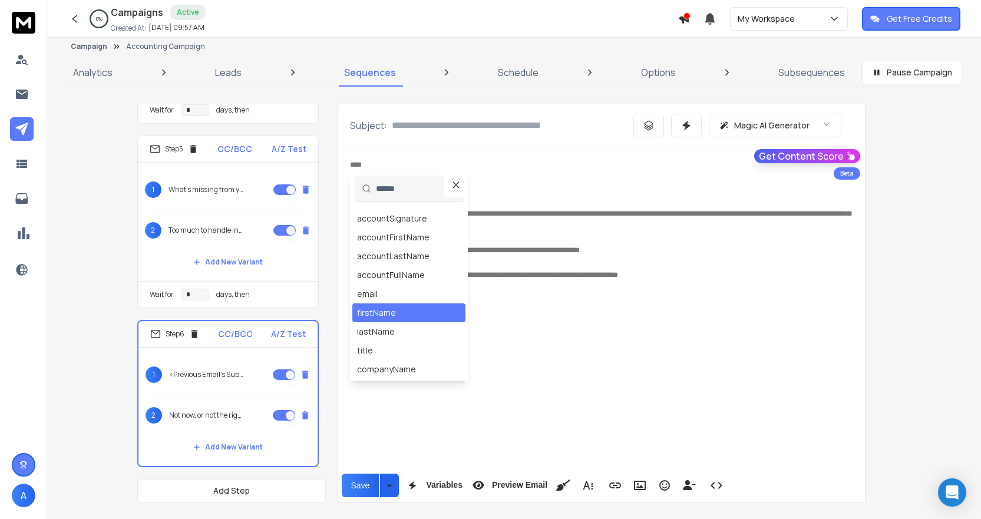
click at [389, 308] on div "firstName" at bounding box center [376, 313] width 39 height 12
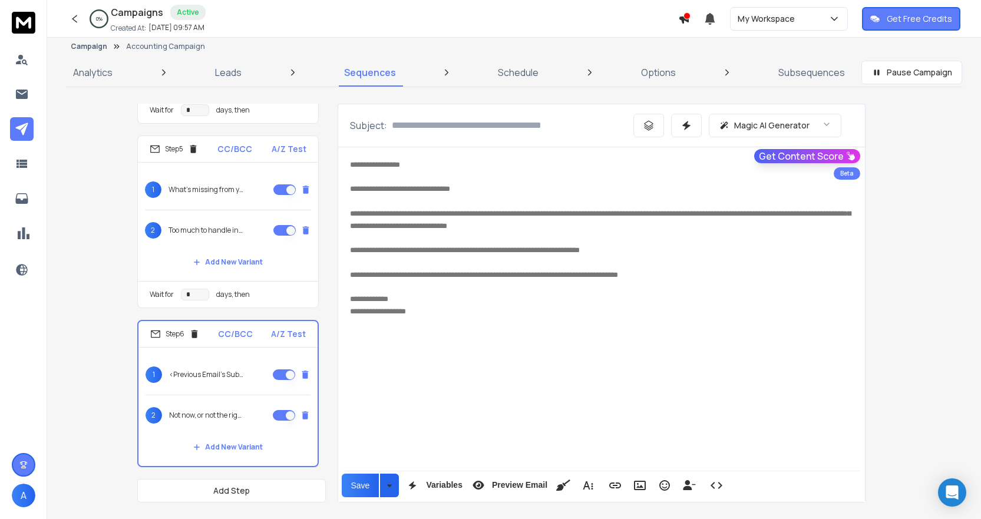
click at [426, 313] on div "**********" at bounding box center [601, 312] width 503 height 12
click at [435, 487] on span "Variables" at bounding box center [443, 485] width 41 height 10
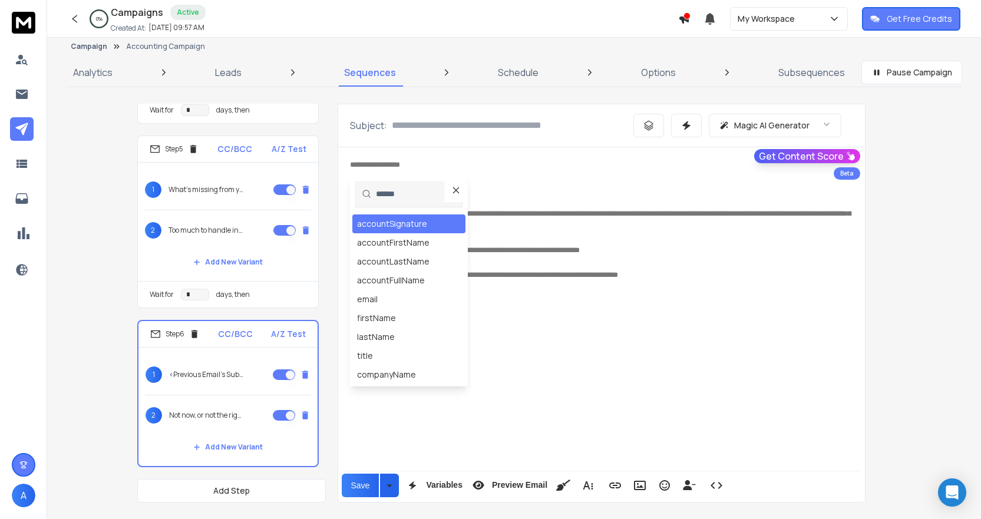
click at [385, 221] on div "accountSignature" at bounding box center [392, 224] width 70 height 12
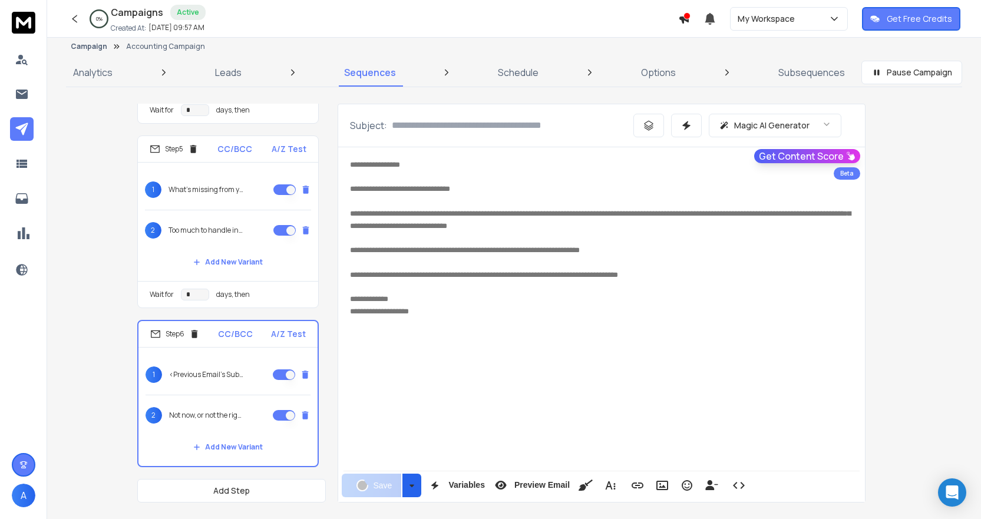
click at [363, 482] on icon "button" at bounding box center [362, 485] width 15 height 15
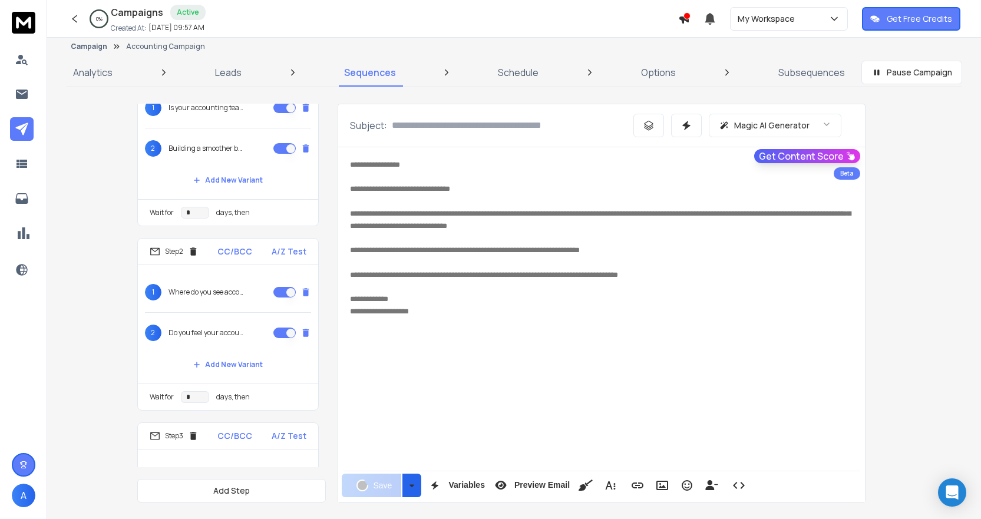
scroll to position [0, 0]
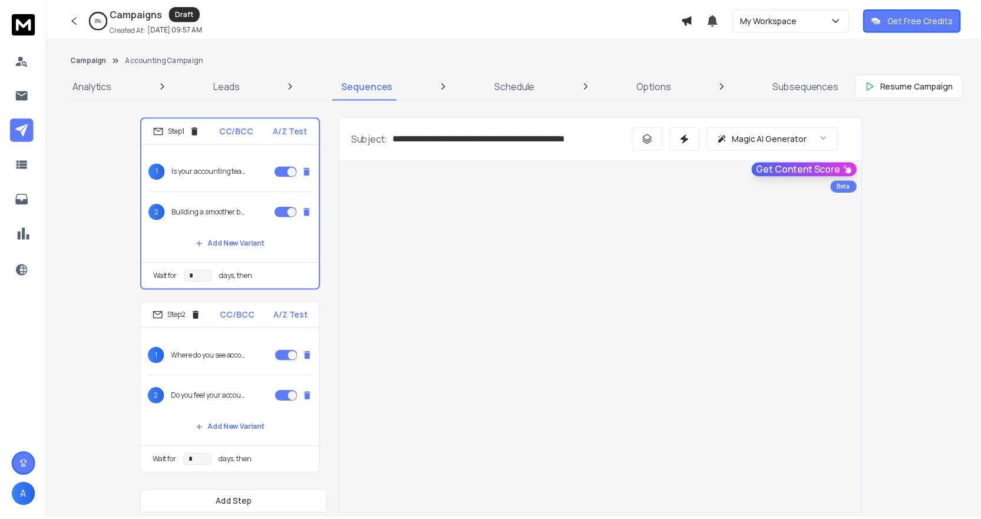
scroll to position [12, 0]
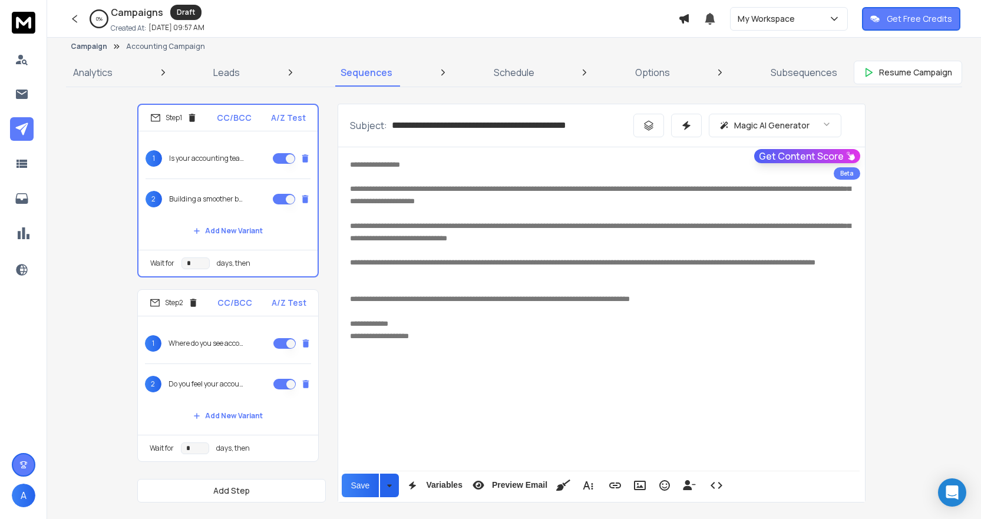
click at [196, 343] on p "Where do you see accounting teams struggling the most?" at bounding box center [205, 343] width 75 height 9
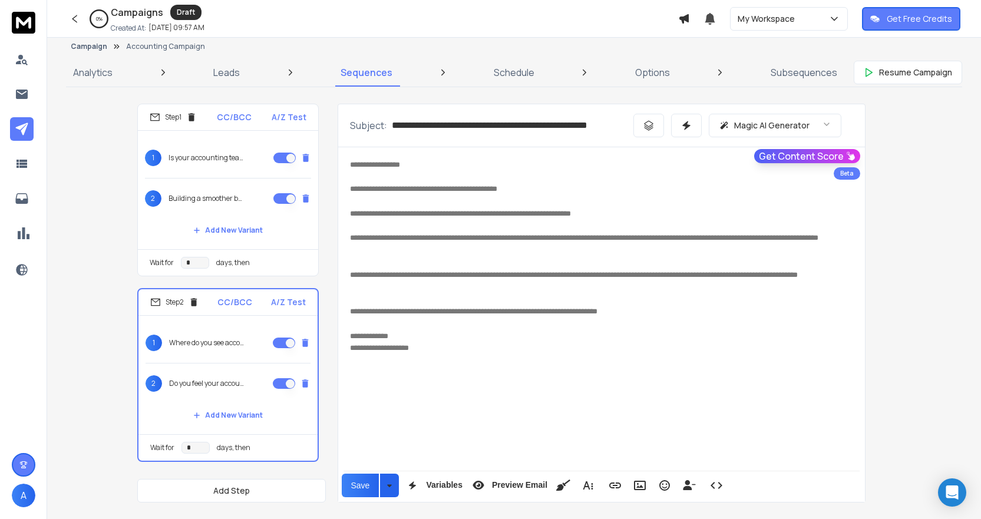
click at [197, 199] on p "Building a smoother back office for {{[DOMAIN_NAME]}}" at bounding box center [205, 198] width 75 height 9
type input "**********"
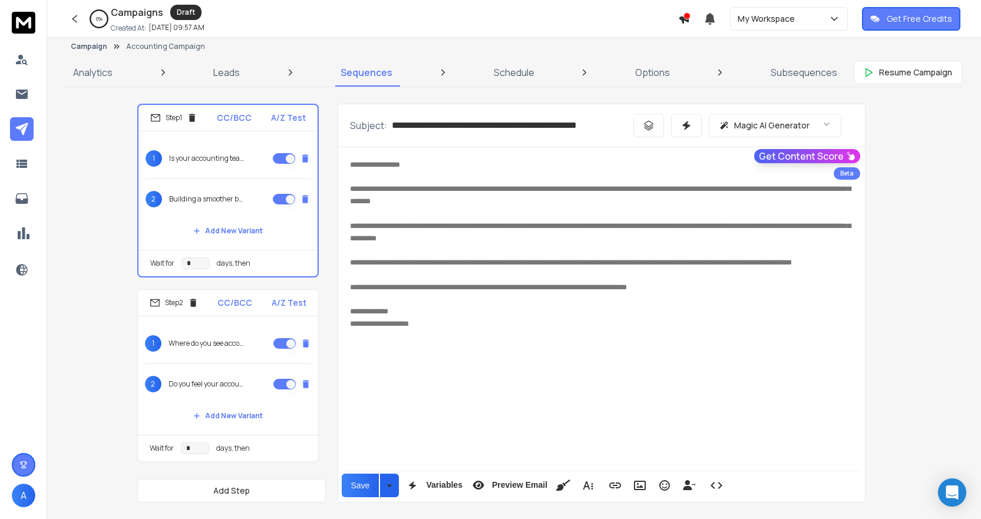
click at [622, 124] on div "**********" at bounding box center [601, 125] width 527 height 43
drag, startPoint x: 541, startPoint y: 122, endPoint x: 624, endPoint y: 125, distance: 82.5
click at [624, 125] on div "**********" at bounding box center [601, 125] width 527 height 43
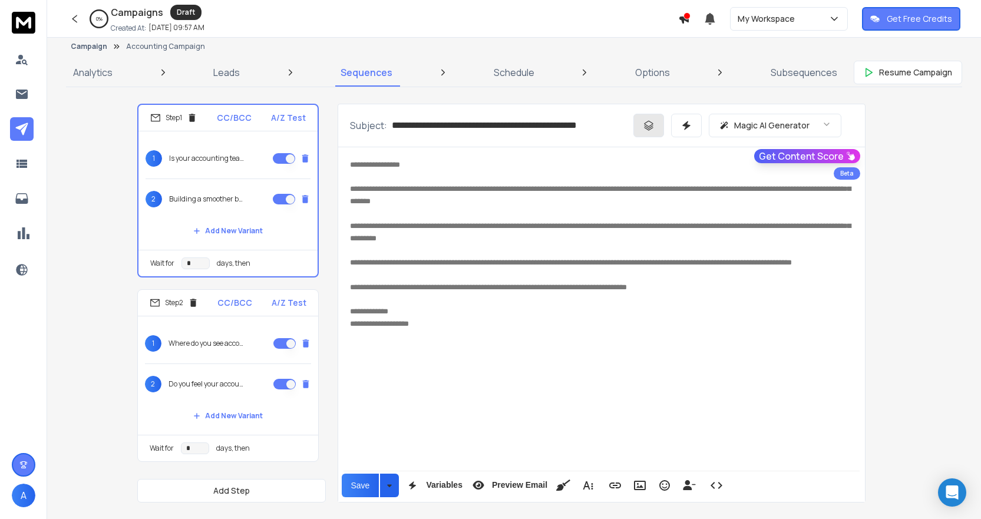
click at [651, 125] on icon at bounding box center [648, 125] width 11 height 11
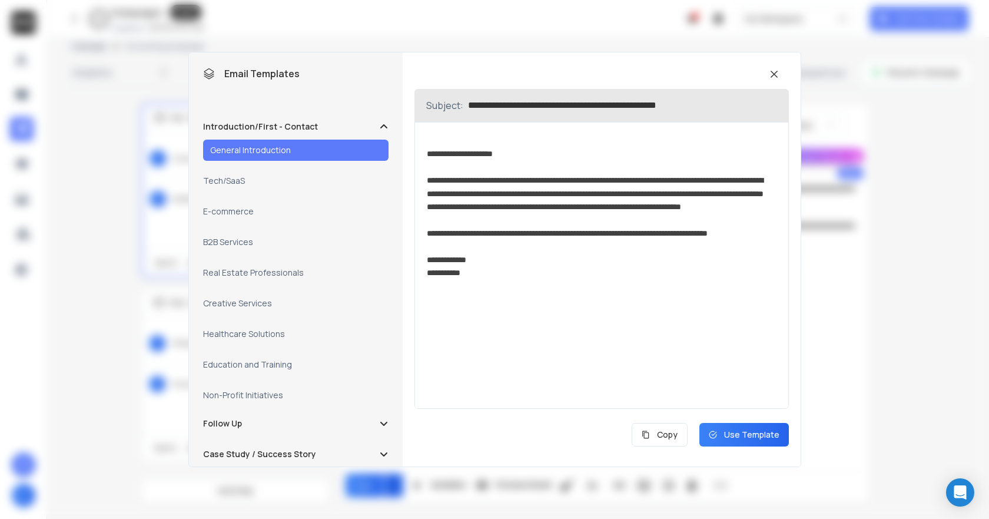
click at [770, 71] on icon at bounding box center [774, 74] width 11 height 11
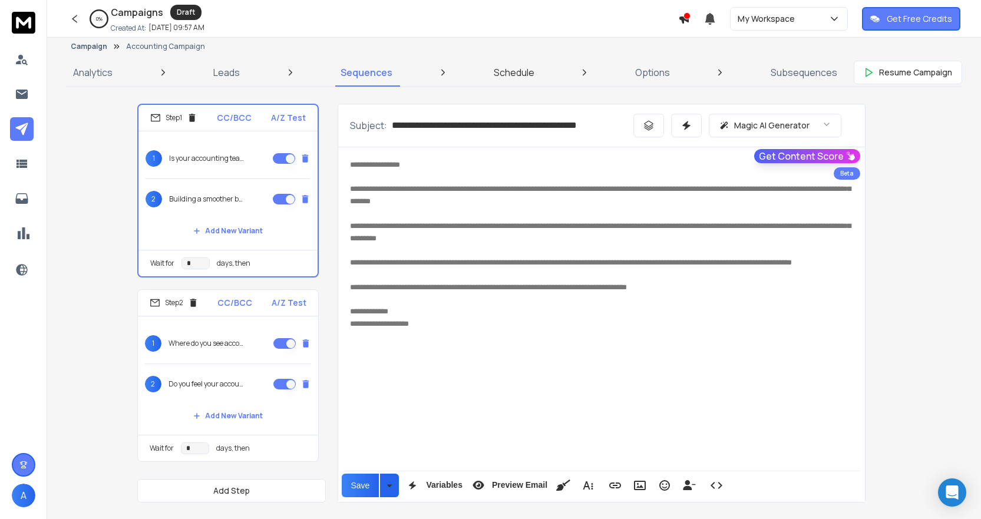
click at [496, 81] on link "Schedule" at bounding box center [513, 72] width 55 height 28
click at [508, 75] on link "Schedule" at bounding box center [513, 72] width 55 height 28
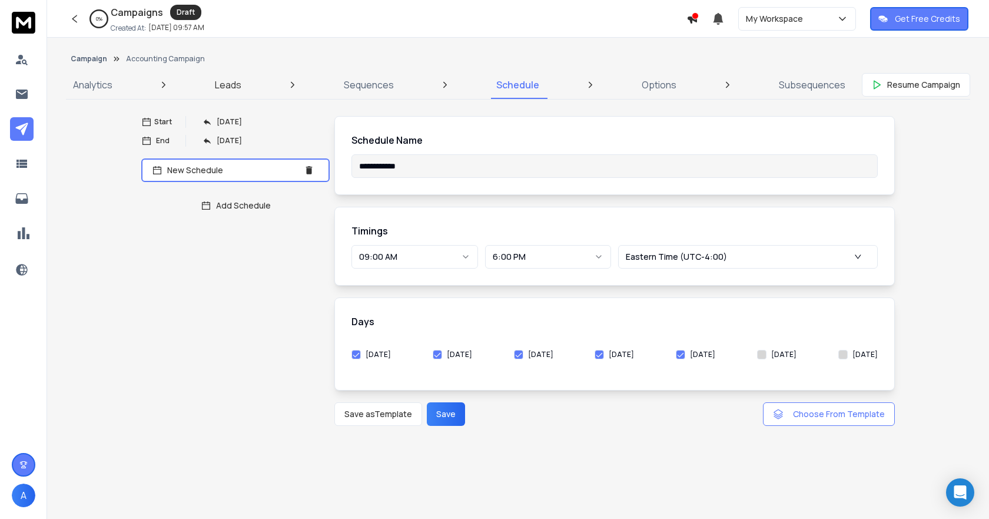
click at [236, 85] on p "Leads" at bounding box center [228, 85] width 27 height 14
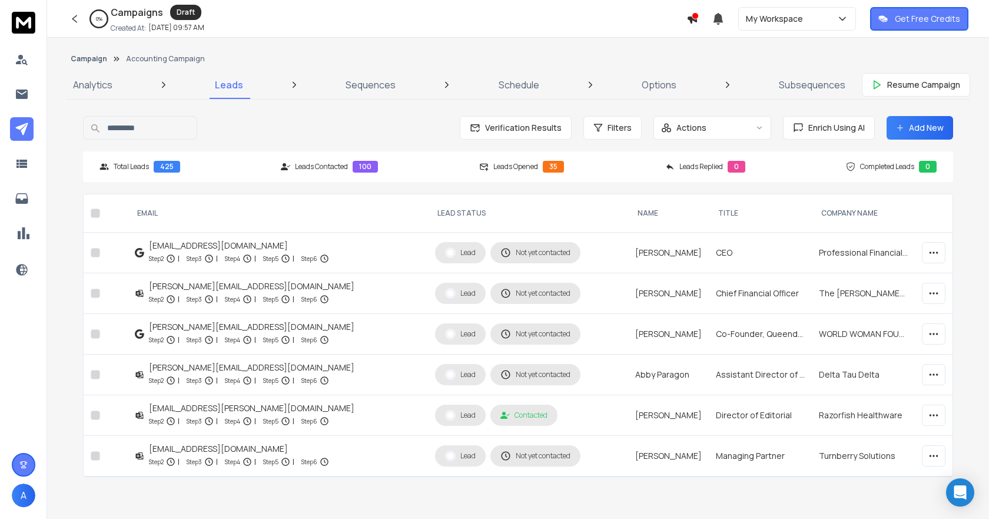
click at [741, 297] on td "Chief Financial Officer" at bounding box center [760, 293] width 103 height 41
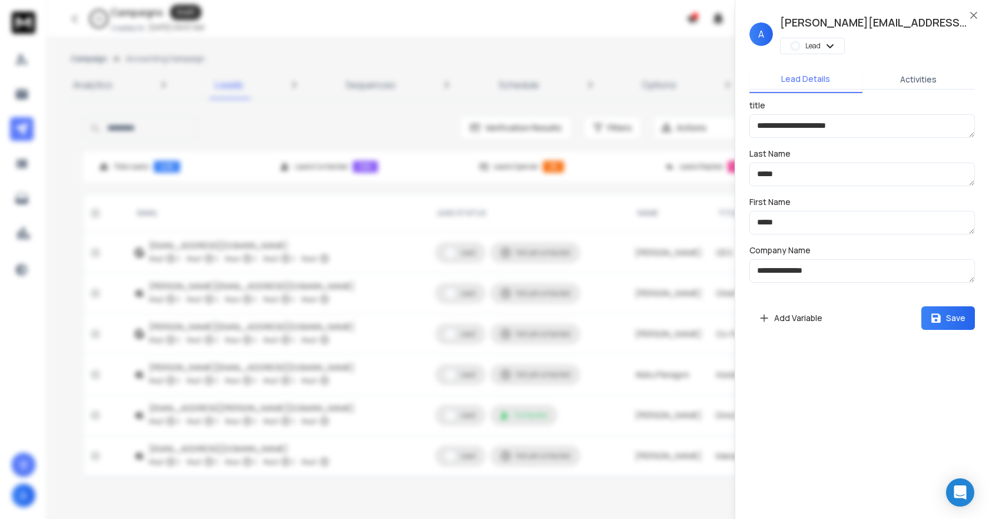
click at [971, 9] on div "**********" at bounding box center [862, 259] width 254 height 519
click at [975, 17] on icon "button" at bounding box center [974, 15] width 12 height 12
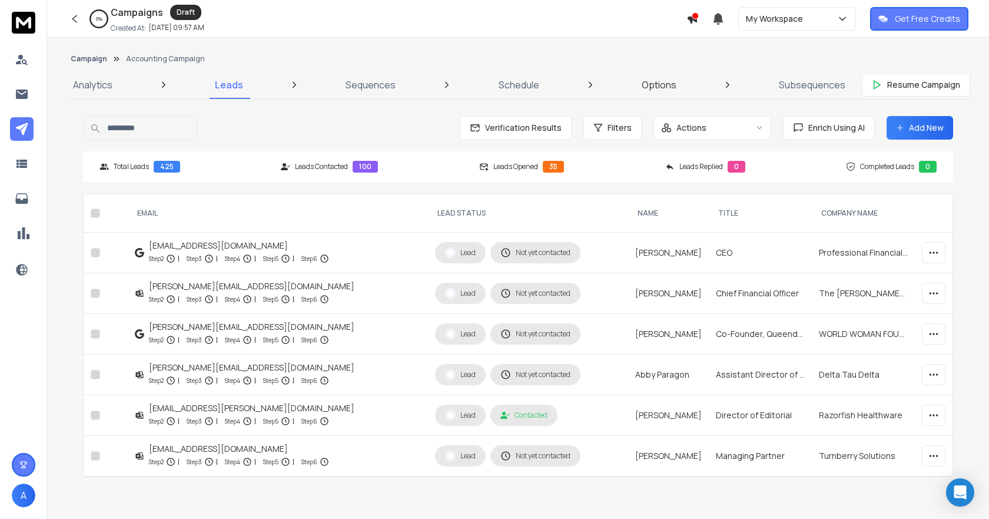
click at [676, 92] on link "Options" at bounding box center [659, 85] width 49 height 28
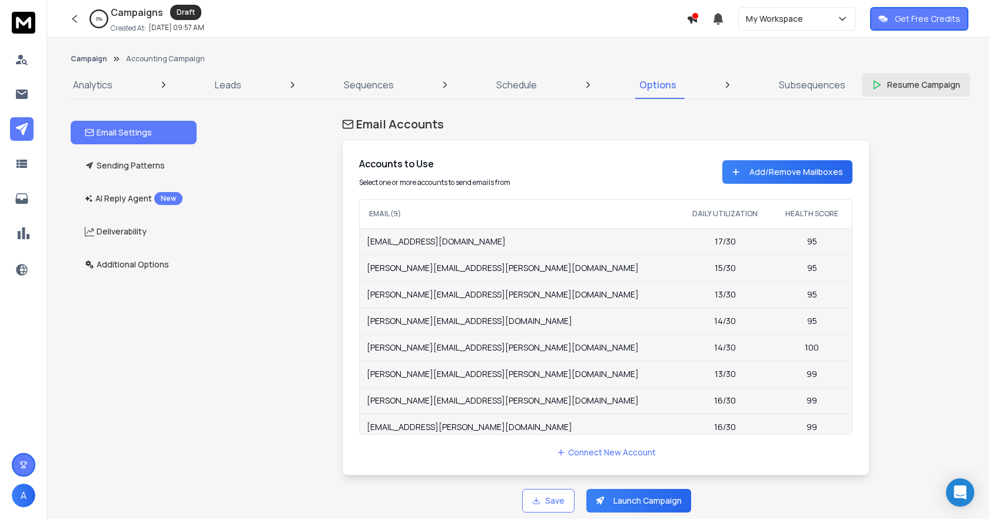
click at [876, 85] on icon at bounding box center [877, 85] width 11 height 11
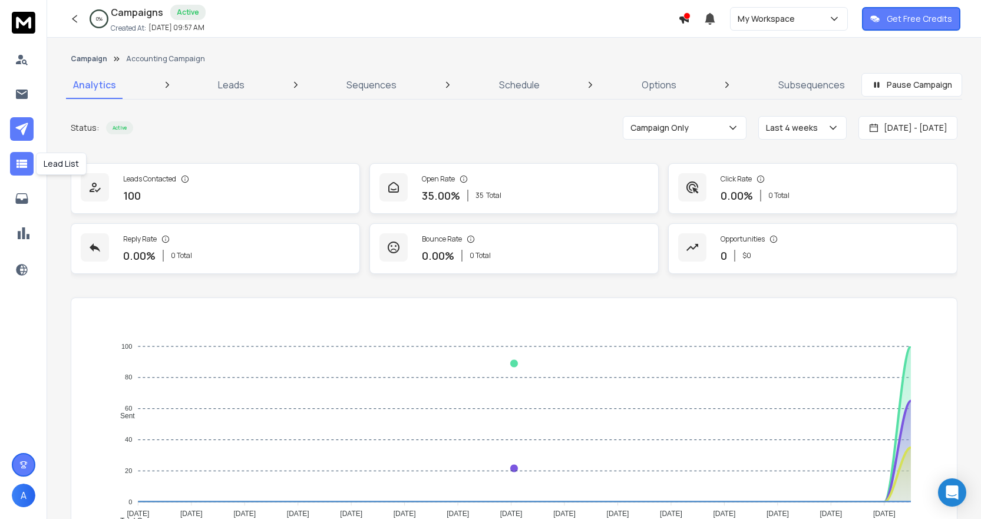
click at [32, 165] on link at bounding box center [22, 164] width 24 height 24
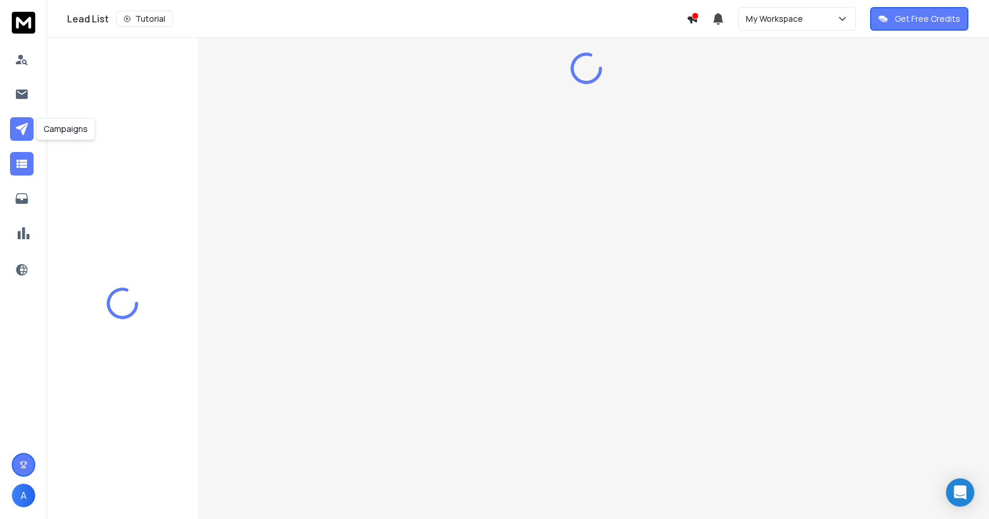
click at [32, 121] on link at bounding box center [22, 129] width 24 height 24
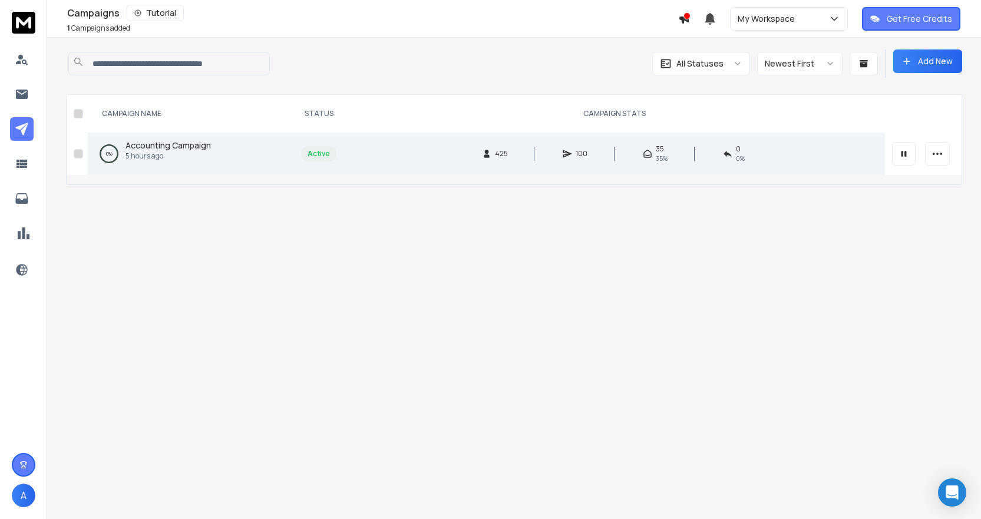
click at [152, 153] on p "5 hours ago" at bounding box center [167, 155] width 85 height 9
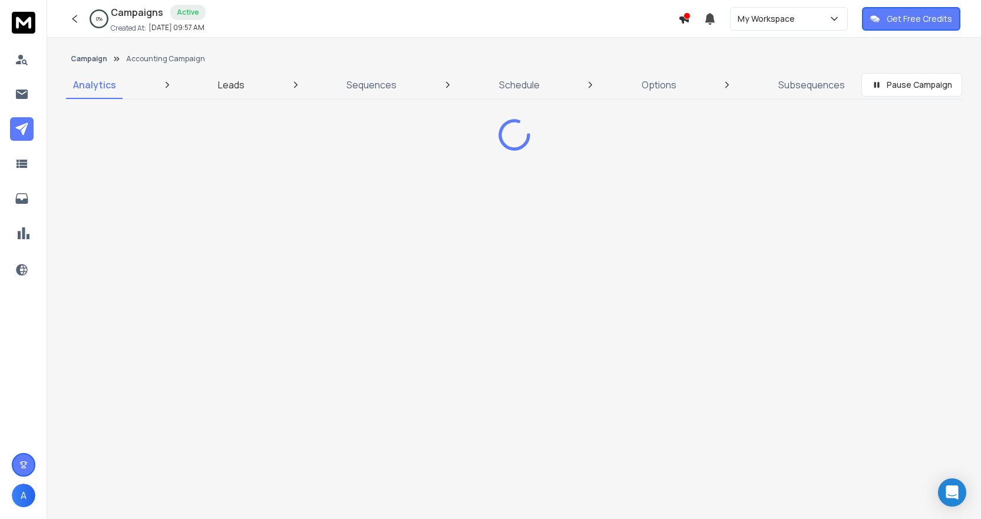
click at [234, 85] on p "Leads" at bounding box center [231, 85] width 27 height 14
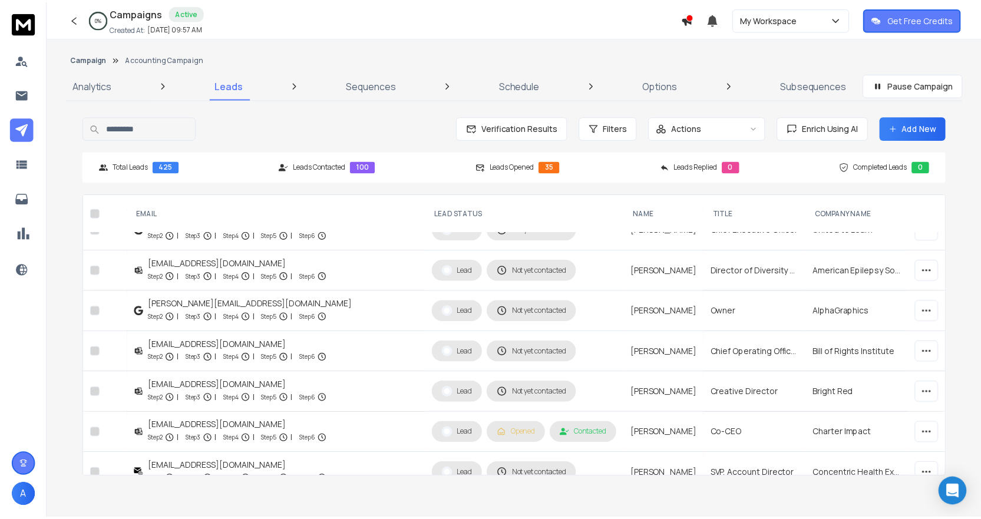
scroll to position [353, 0]
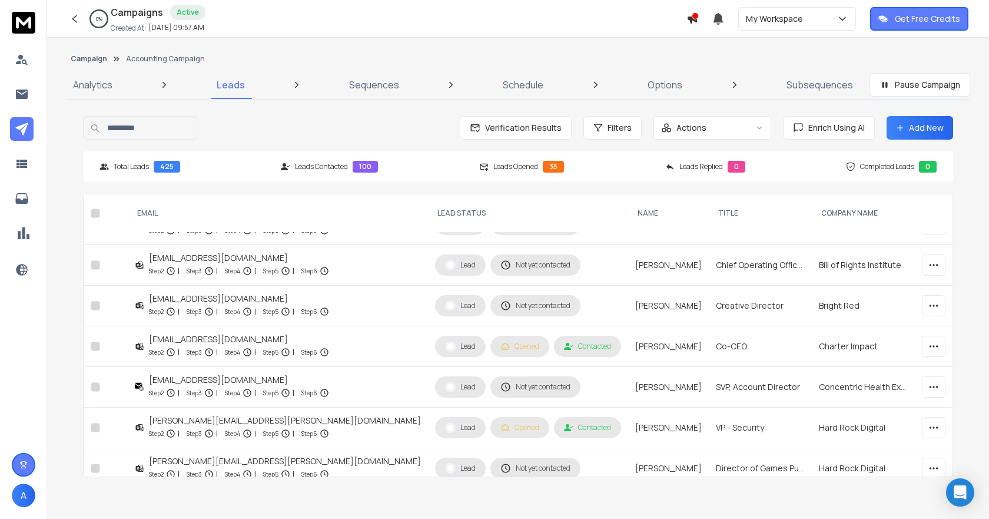
click at [538, 157] on div "Total Leads 425 Leads Contacted 100 Leads Opened 35 Leads Replied 0 Completed L…" at bounding box center [518, 166] width 870 height 31
click at [532, 168] on p "Leads Opened" at bounding box center [516, 166] width 45 height 9
click at [514, 171] on p "Leads Opened" at bounding box center [516, 166] width 45 height 9
click at [329, 172] on div "Leads Contacted 100" at bounding box center [329, 167] width 97 height 12
click at [538, 178] on div "Total Leads 425 Leads Contacted 100 Leads Opened 35 Leads Replied 0 Completed L…" at bounding box center [518, 166] width 870 height 31
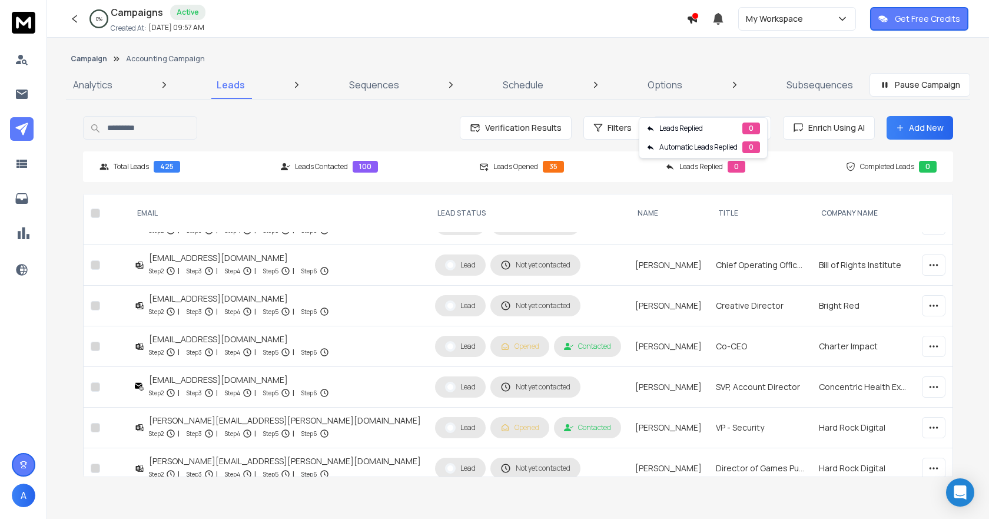
click at [701, 161] on div "Leads Replied 0" at bounding box center [705, 167] width 80 height 12
click at [707, 167] on p "Leads Replied" at bounding box center [702, 166] width 44 height 9
click at [870, 175] on div "Total Leads 425 Leads Contacted 100 Leads Opened 35 Leads Replied 0 Completed L…" at bounding box center [518, 166] width 870 height 31
click at [364, 78] on p "Sequences" at bounding box center [374, 85] width 50 height 14
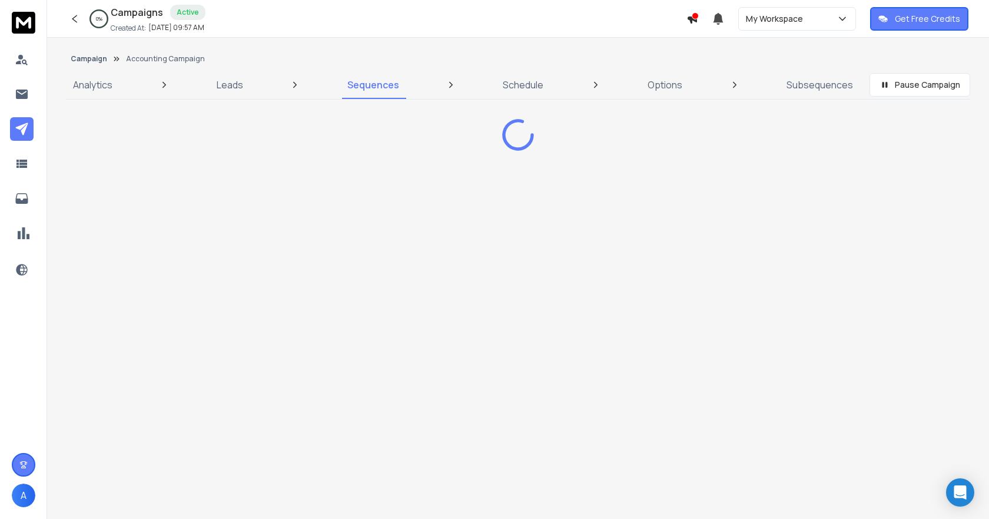
click at [365, 85] on p "Sequences" at bounding box center [373, 85] width 52 height 14
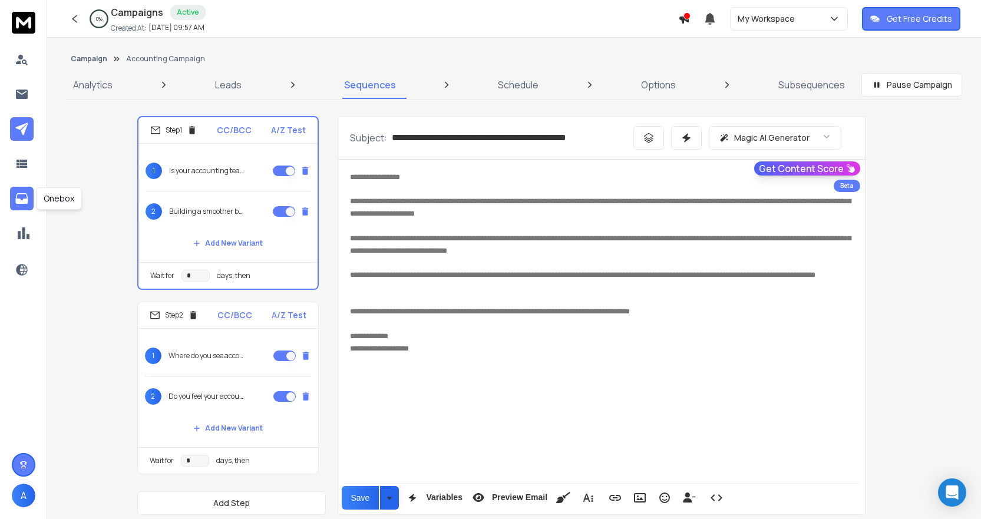
click at [25, 193] on icon at bounding box center [22, 198] width 14 height 14
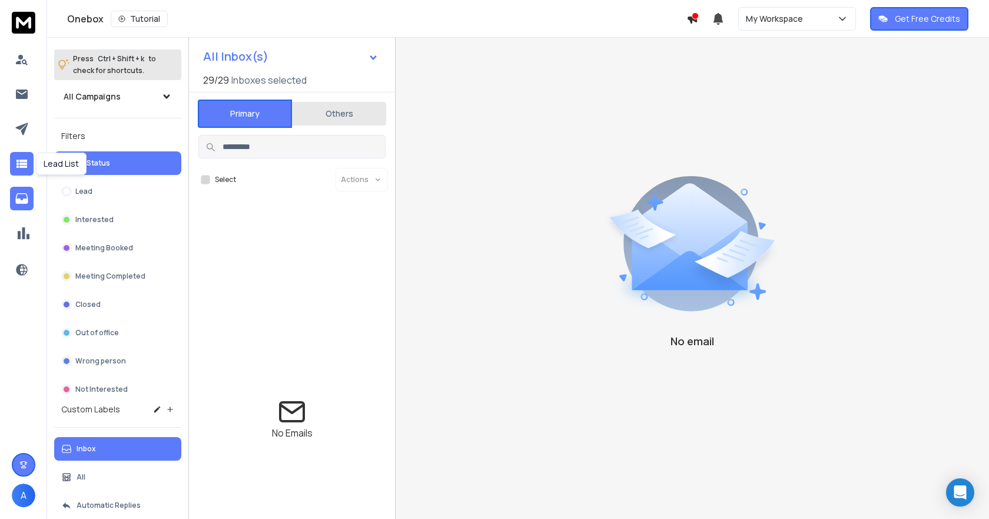
click at [25, 162] on icon at bounding box center [21, 164] width 11 height 8
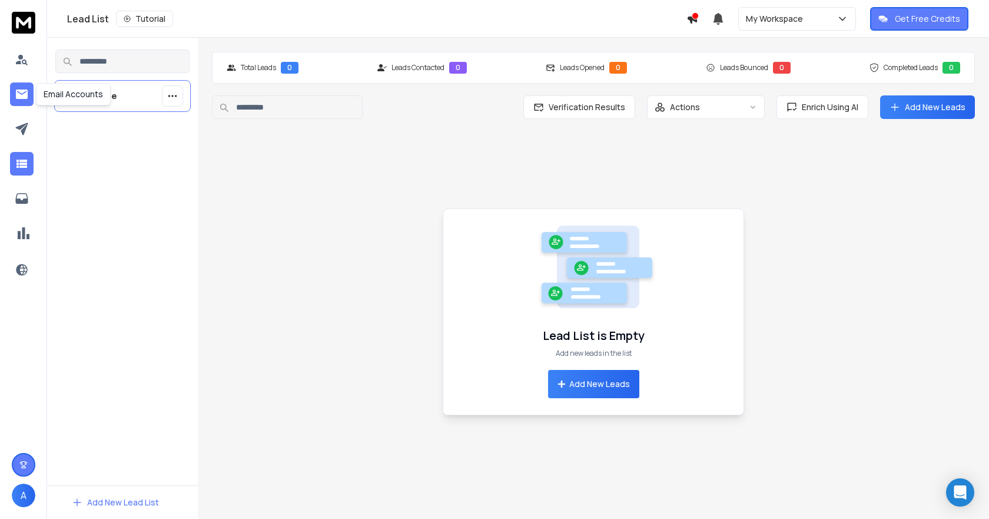
click at [25, 95] on icon at bounding box center [22, 94] width 12 height 9
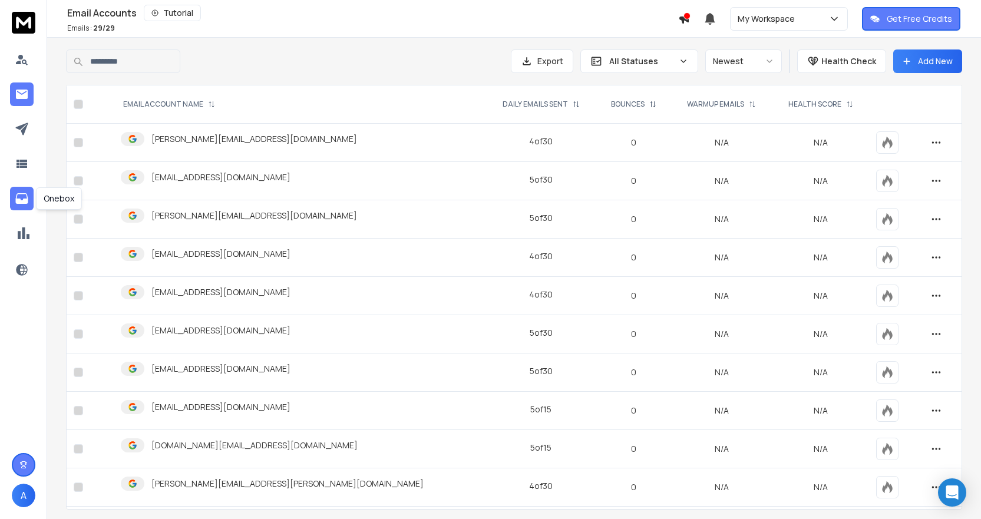
click at [19, 198] on icon at bounding box center [21, 198] width 12 height 11
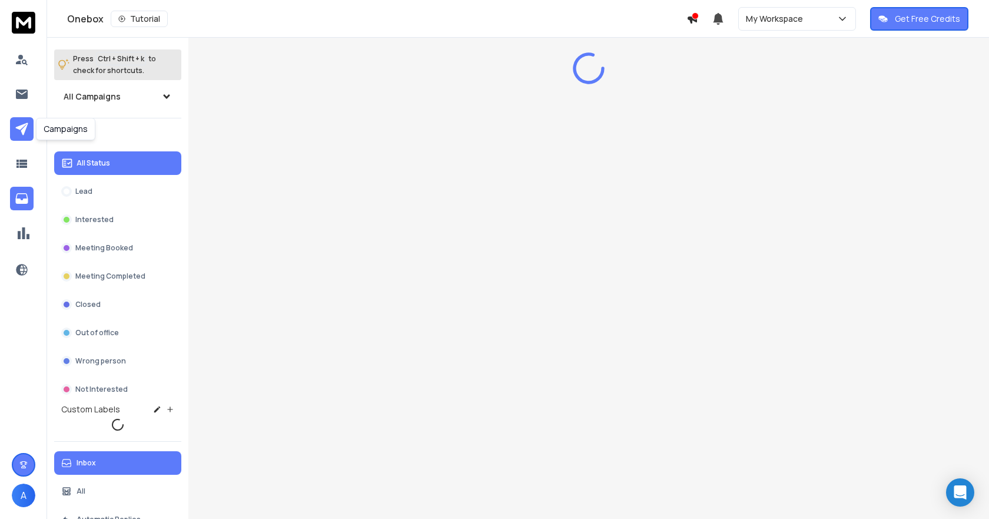
click at [29, 126] on link at bounding box center [22, 129] width 24 height 24
